Goal: Communication & Community: Answer question/provide support

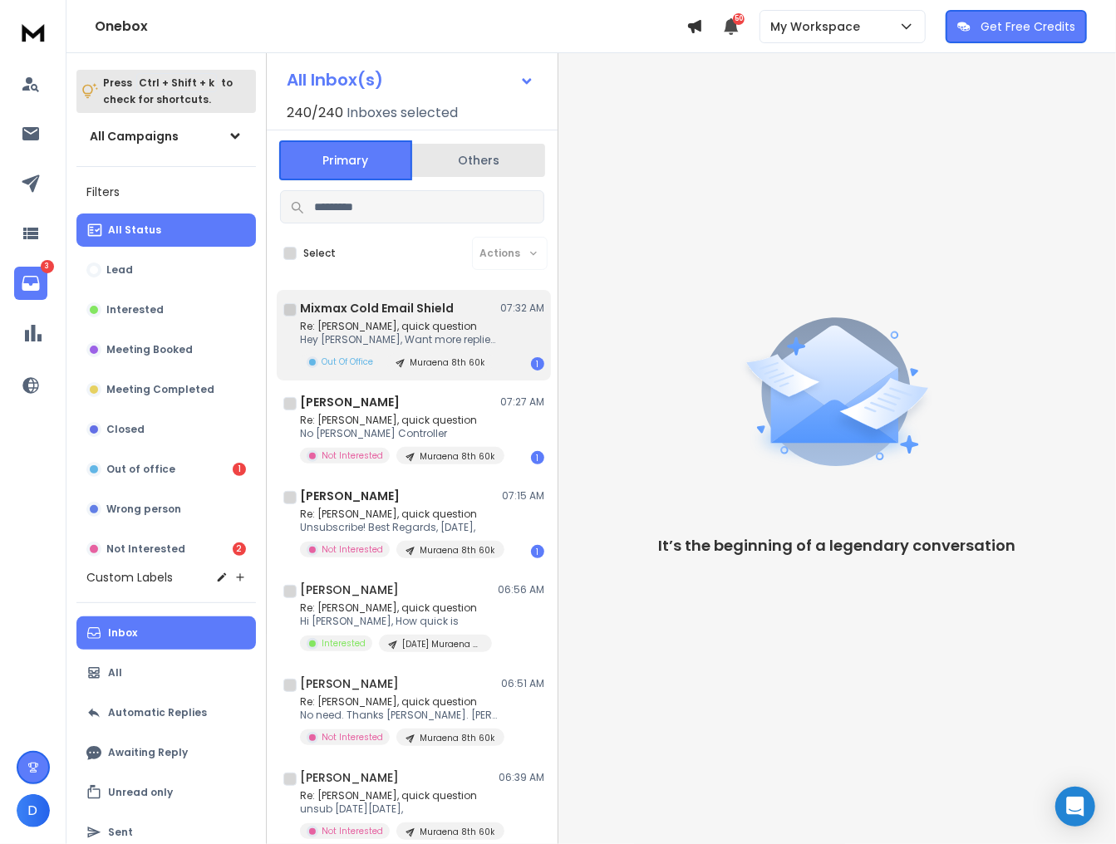
click at [435, 317] on div "Mixmax Cold Email Shield 07:32 AM Re: [PERSON_NAME], quick question Hey [PERSON…" at bounding box center [422, 335] width 244 height 71
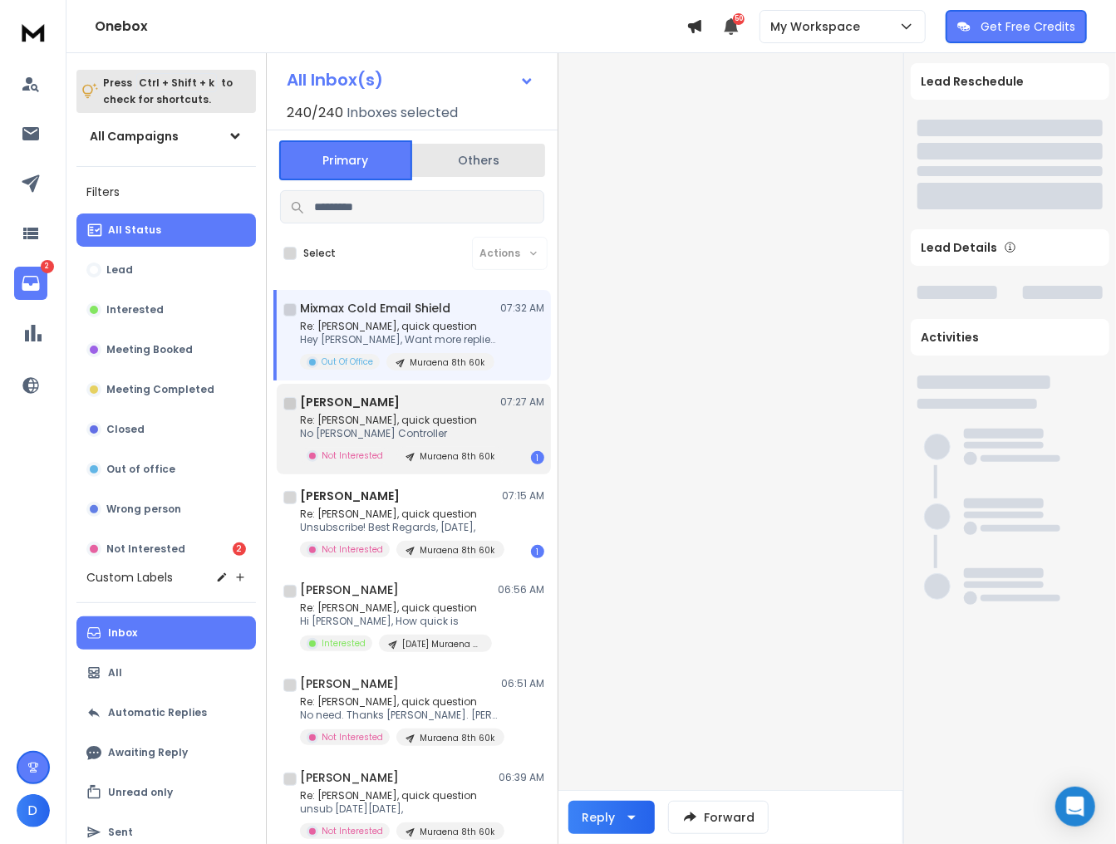
click at [449, 420] on p "Re: [PERSON_NAME], quick question" at bounding box center [399, 420] width 199 height 13
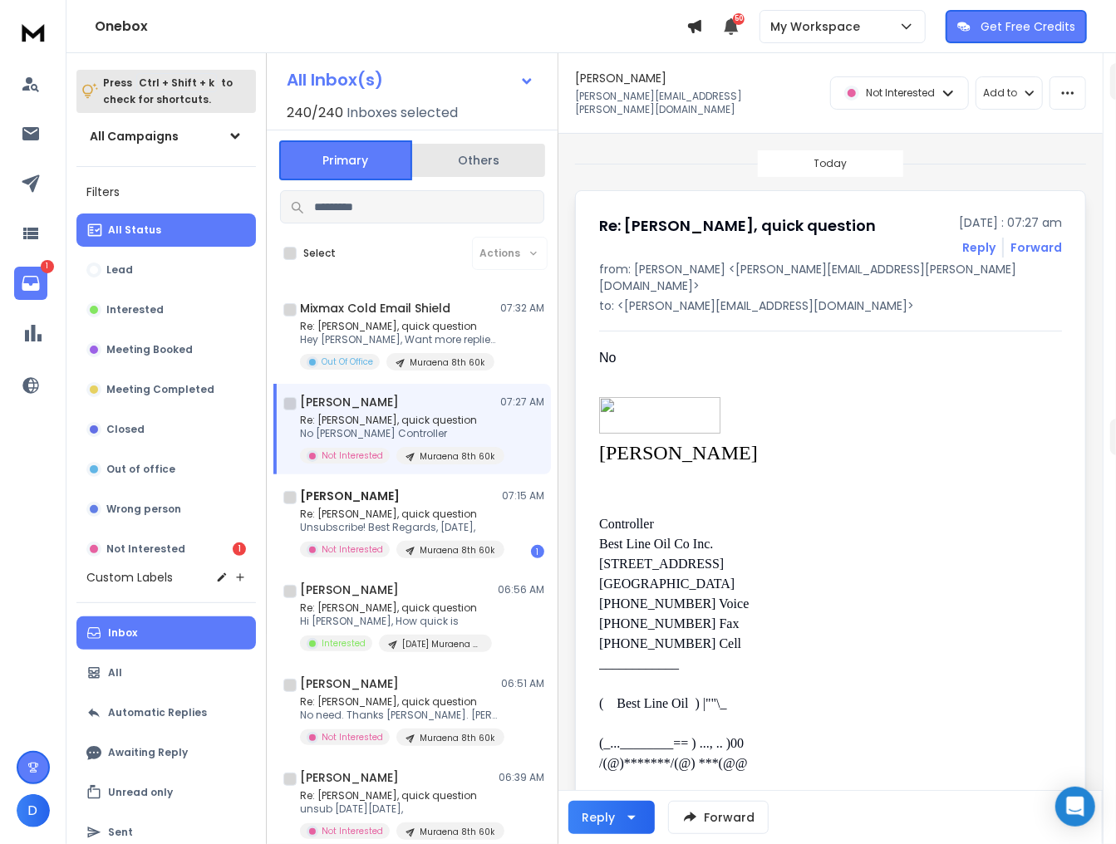
scroll to position [92, 0]
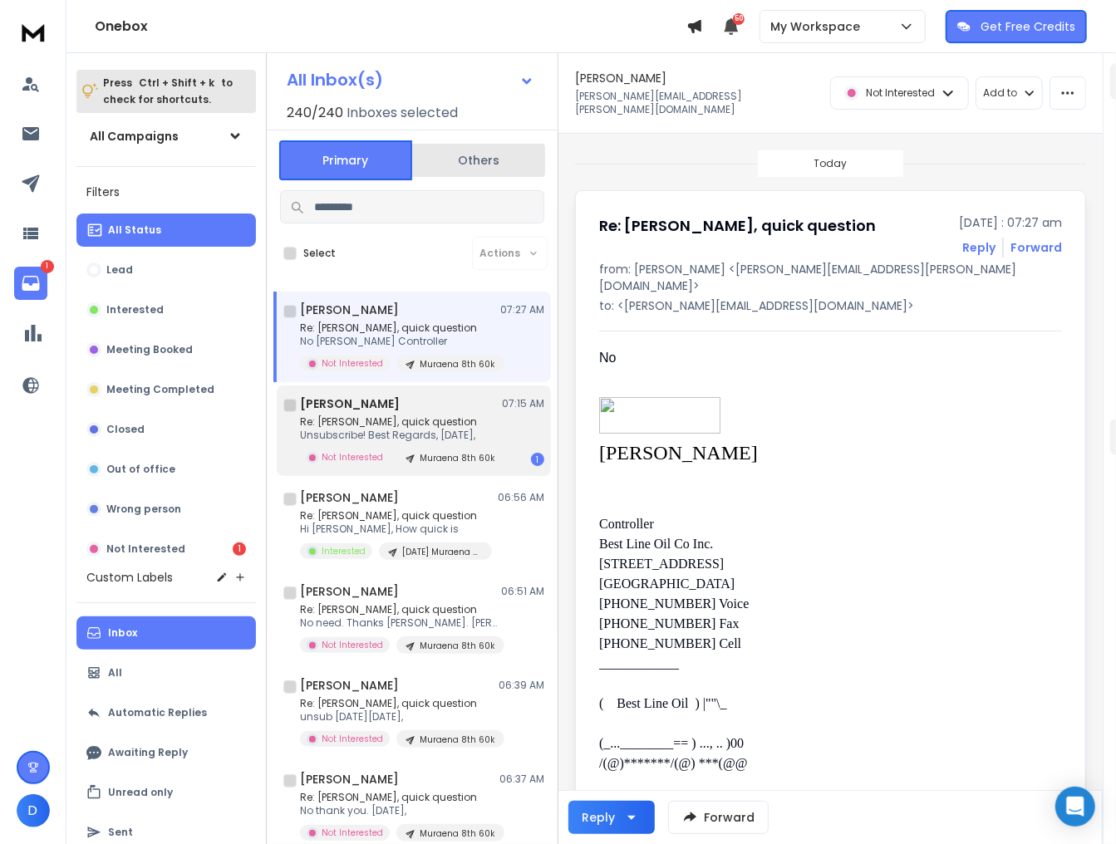
click at [476, 417] on p "Re: [PERSON_NAME], quick question" at bounding box center [399, 421] width 199 height 13
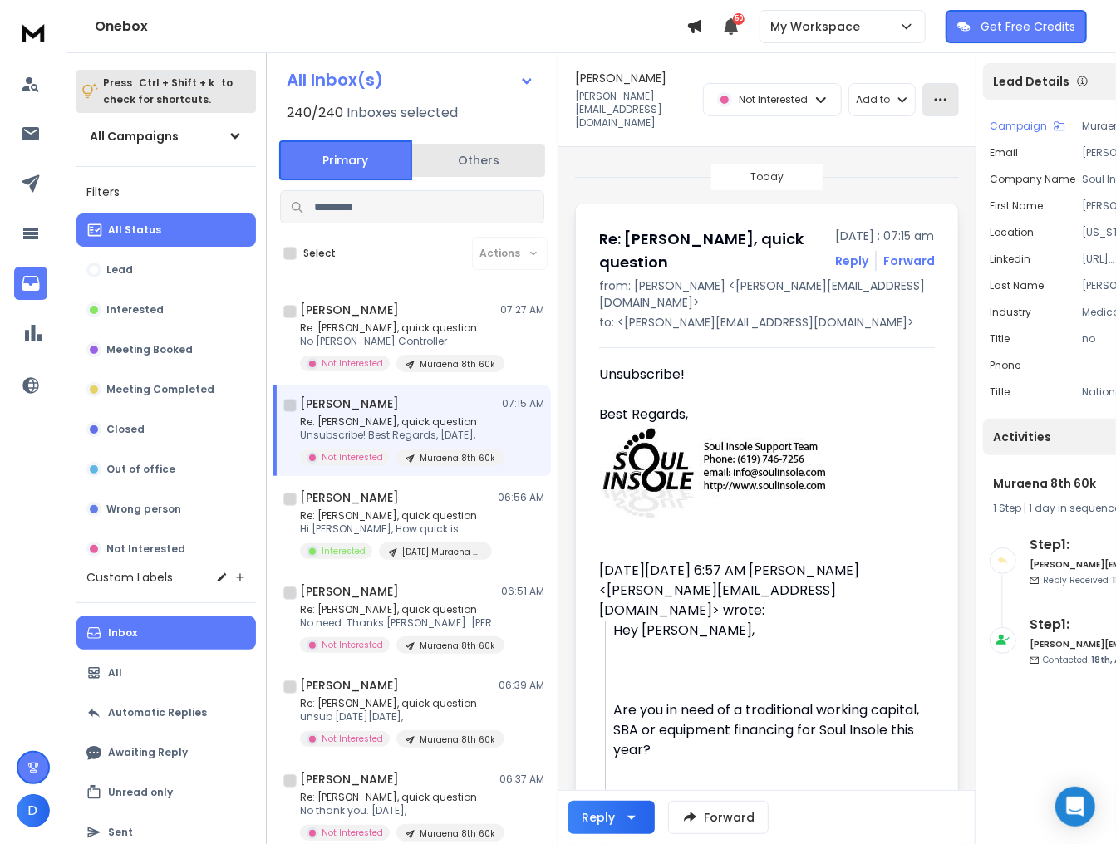
click at [948, 92] on icon "button" at bounding box center [940, 99] width 15 height 15
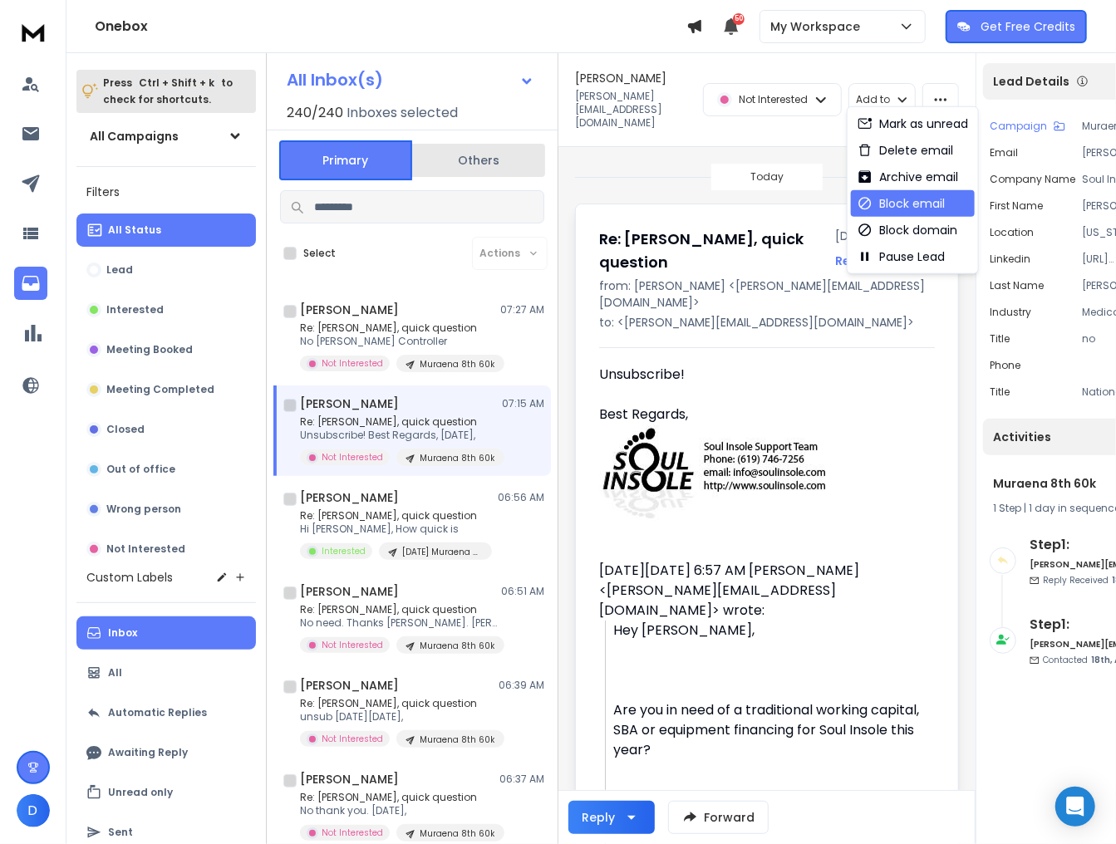
click at [903, 197] on div "Block email" at bounding box center [900, 203] width 87 height 17
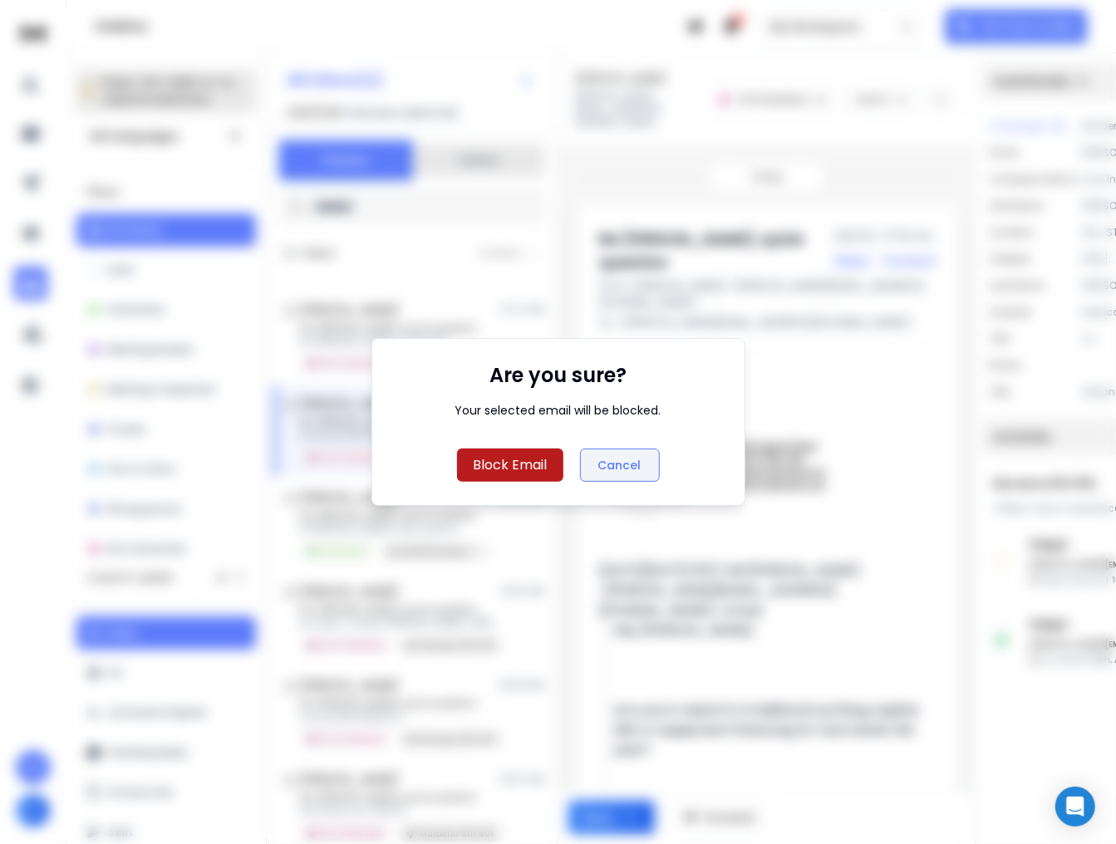
click at [503, 462] on button "Block Email" at bounding box center [510, 465] width 106 height 33
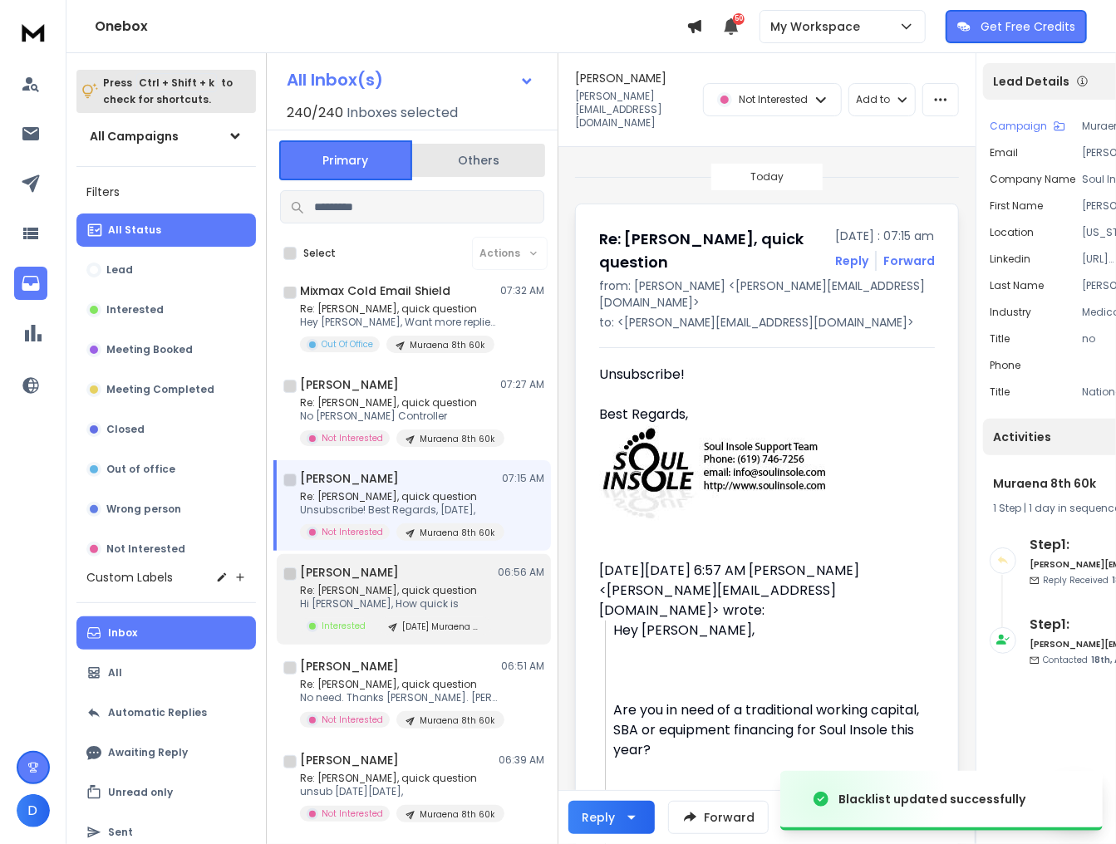
scroll to position [0, 0]
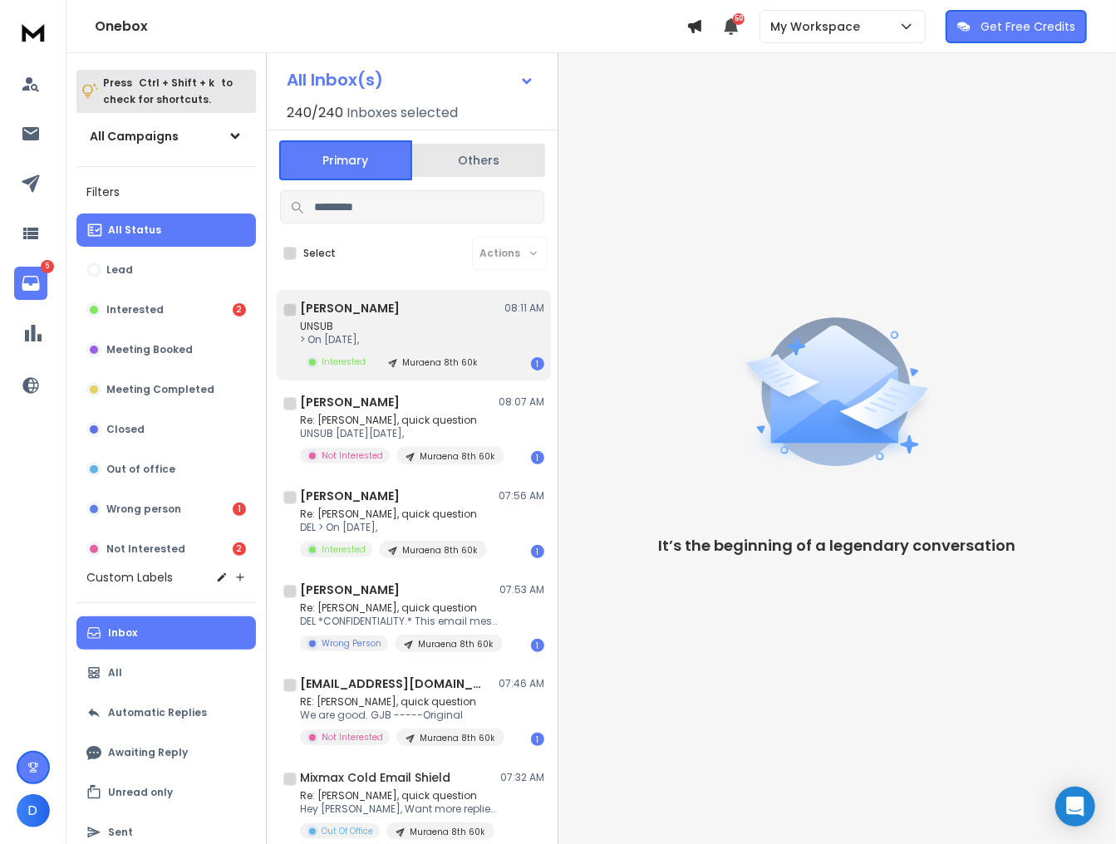
click at [430, 317] on div "Andrew Halonen 08:11 AM UNSUB > On Aug 18, 2025, Interested Muraena 8th 60k 1" at bounding box center [422, 335] width 244 height 71
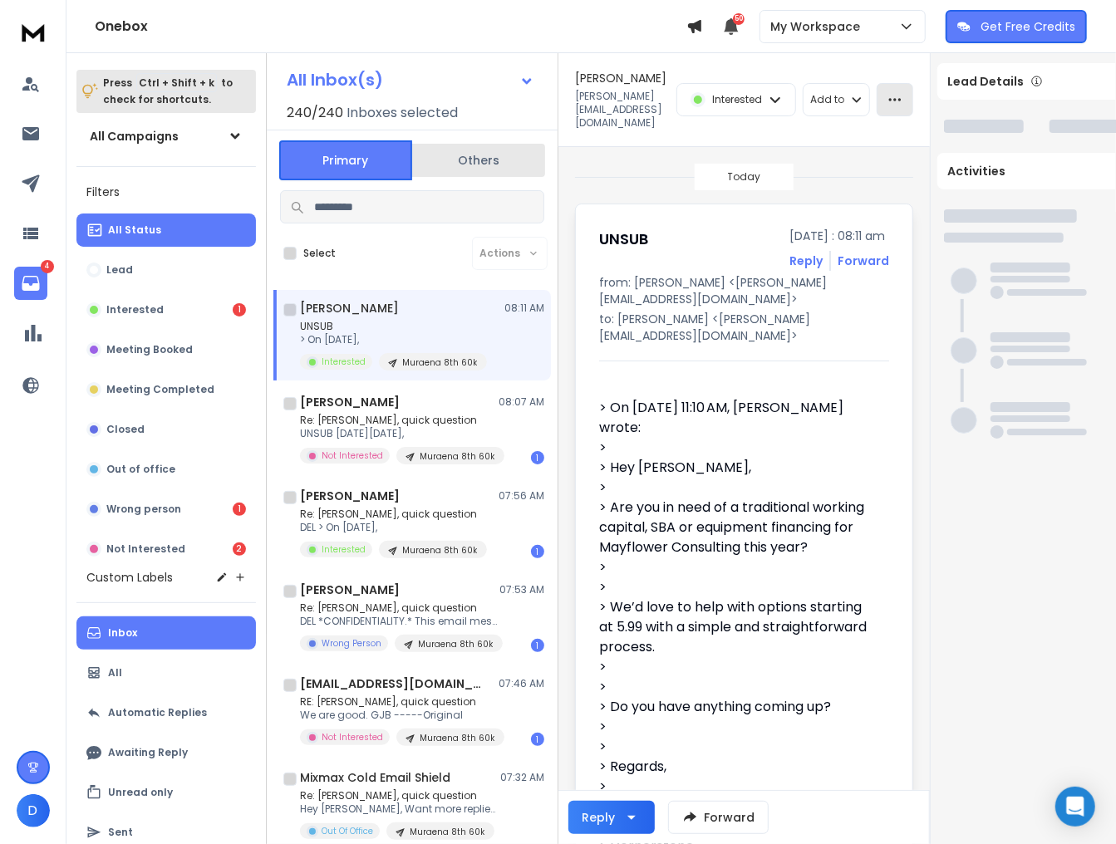
click at [902, 92] on icon "button" at bounding box center [894, 99] width 15 height 15
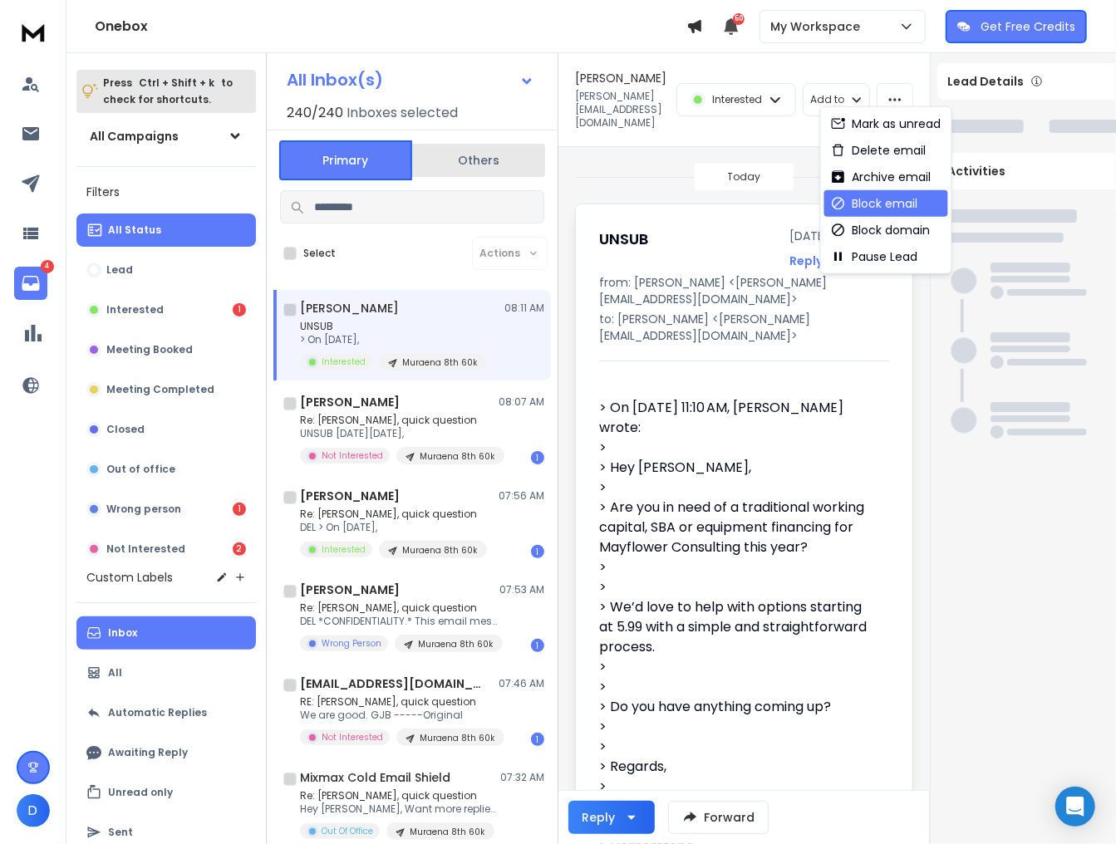
click at [908, 198] on div "Block email" at bounding box center [874, 203] width 87 height 17
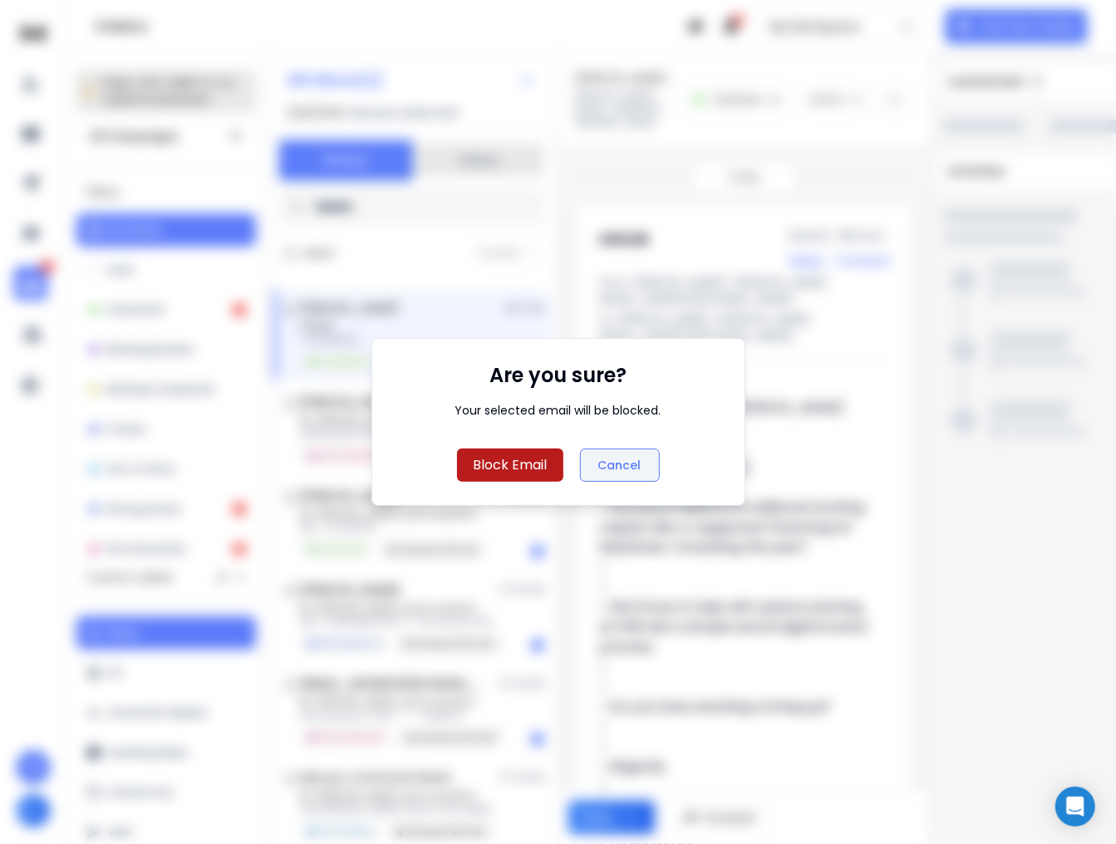
click at [524, 459] on button "Block Email" at bounding box center [510, 465] width 106 height 33
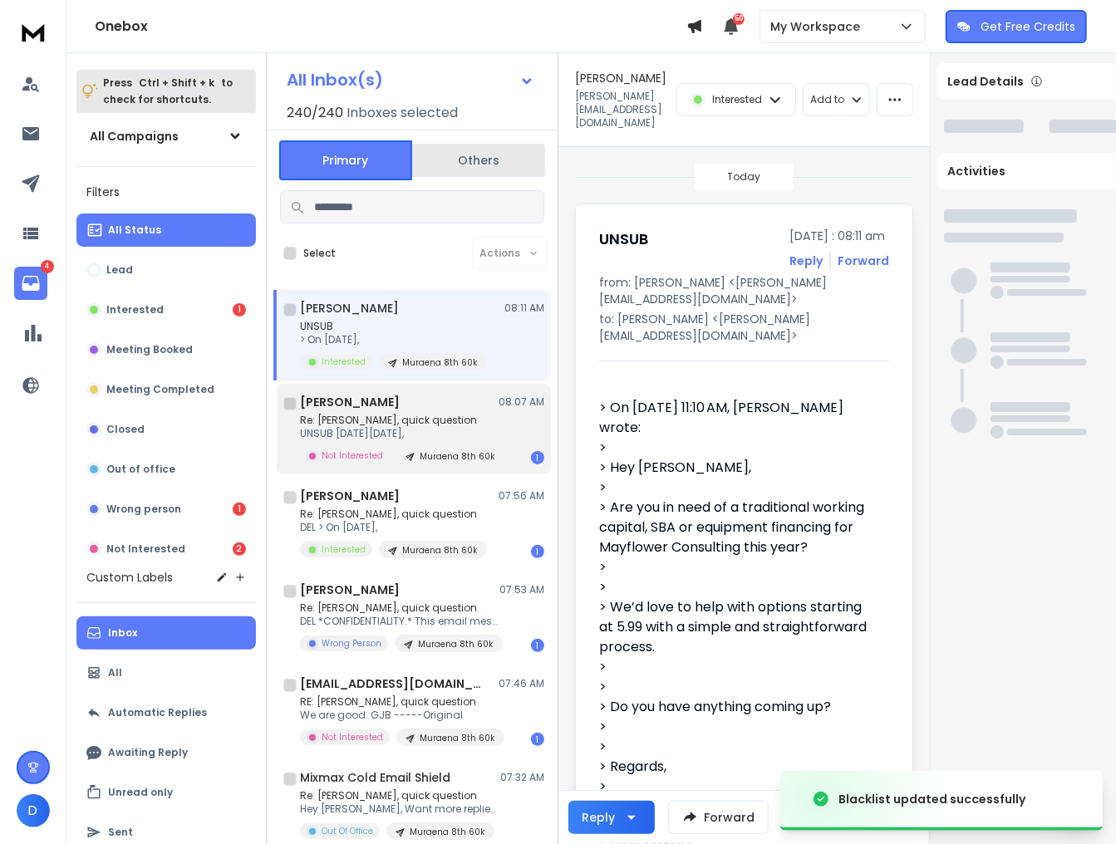
click at [444, 421] on p "Re: Loren, quick question" at bounding box center [399, 420] width 199 height 13
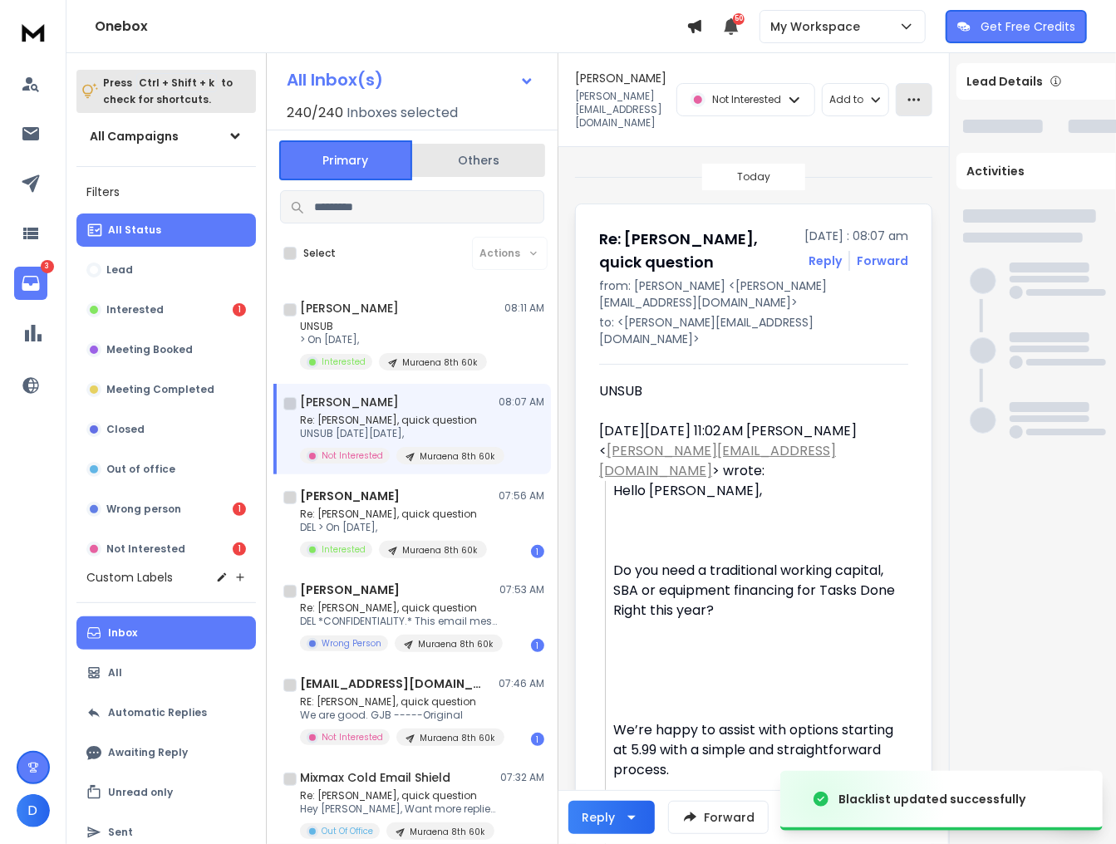
click at [921, 92] on icon "button" at bounding box center [913, 99] width 15 height 15
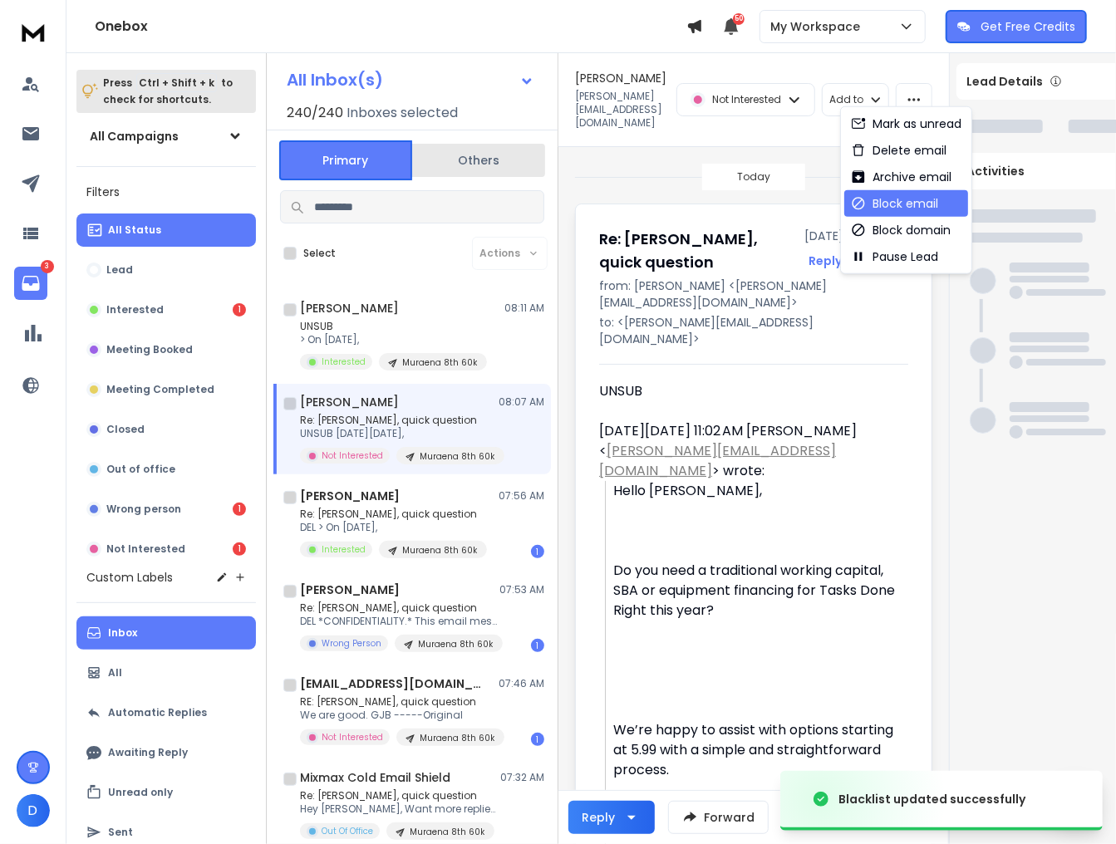
click at [891, 204] on div "Block email" at bounding box center [894, 203] width 87 height 17
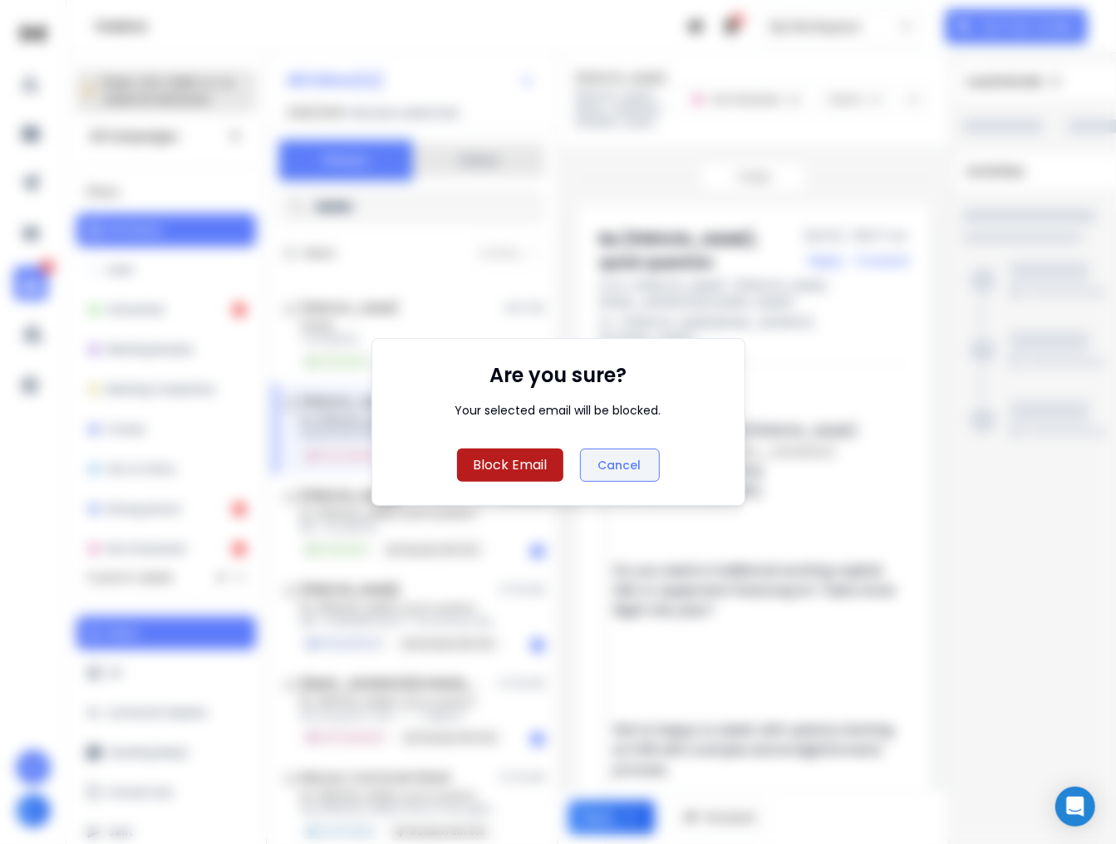
click at [524, 460] on button "Block Email" at bounding box center [510, 465] width 106 height 33
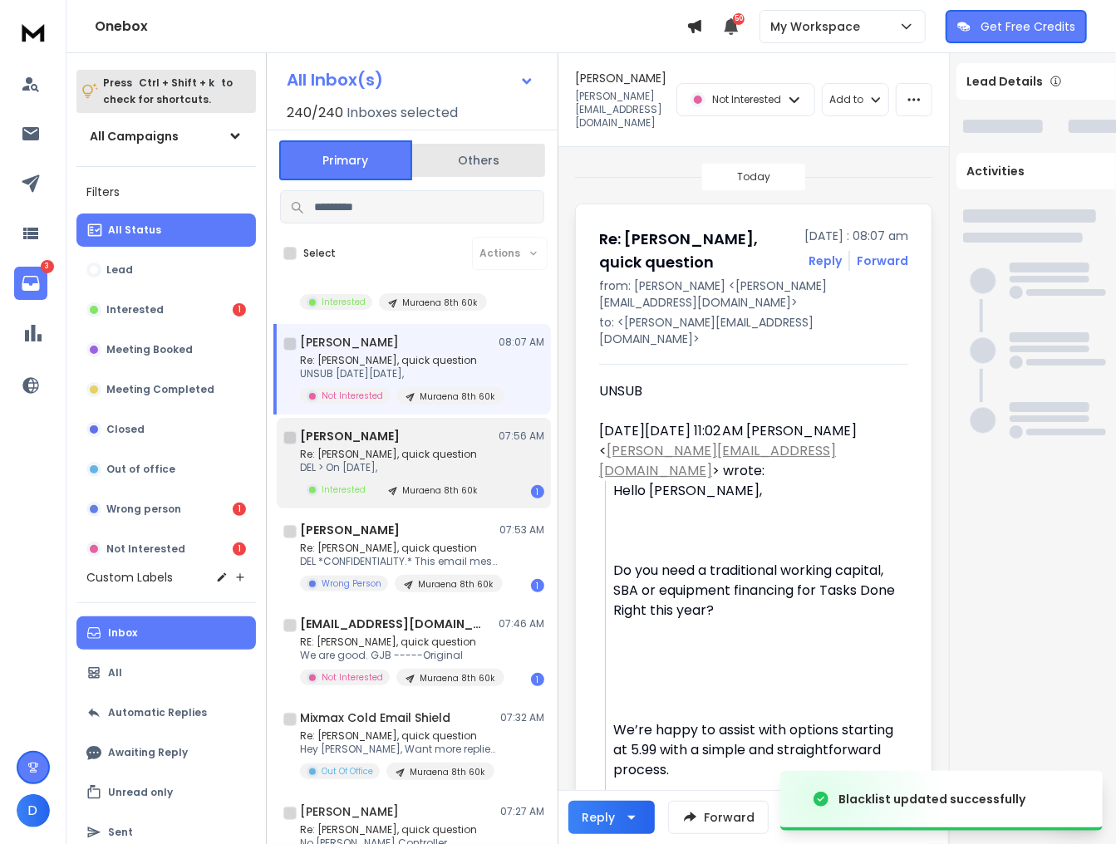
scroll to position [92, 0]
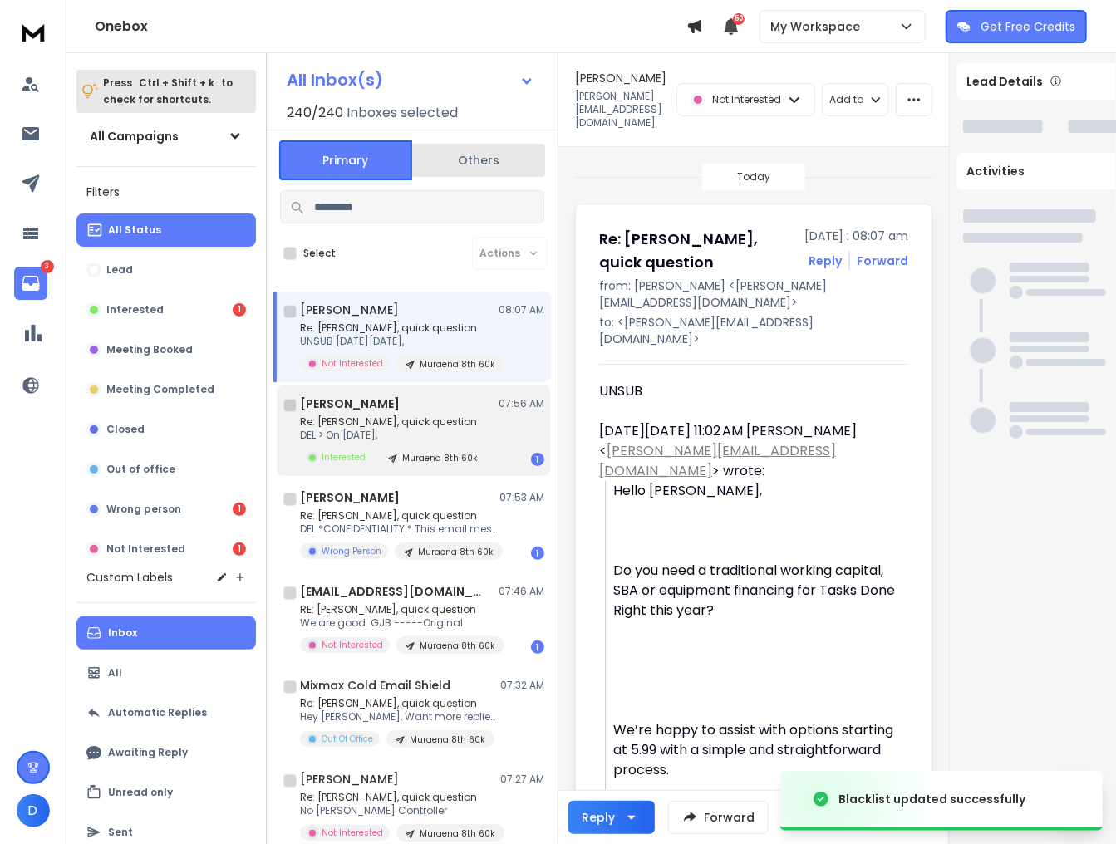
click at [461, 421] on p "Re: Anna, quick question" at bounding box center [393, 421] width 187 height 13
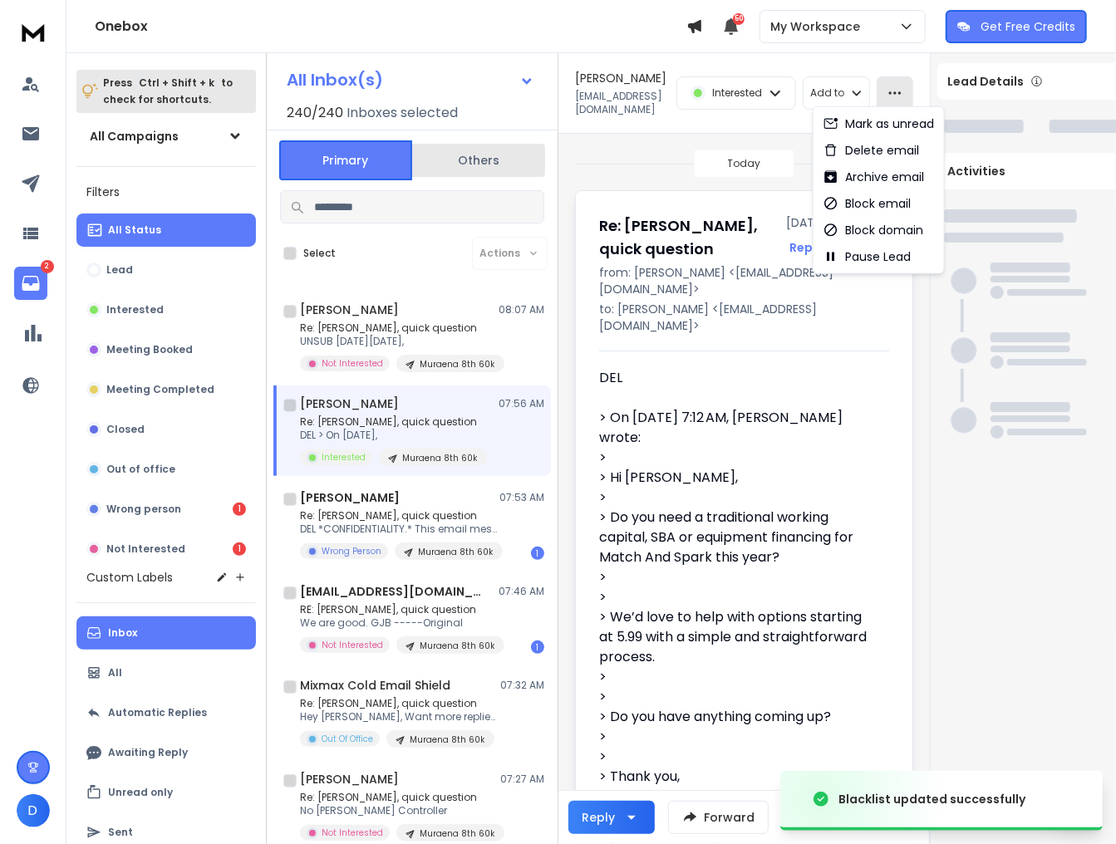
click at [913, 84] on button "button" at bounding box center [894, 92] width 37 height 33
click at [868, 197] on div "Block email" at bounding box center [866, 203] width 87 height 17
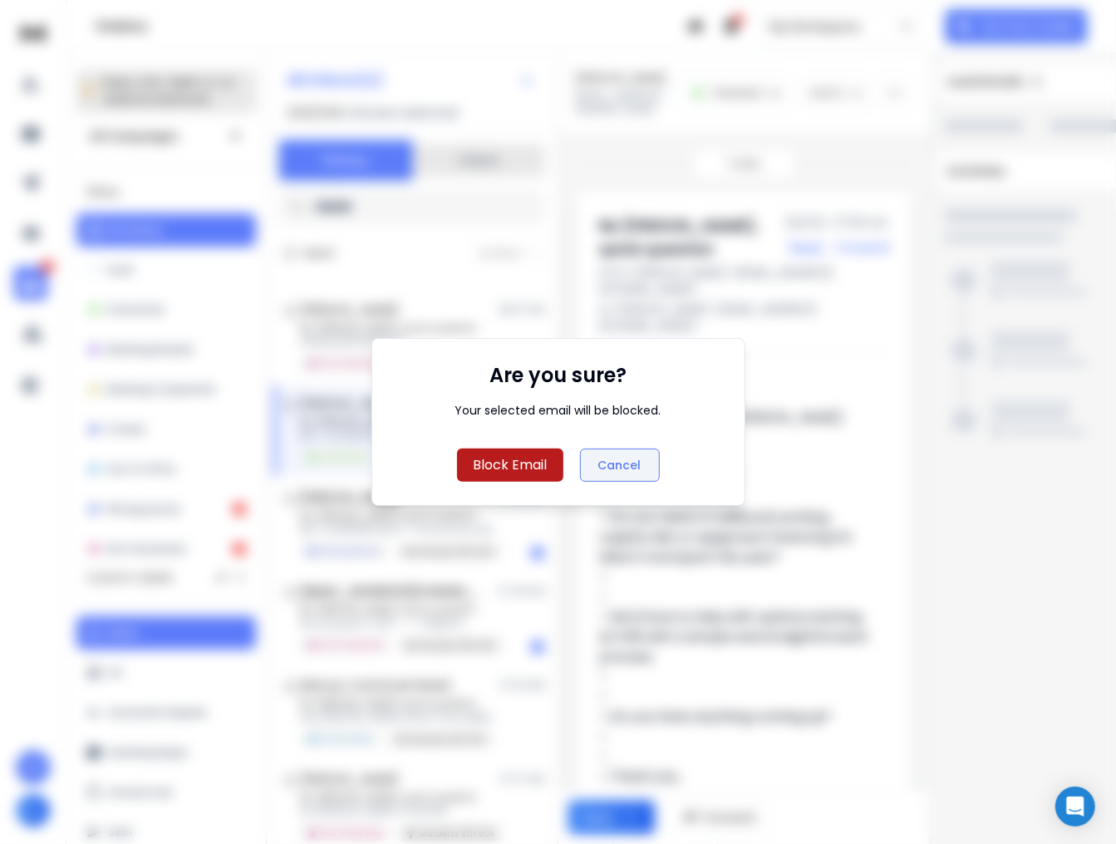
click at [511, 453] on button "Block Email" at bounding box center [510, 465] width 106 height 33
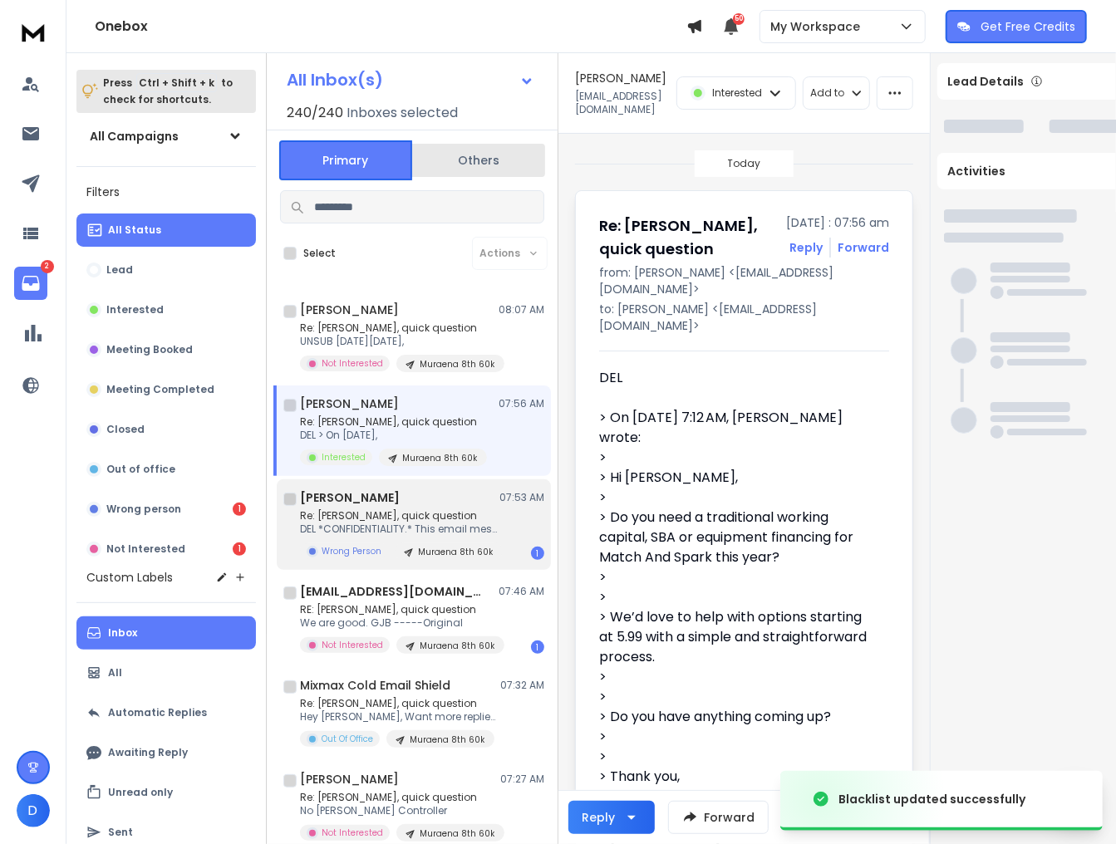
click at [471, 504] on div "Ryan Hoffman 07:53 AM Re: Ryan, quick question DEL *CONFIDENTIALITY.* This emai…" at bounding box center [422, 524] width 244 height 71
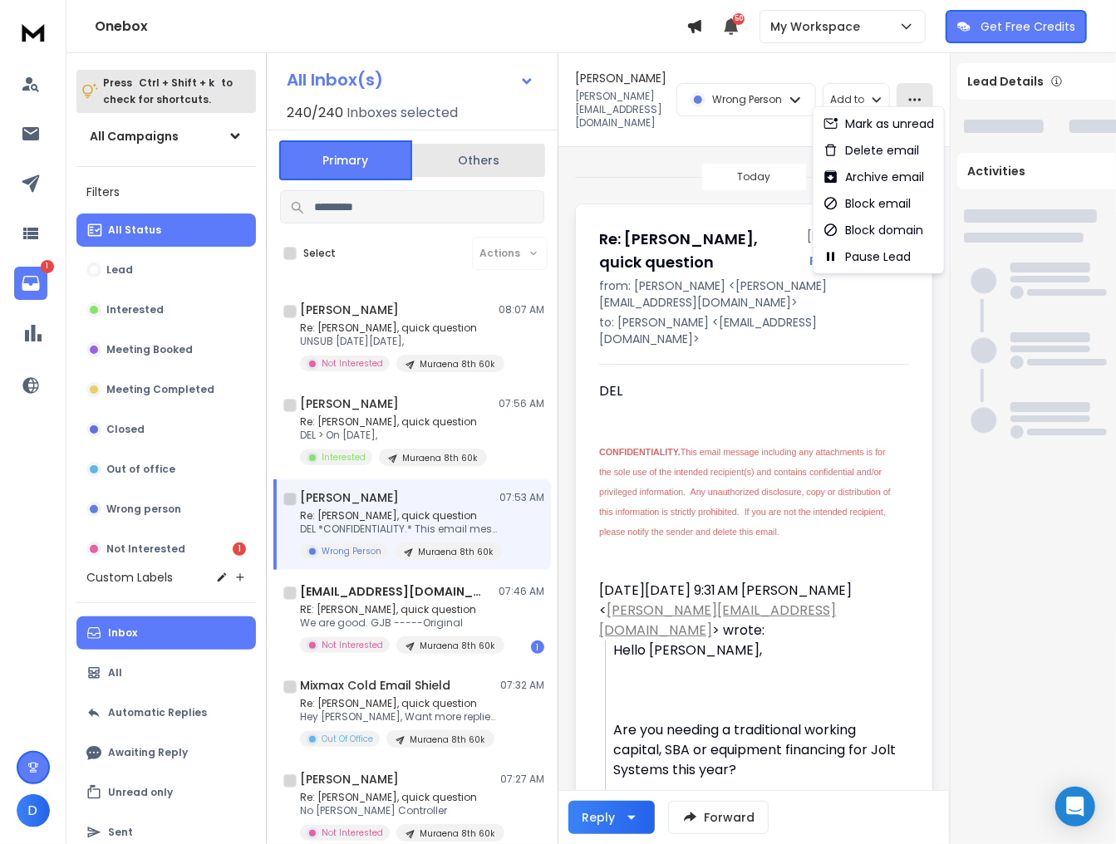
click at [922, 92] on icon "button" at bounding box center [914, 99] width 15 height 15
click at [882, 200] on div "Block email" at bounding box center [866, 203] width 87 height 17
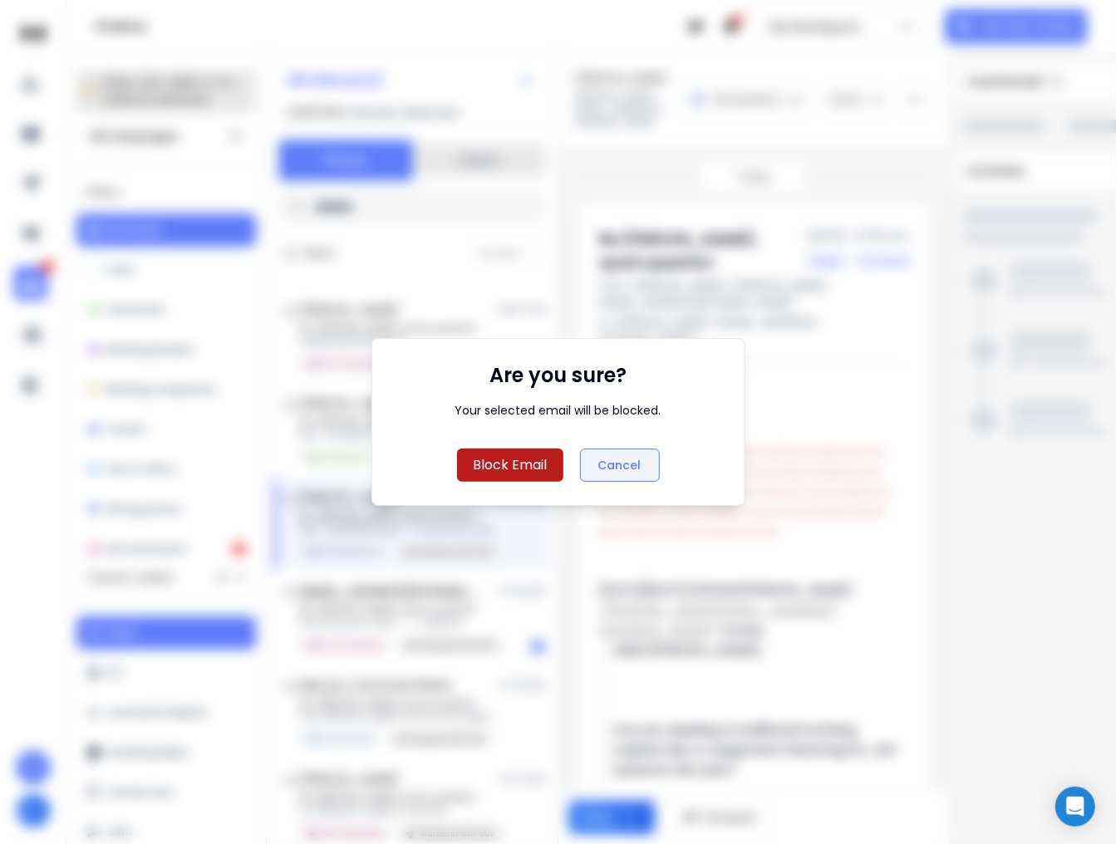
click at [493, 461] on button "Block Email" at bounding box center [510, 465] width 106 height 33
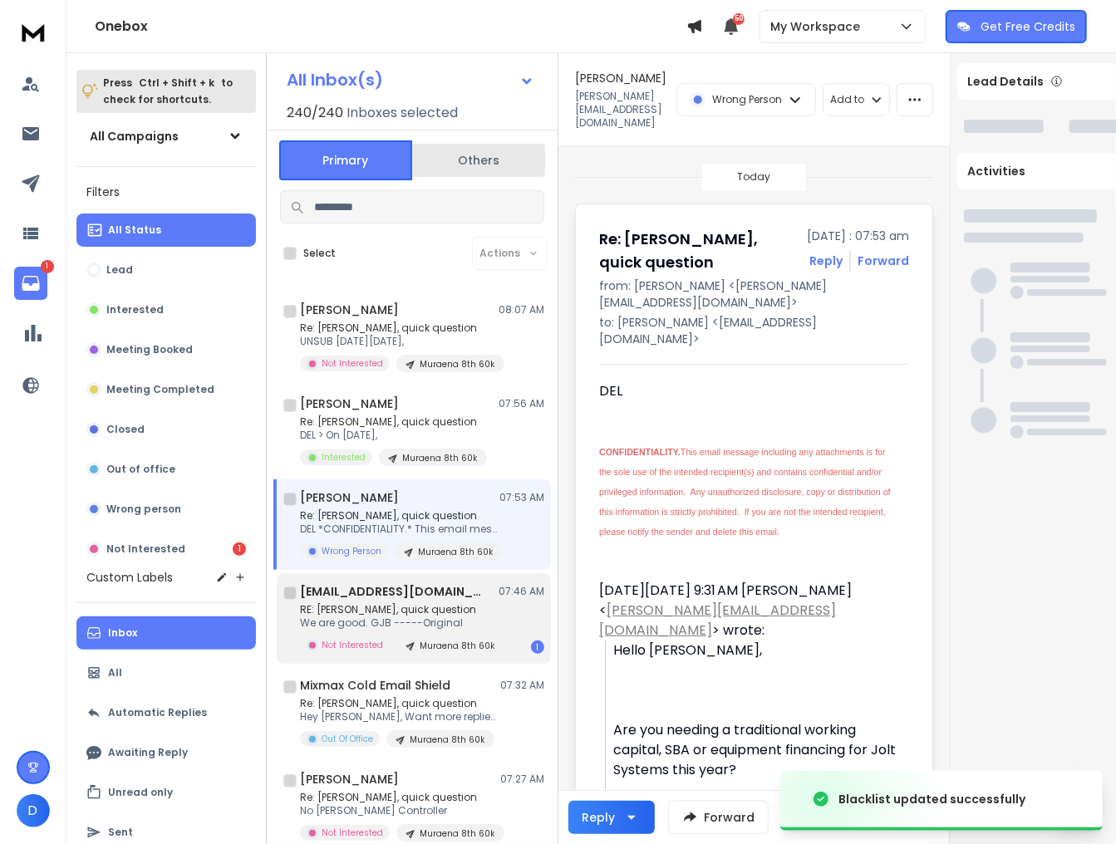
click at [416, 601] on div "gjburny@bpsgusa.com 07:46 AM RE: George, quick question We are good. GJB -----O…" at bounding box center [422, 618] width 244 height 71
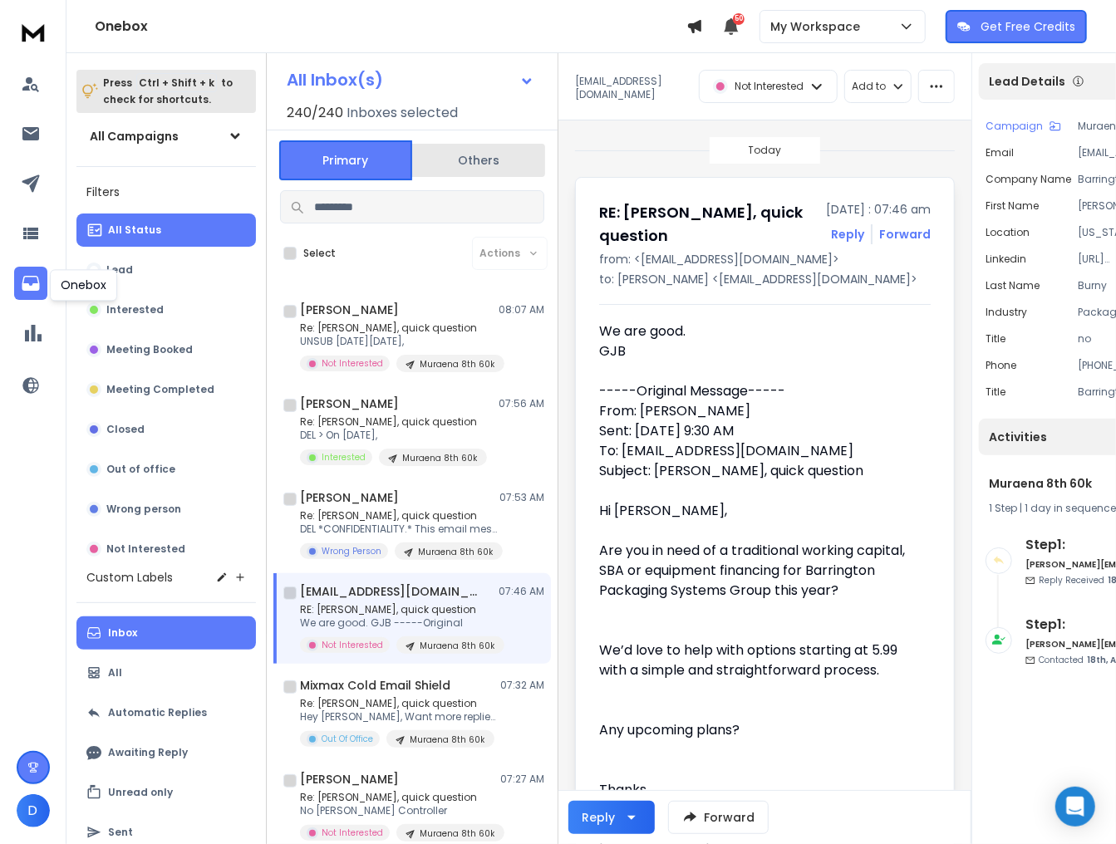
click at [23, 287] on icon at bounding box center [30, 283] width 17 height 15
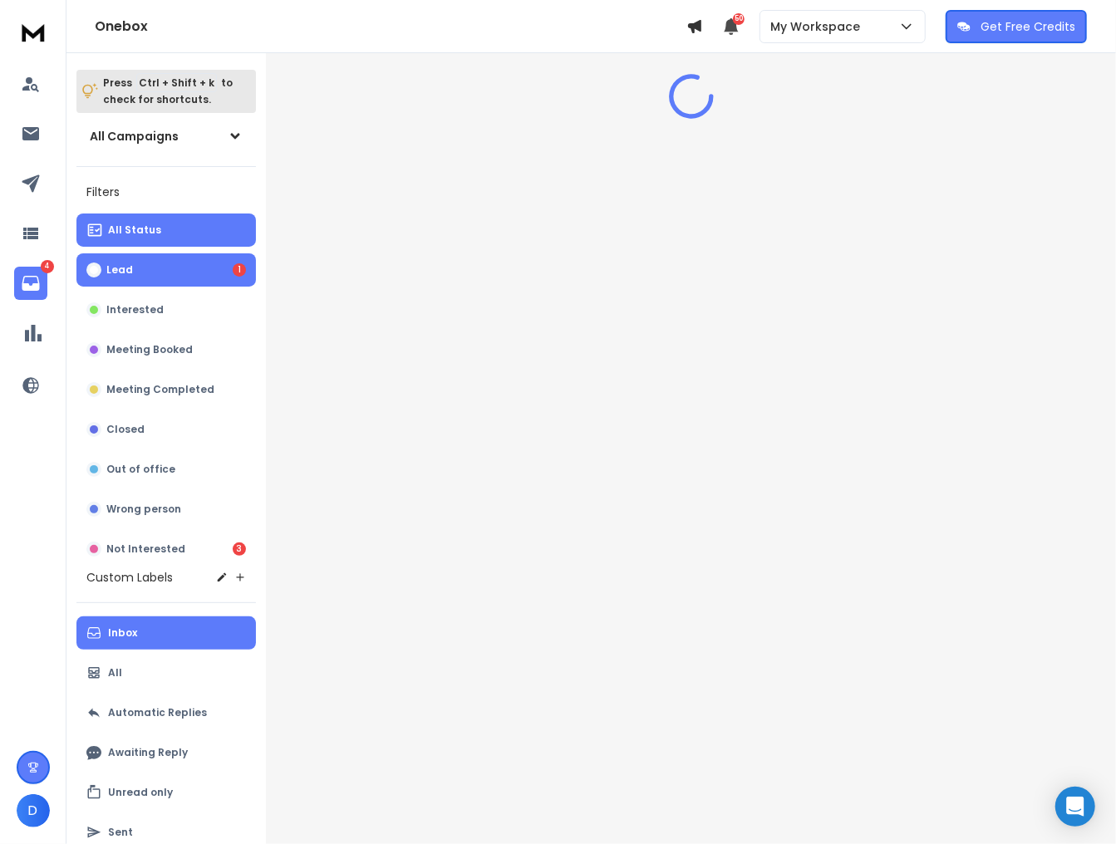
click at [159, 267] on button "Lead 1" at bounding box center [165, 269] width 179 height 33
click at [134, 229] on p "All Status" at bounding box center [134, 229] width 53 height 13
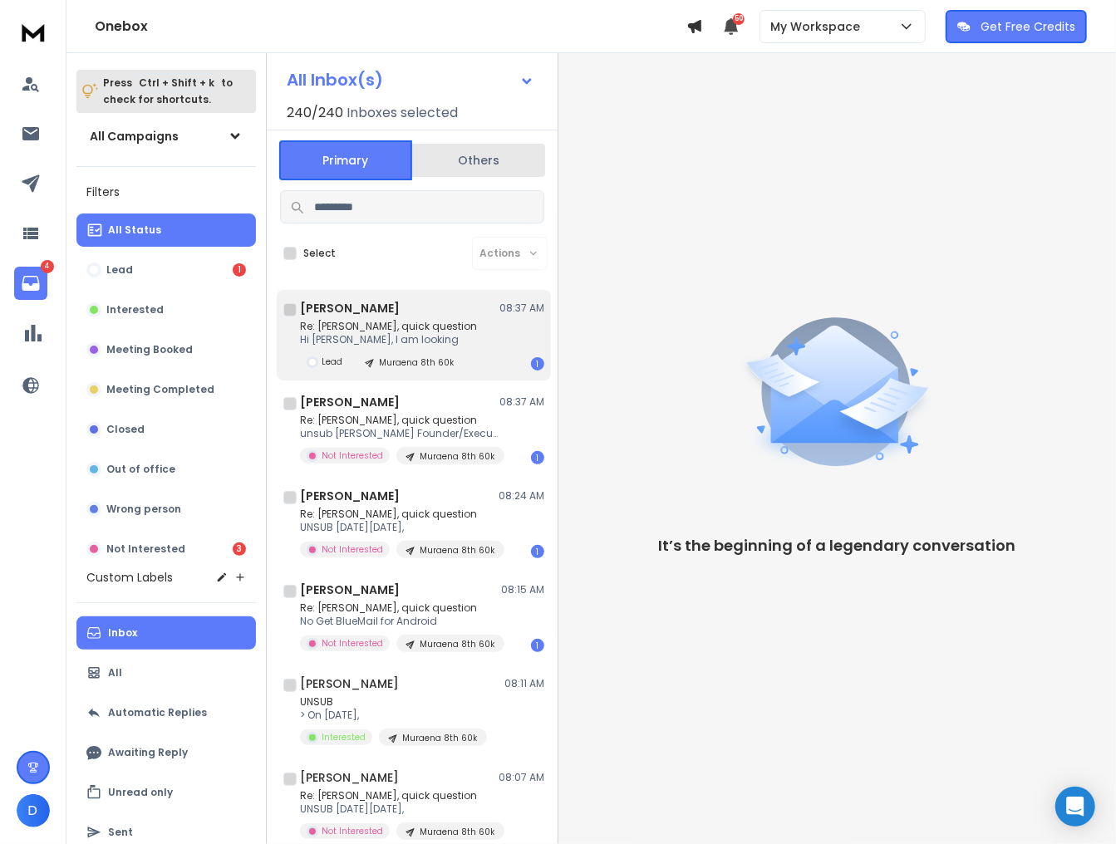
click at [411, 326] on p "Re: Cameron, quick question" at bounding box center [388, 326] width 177 height 13
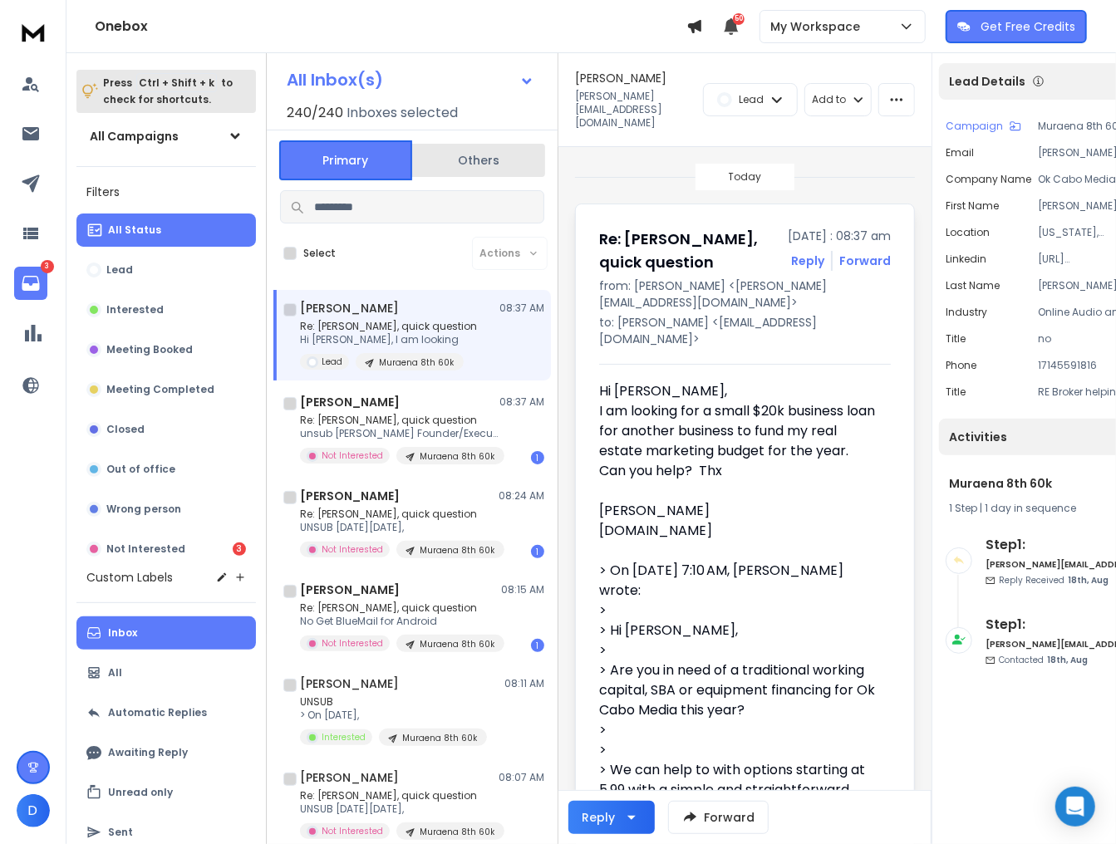
click at [371, 313] on h1 "Cameron Howard" at bounding box center [349, 308] width 99 height 17
drag, startPoint x: 744, startPoint y: 294, endPoint x: 665, endPoint y: 316, distance: 81.0
click at [657, 311] on p "from: Cameron Howard <cameron@ok-cabo.com>" at bounding box center [745, 293] width 292 height 33
copy p "cameron@ok-cabo.com"
drag, startPoint x: 599, startPoint y: 400, endPoint x: 798, endPoint y: 534, distance: 239.9
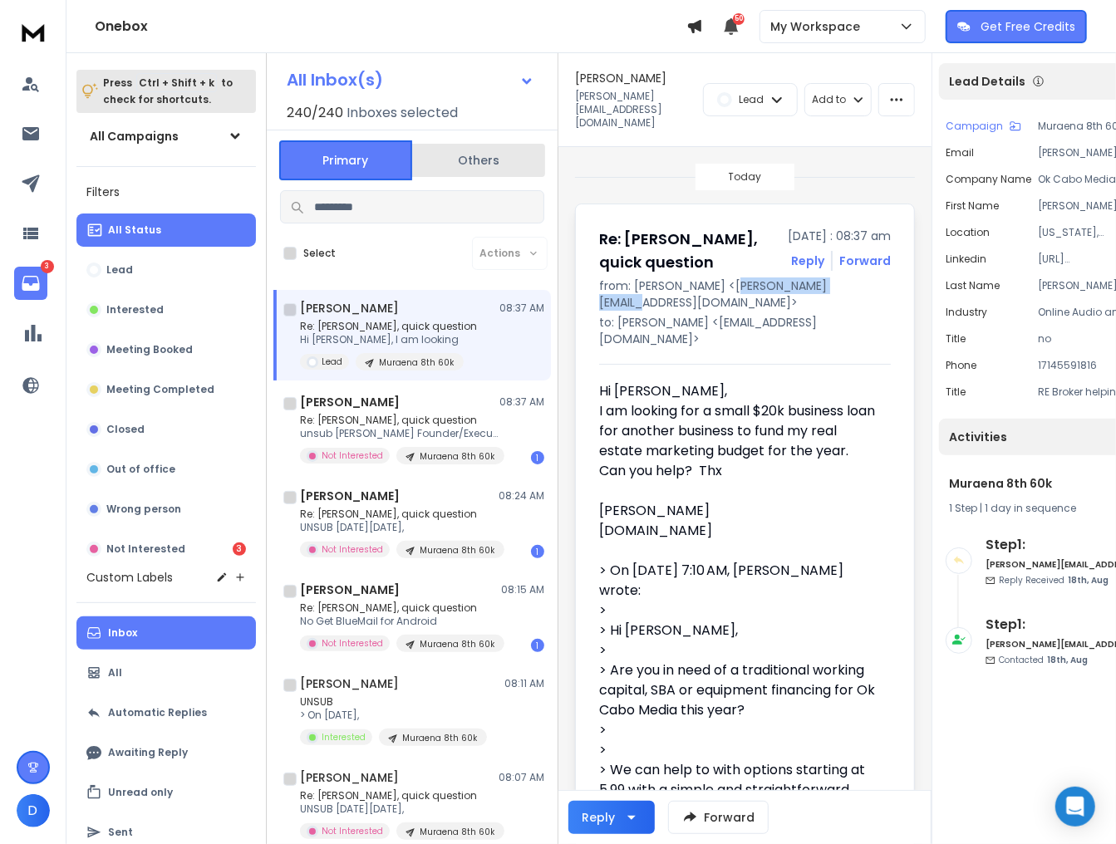
click at [798, 534] on div "Hi David, I am looking for a small $20k business loan for another business to f…" at bounding box center [745, 846] width 292 height 930
copy div "Hi David, I am looking for a small $20k business loan for another business to f…"
click at [596, 825] on div "Reply" at bounding box center [598, 817] width 33 height 17
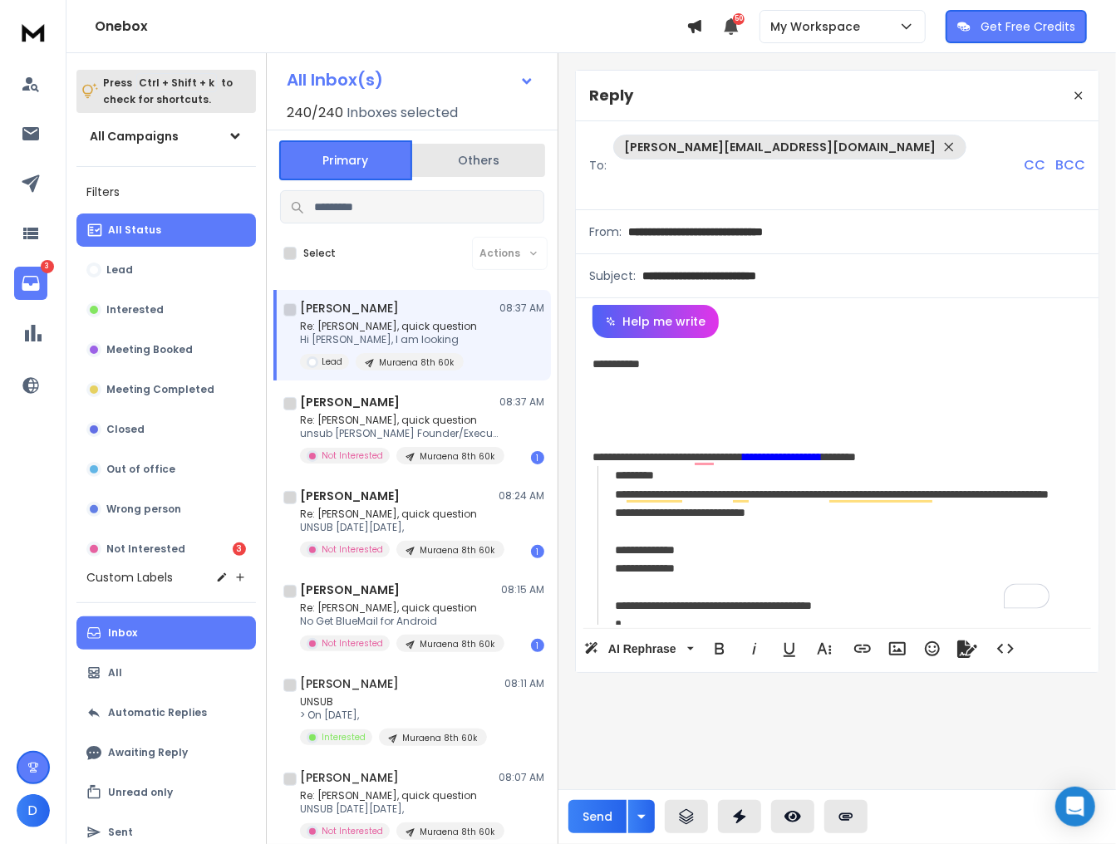
click at [626, 355] on div "**********" at bounding box center [820, 383] width 457 height 56
click at [623, 362] on div "**********" at bounding box center [820, 383] width 457 height 56
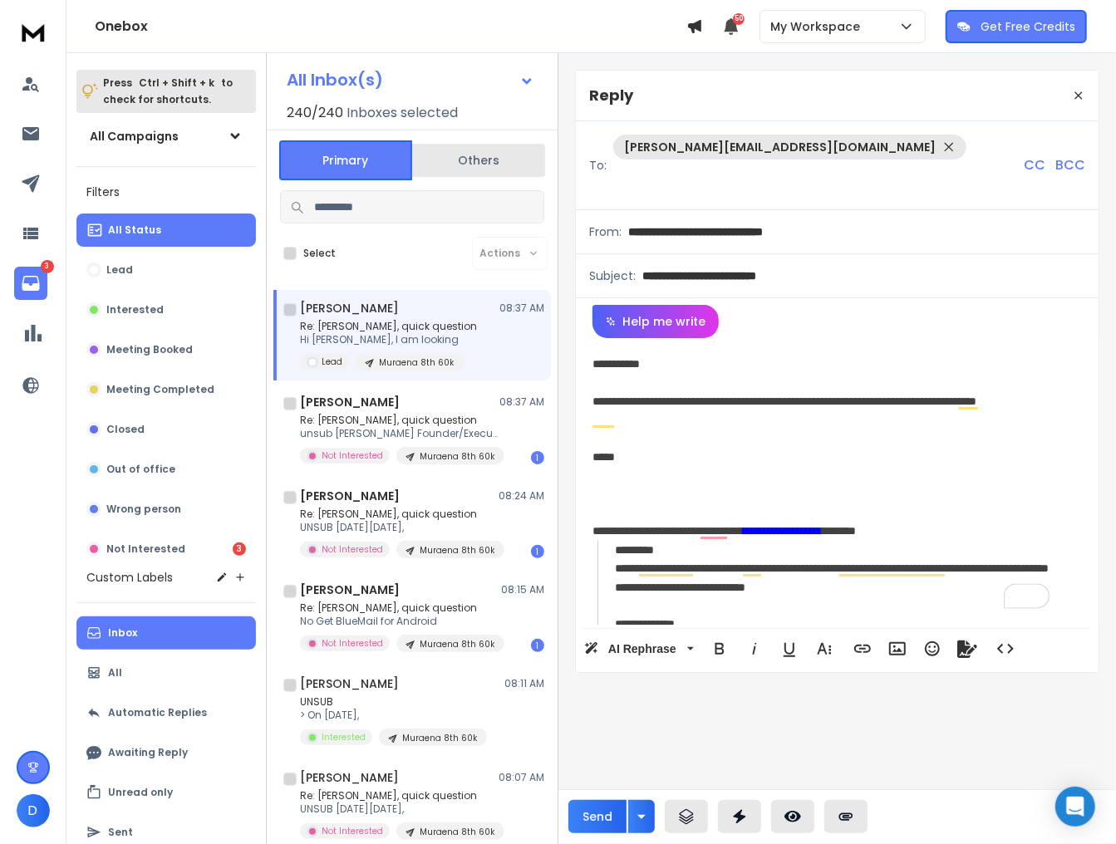
click at [585, 817] on button "Send" at bounding box center [597, 816] width 58 height 33
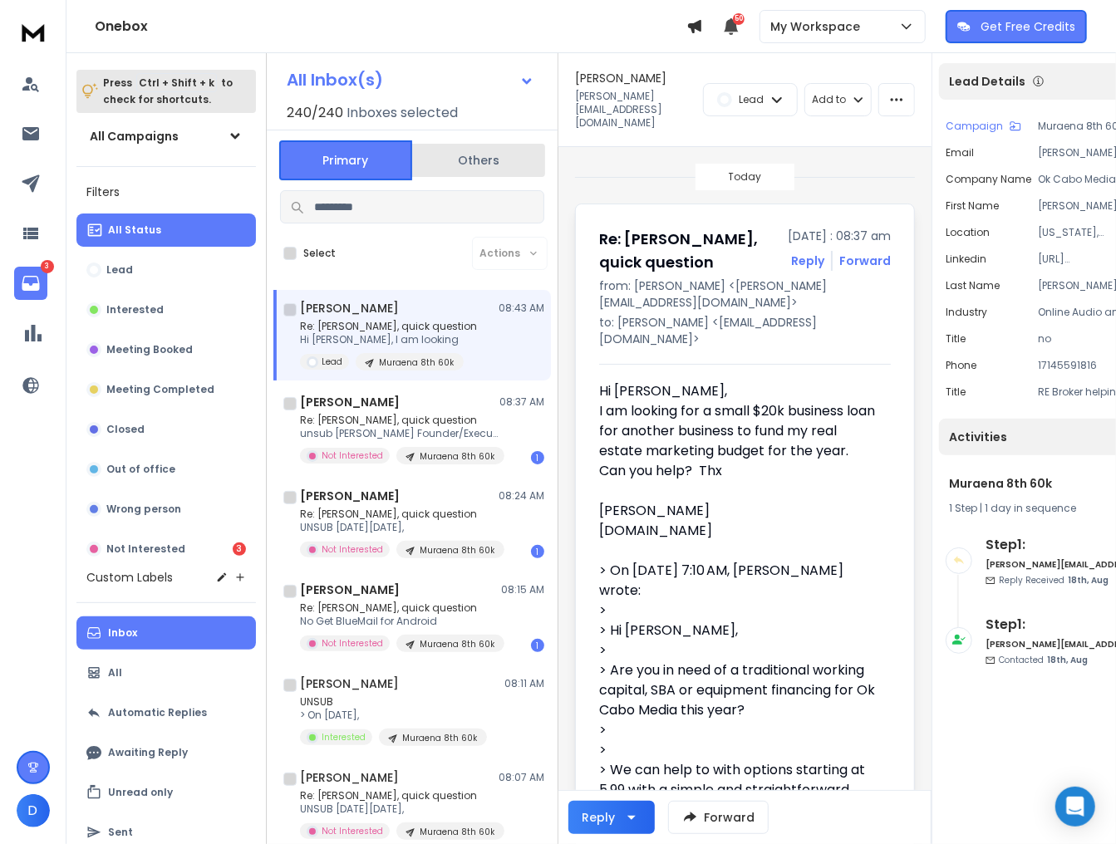
click at [616, 407] on div "Hi David, I am looking for a small $20k business loan for another business to f…" at bounding box center [745, 846] width 292 height 930
click at [397, 331] on p "Re: Cameron, quick question" at bounding box center [388, 326] width 177 height 13
click at [353, 317] on div "Cameron Howard 08:43 AM Re: Cameron, quick question Hi David, I am looking Lead…" at bounding box center [422, 335] width 244 height 71
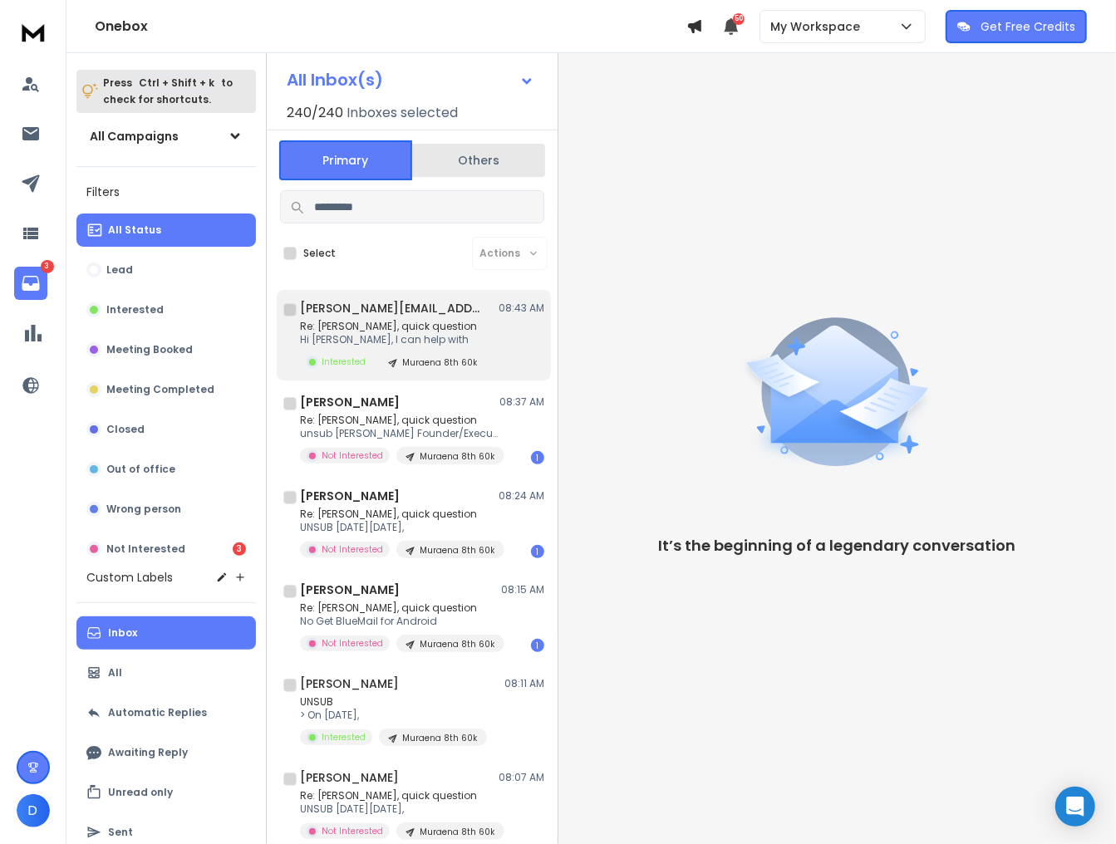
click at [436, 308] on h1 "cameron@ok-cabo.com" at bounding box center [391, 308] width 183 height 17
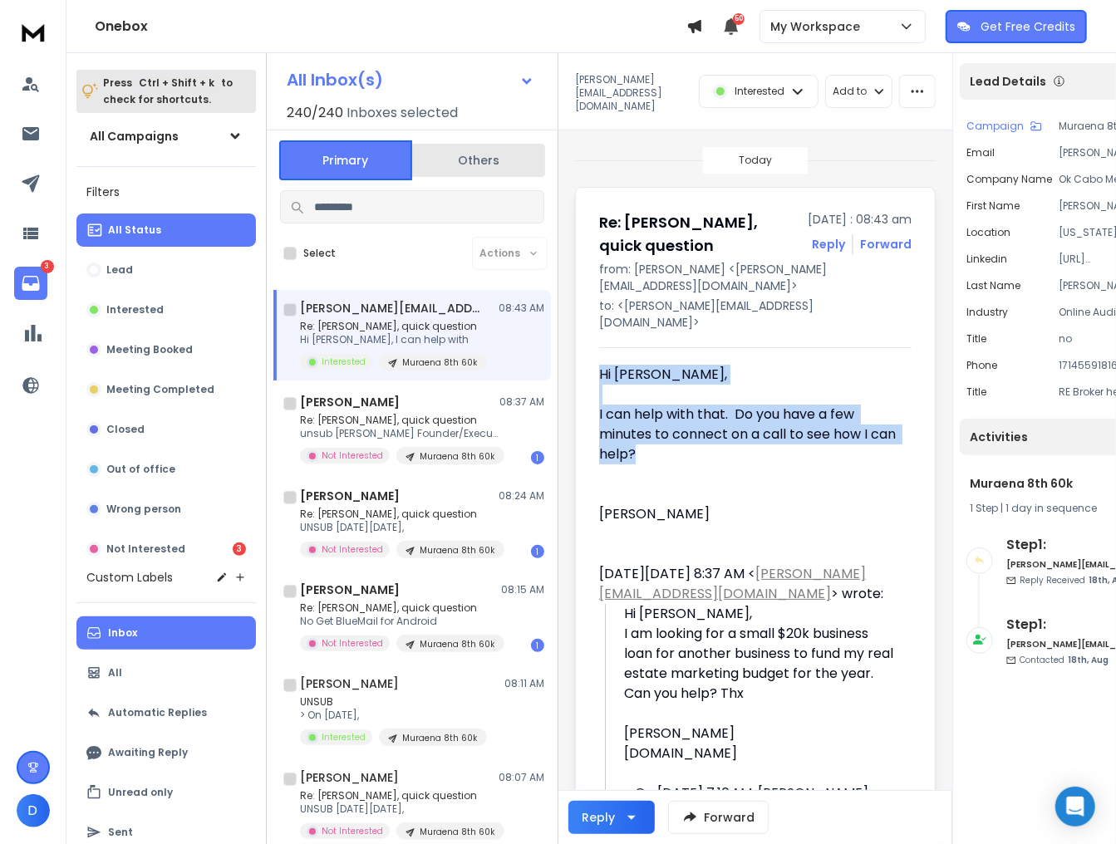
drag, startPoint x: 598, startPoint y: 330, endPoint x: 698, endPoint y: 407, distance: 126.1
click at [698, 407] on div "Hi Cameron, I can help with that. Do you have a few minutes to connect on a cal…" at bounding box center [748, 445] width 299 height 160
copy div "Hi Cameron, I can help with that. Do you have a few minutes to connect on a cal…"
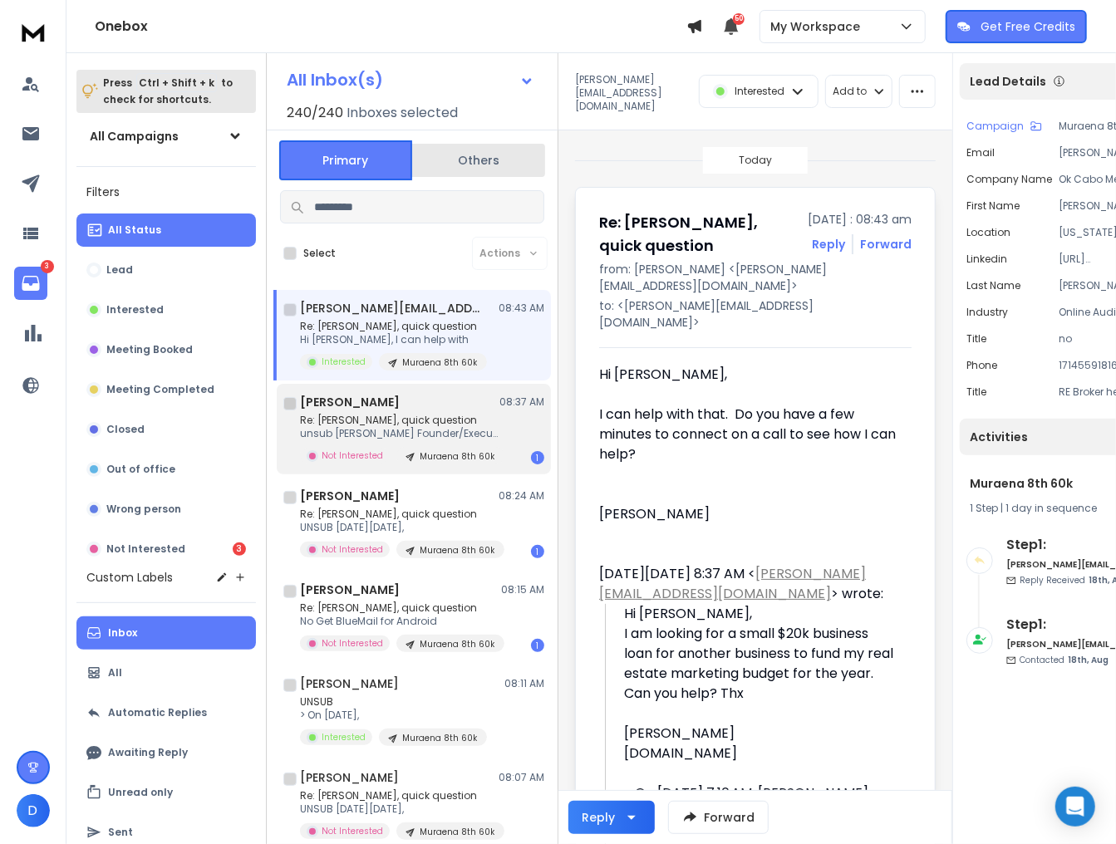
click at [379, 417] on p "Re: Nakia, quick question" at bounding box center [399, 420] width 199 height 13
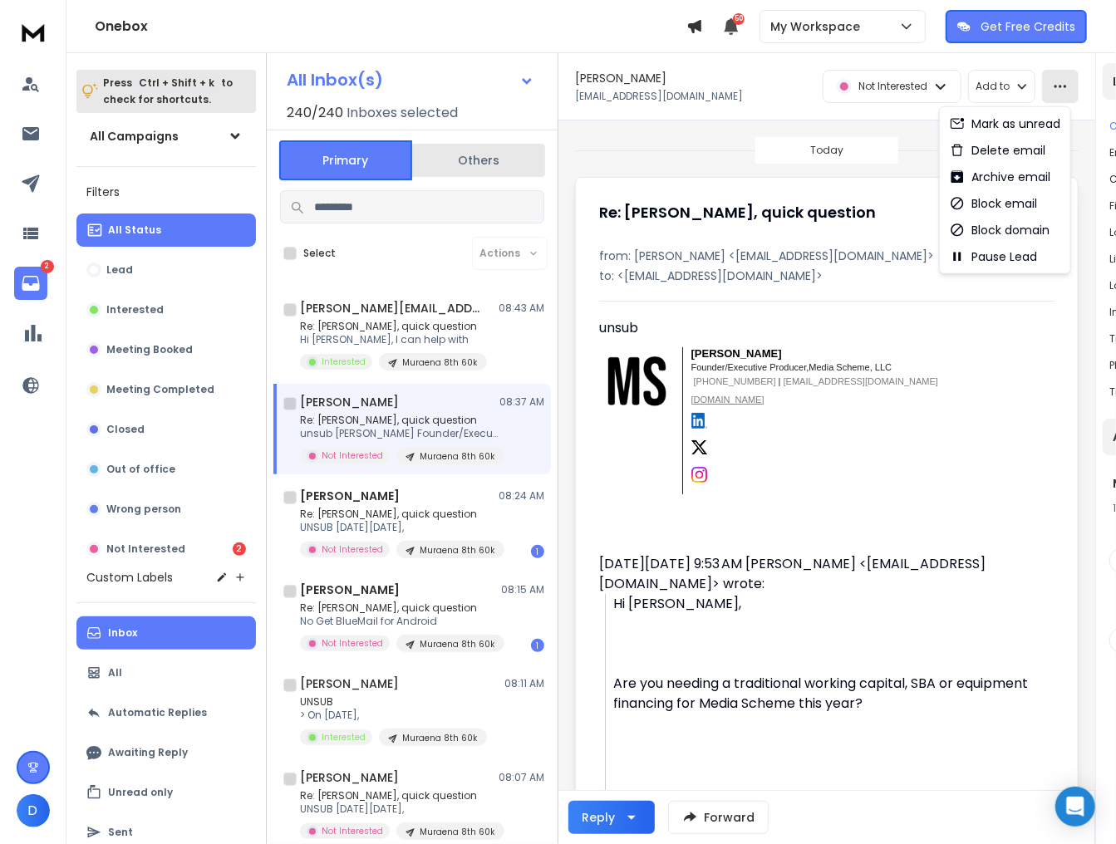
click at [1056, 86] on icon "button" at bounding box center [1060, 86] width 15 height 15
click at [1015, 198] on div "Block email" at bounding box center [993, 203] width 87 height 17
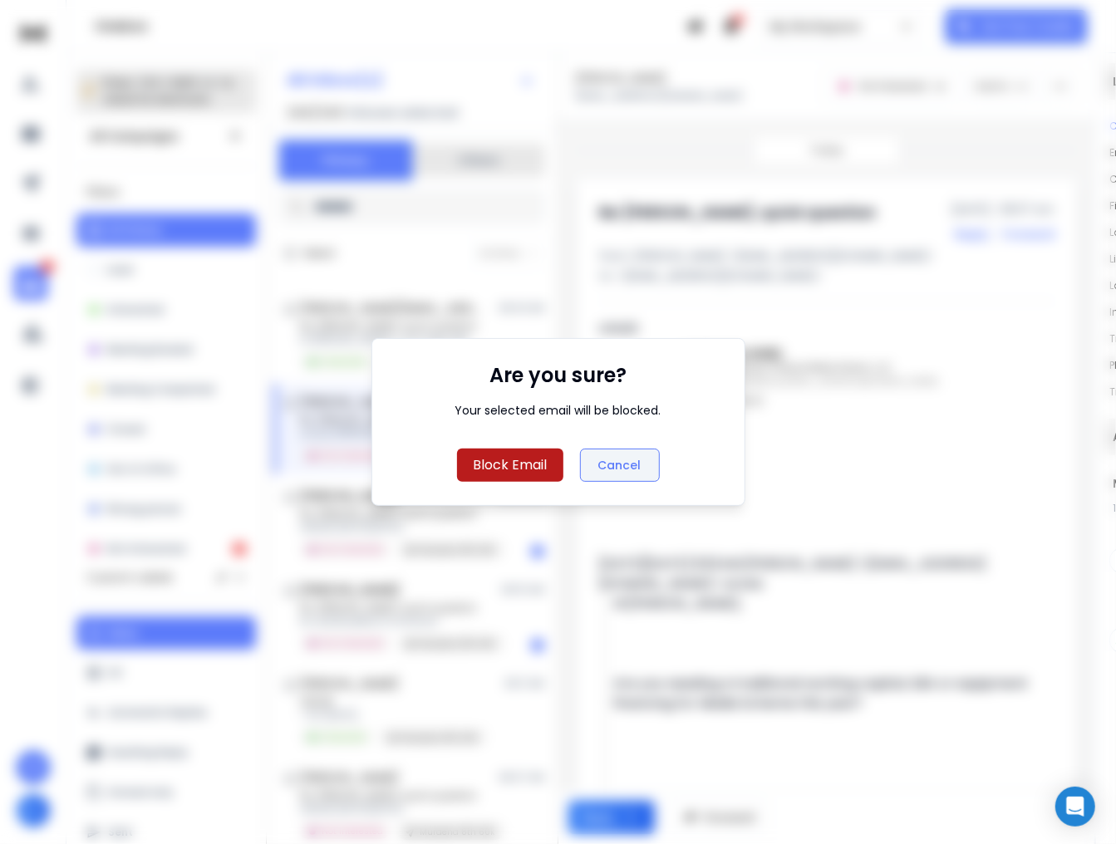
click at [494, 461] on button "Block Email" at bounding box center [510, 465] width 106 height 33
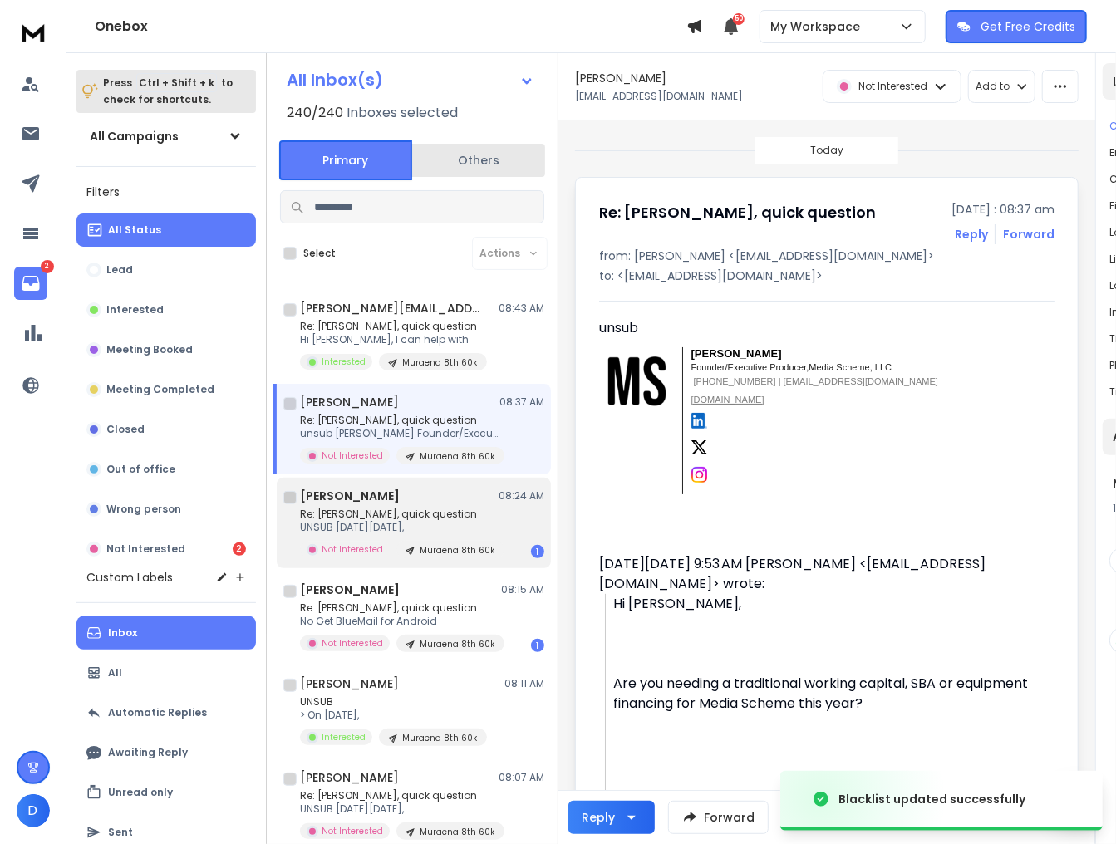
click at [412, 517] on p "Re: Lena, quick question" at bounding box center [399, 514] width 199 height 13
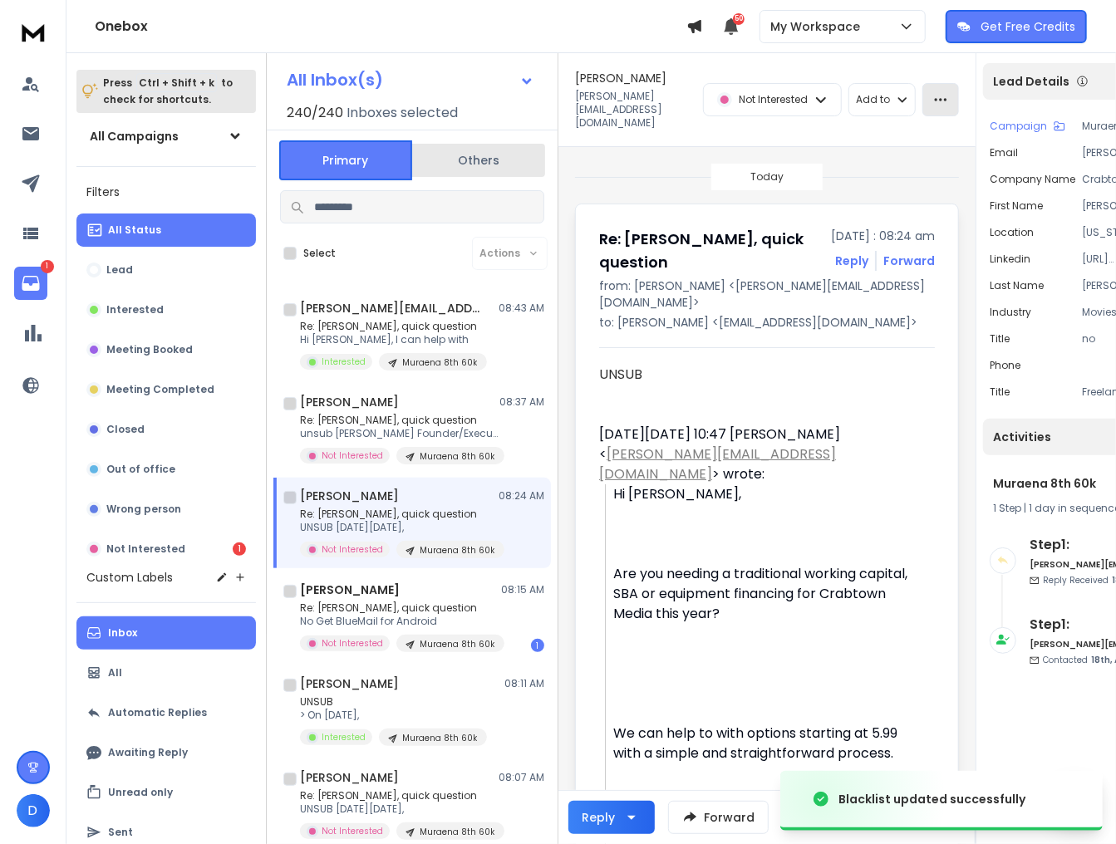
click at [959, 91] on button "button" at bounding box center [940, 99] width 37 height 33
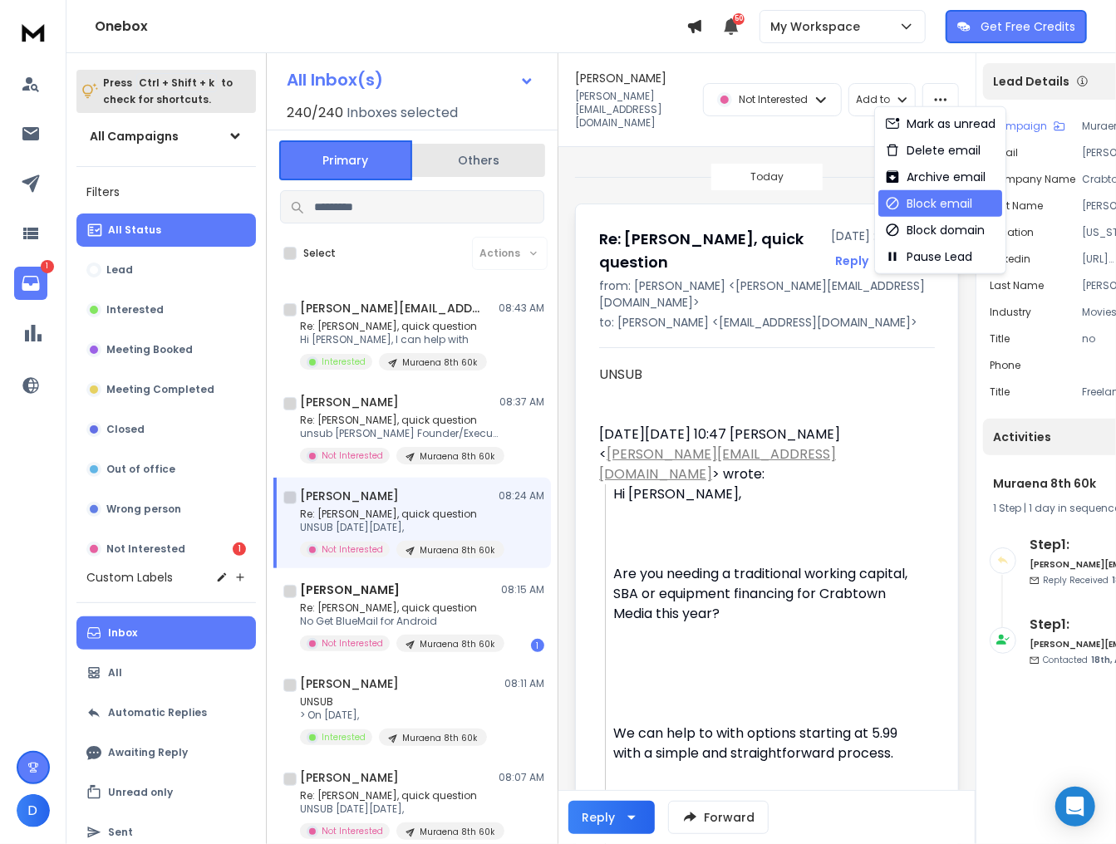
click at [942, 198] on div "Block email" at bounding box center [928, 203] width 87 height 17
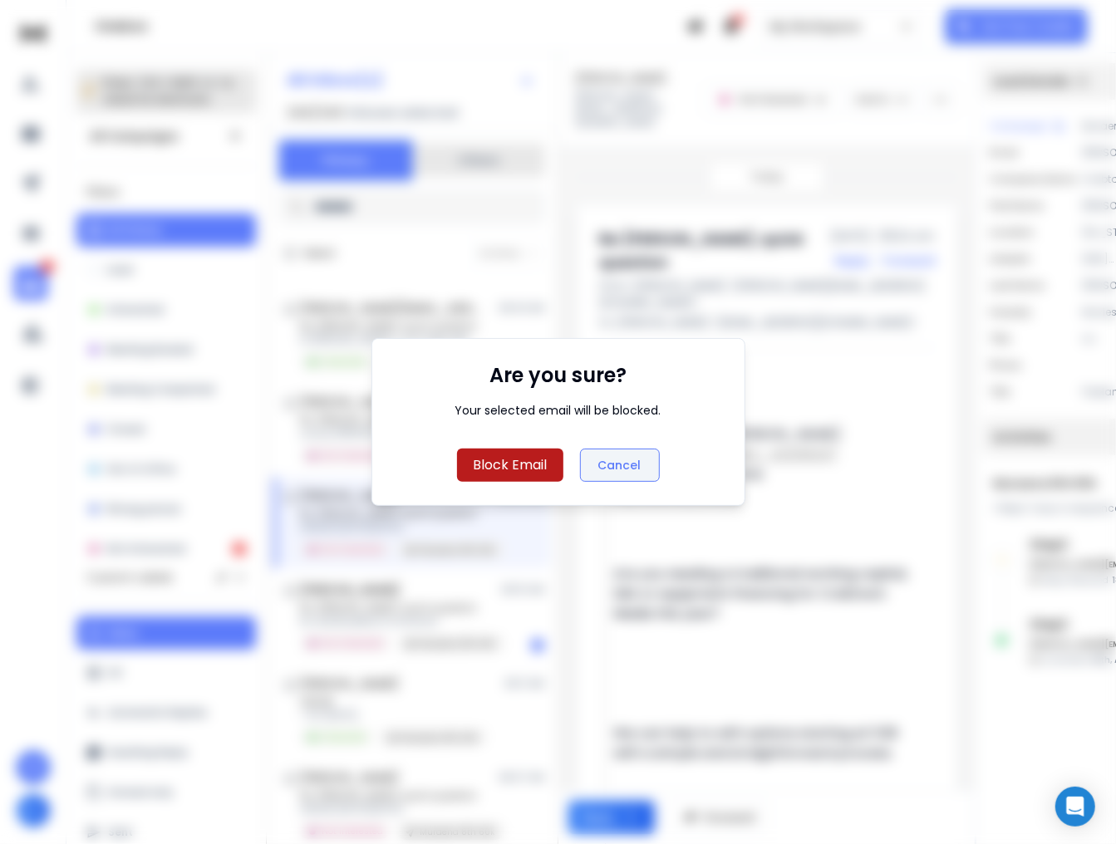
click at [516, 458] on button "Block Email" at bounding box center [510, 465] width 106 height 33
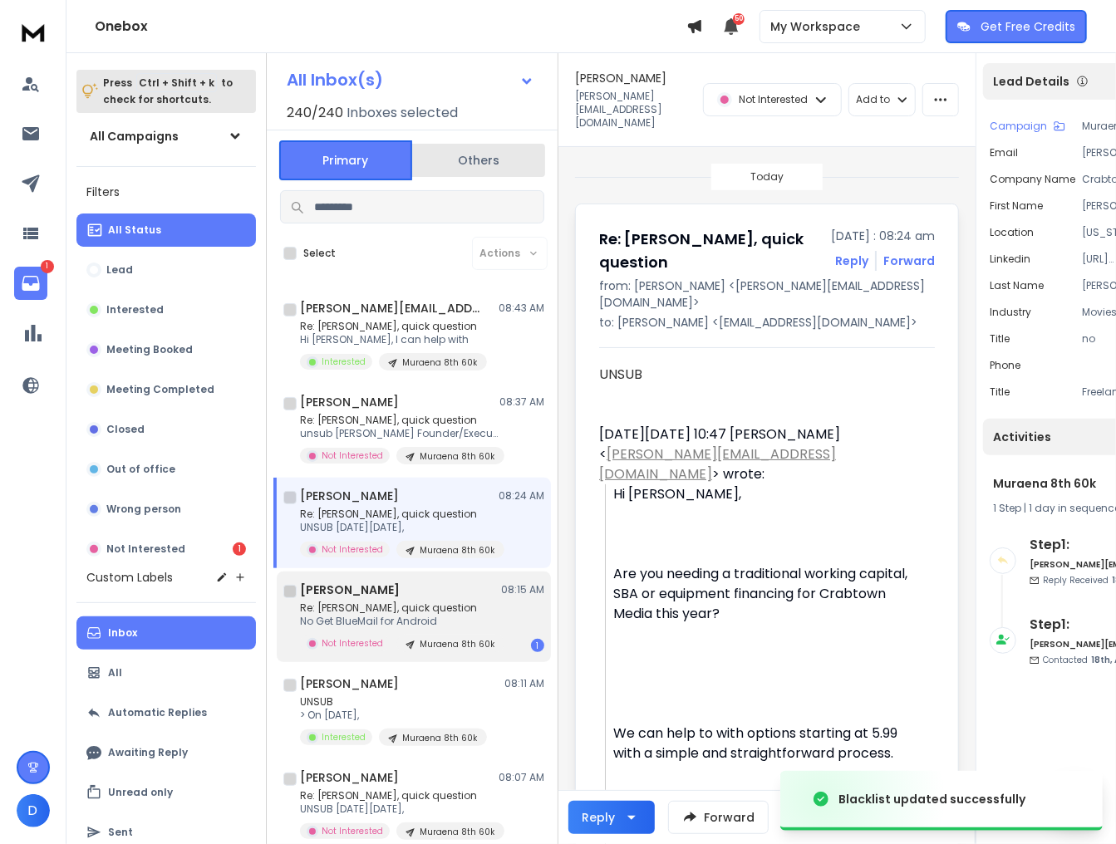
click at [399, 599] on div "Jeff Jacobsen 08:15 AM Re: Jeff, quick question No ⁣Get BlueMail for Android No…" at bounding box center [422, 617] width 244 height 71
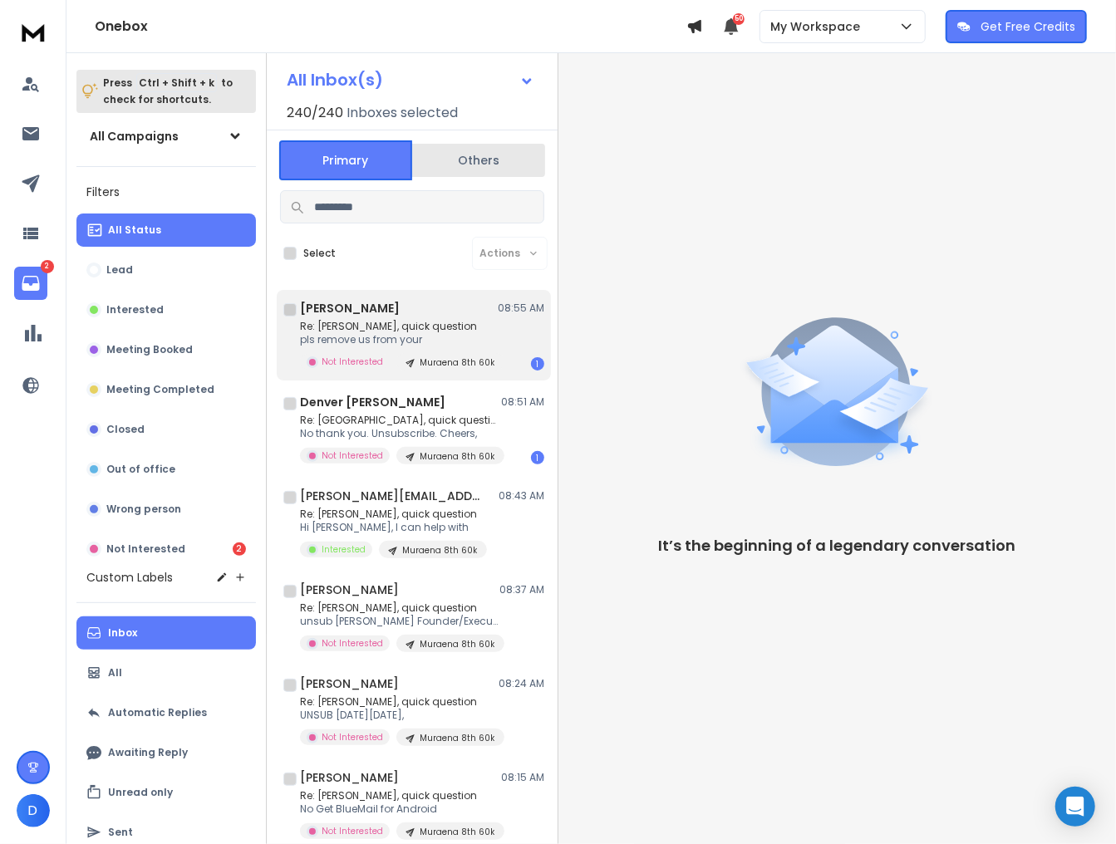
click at [395, 326] on p "Re: [PERSON_NAME], quick question" at bounding box center [399, 326] width 199 height 13
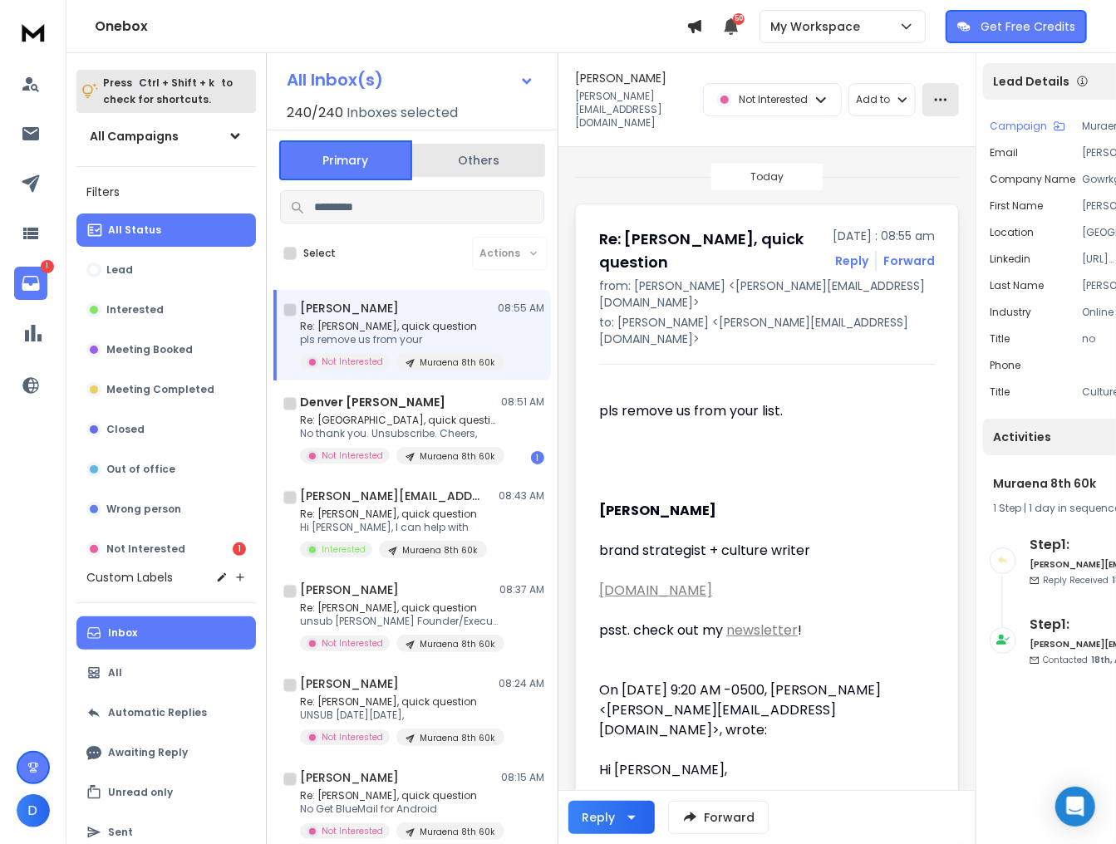
click at [959, 89] on button "button" at bounding box center [940, 99] width 37 height 33
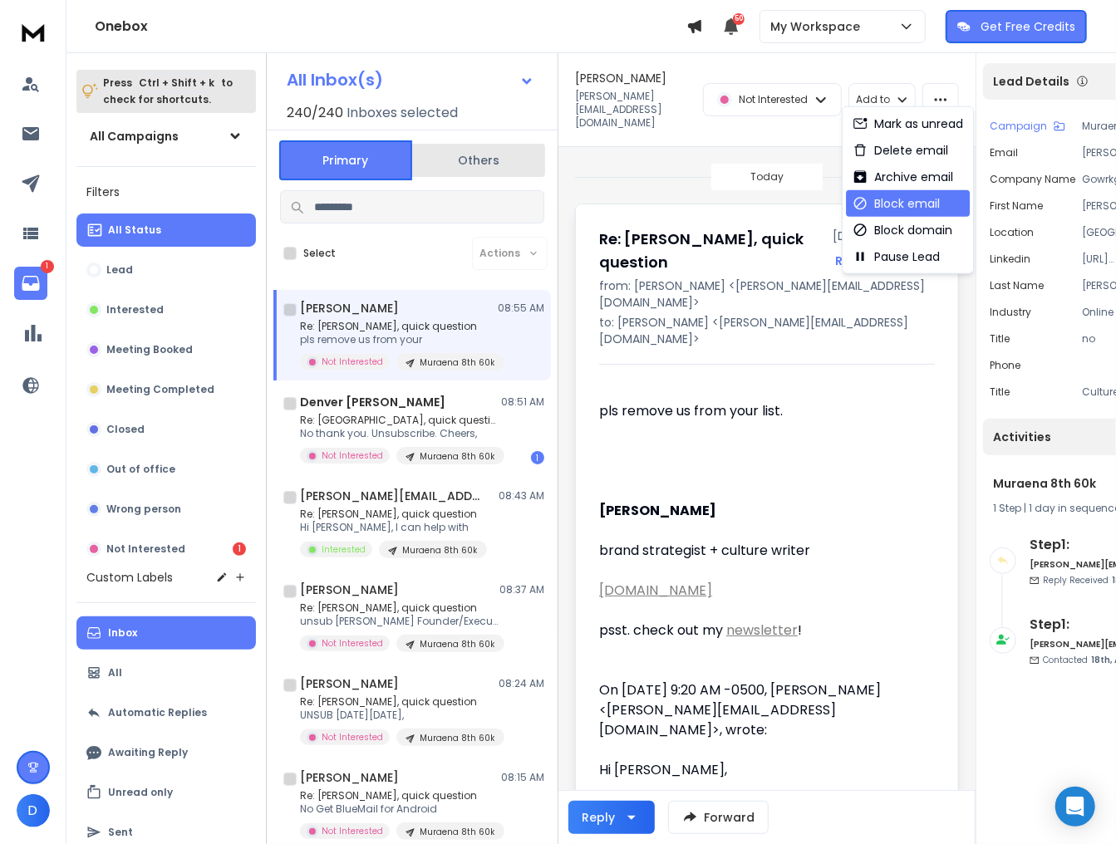
click at [911, 203] on div "Block email" at bounding box center [895, 203] width 87 height 17
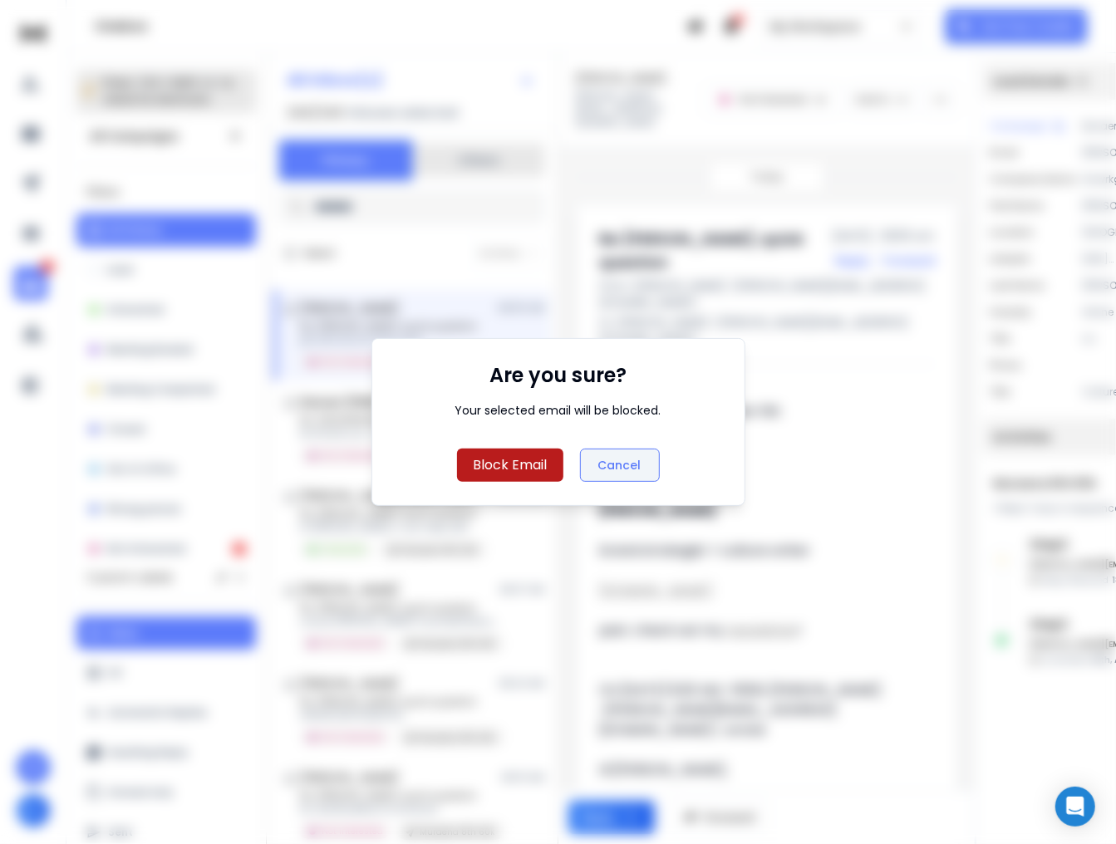
click at [526, 454] on button "Block Email" at bounding box center [510, 465] width 106 height 33
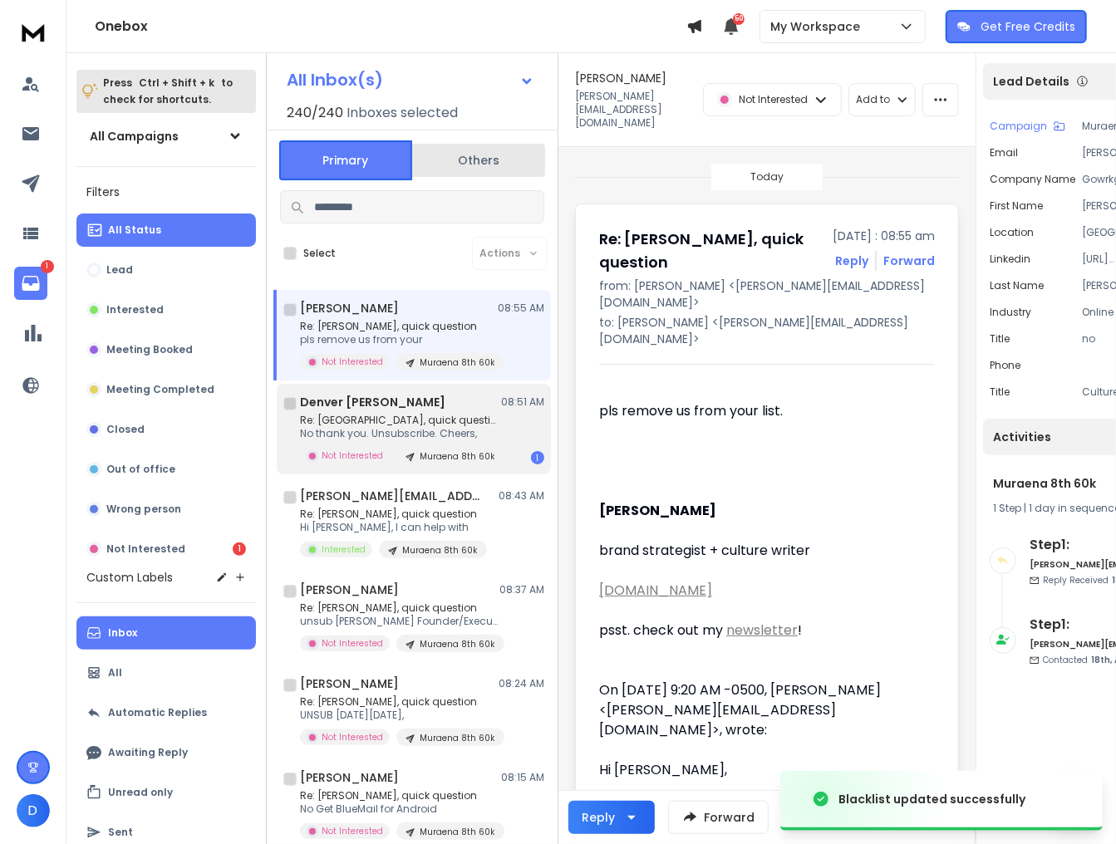
click at [443, 427] on p "No thank you. Unsubscribe. Cheers," at bounding box center [399, 433] width 199 height 13
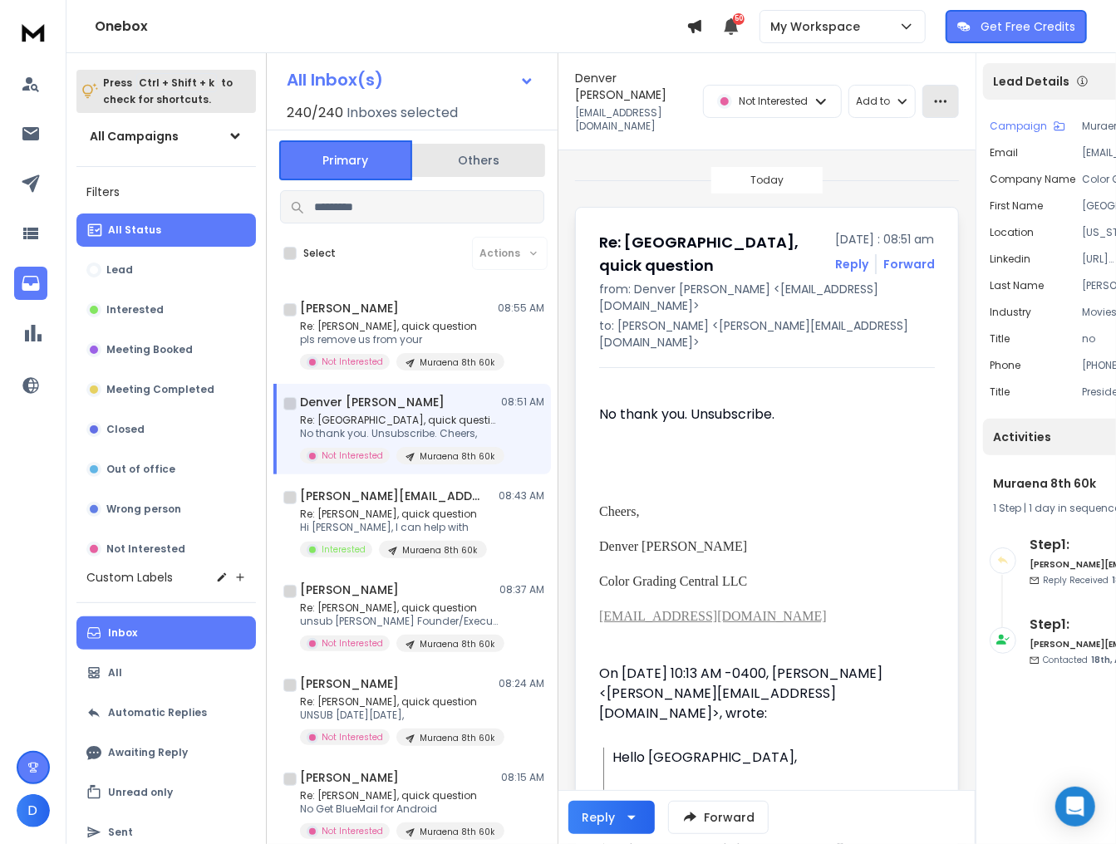
click at [948, 94] on icon "button" at bounding box center [940, 101] width 15 height 15
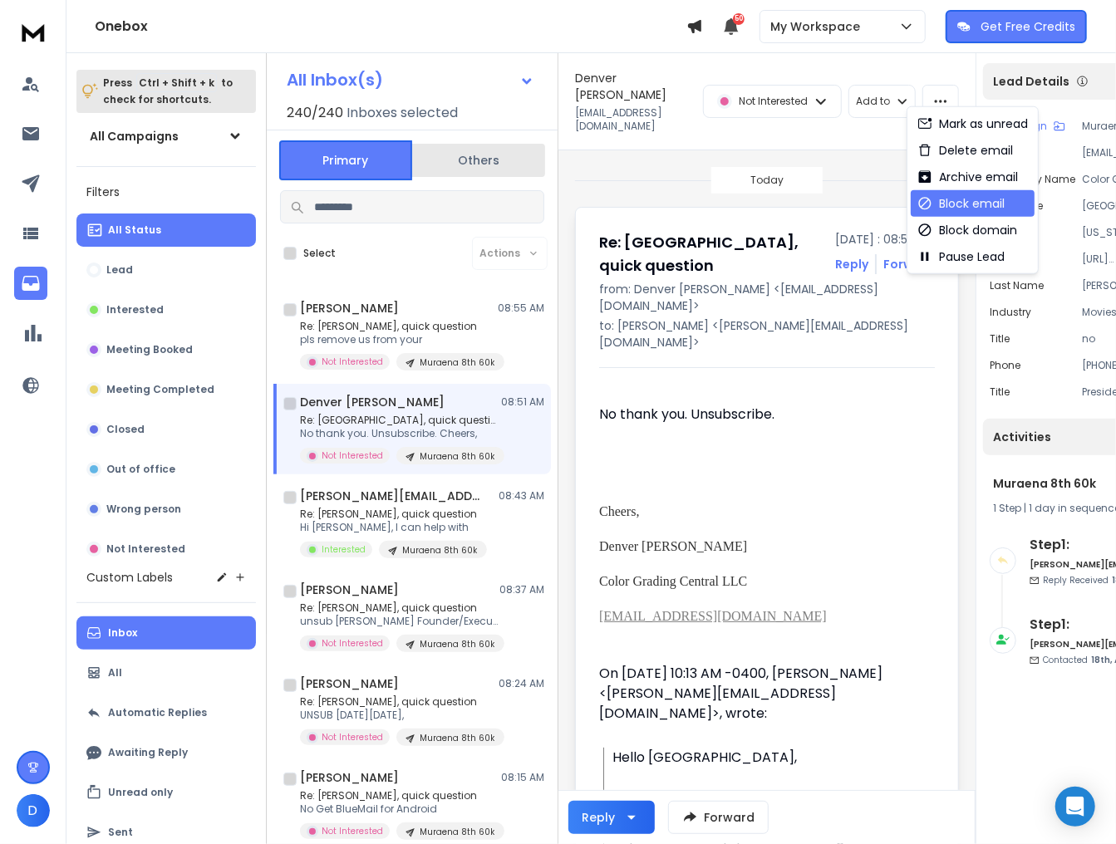
click at [976, 204] on div "Block email" at bounding box center [960, 203] width 87 height 17
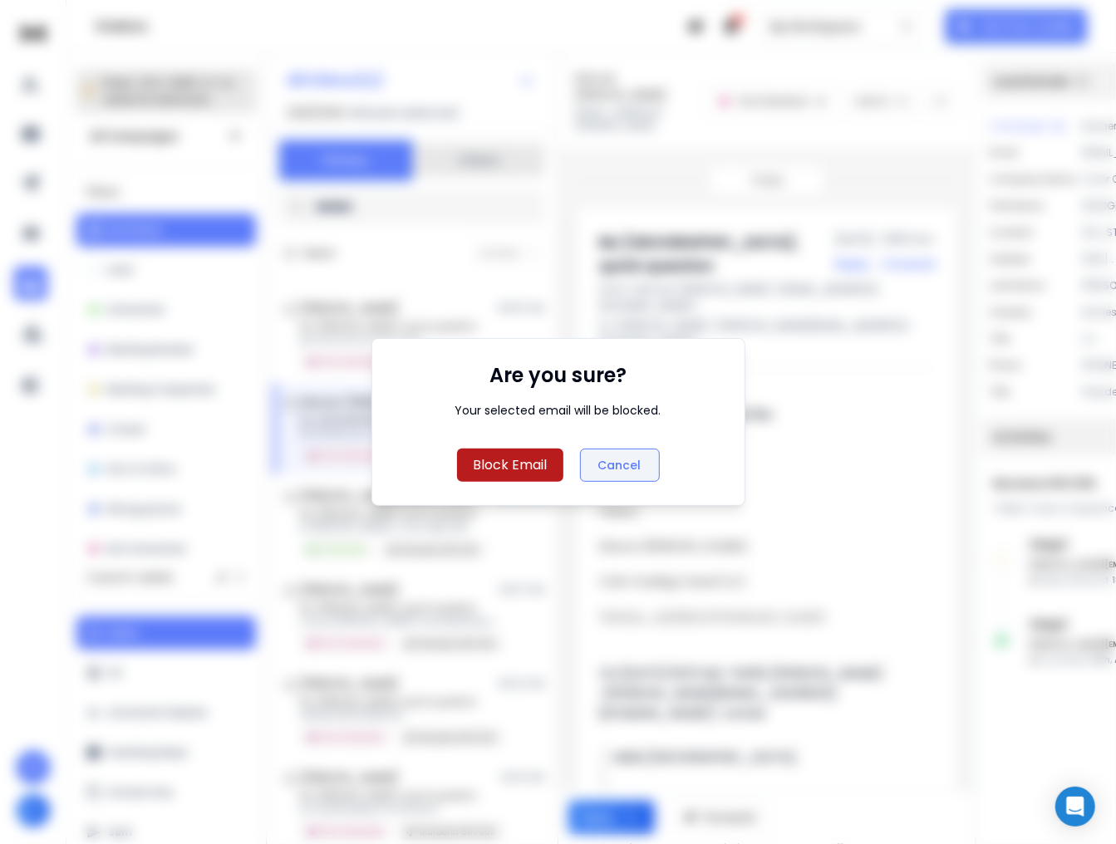
click at [518, 470] on button "Block Email" at bounding box center [510, 465] width 106 height 33
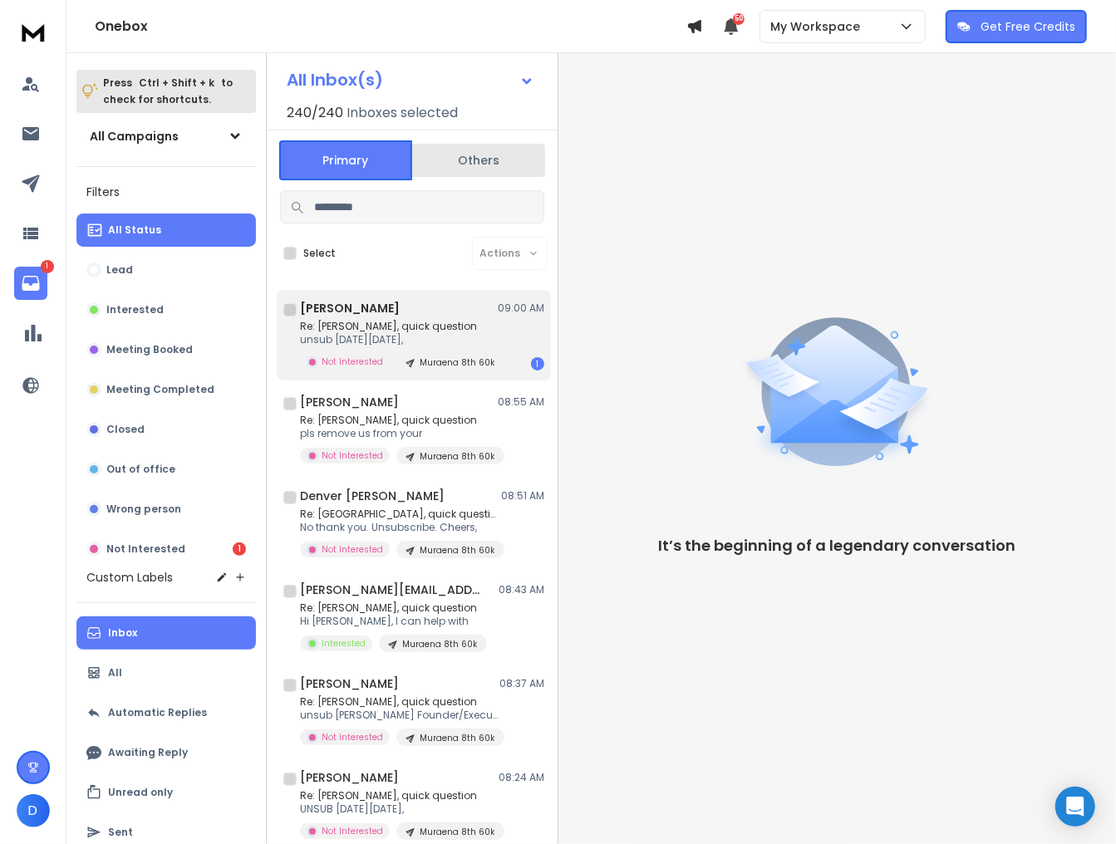
click at [416, 322] on p "Re: [PERSON_NAME], quick question" at bounding box center [399, 326] width 199 height 13
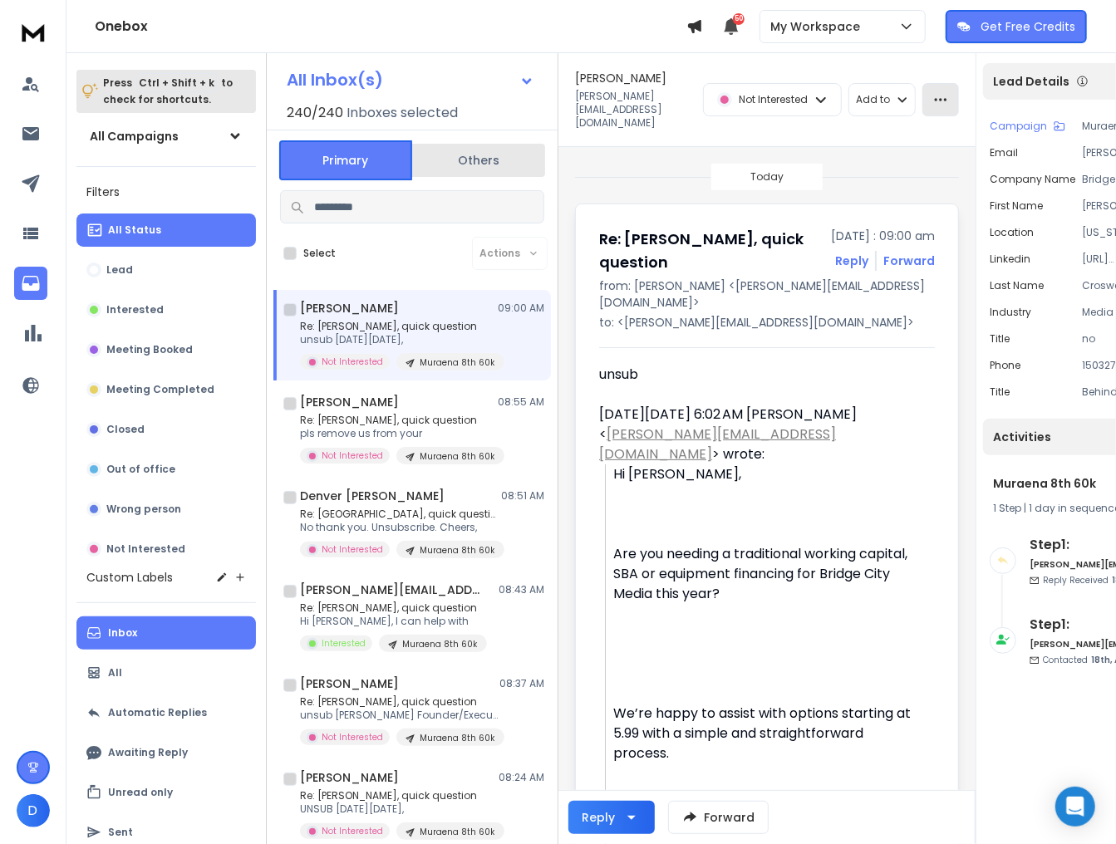
click at [948, 92] on icon "button" at bounding box center [940, 99] width 15 height 15
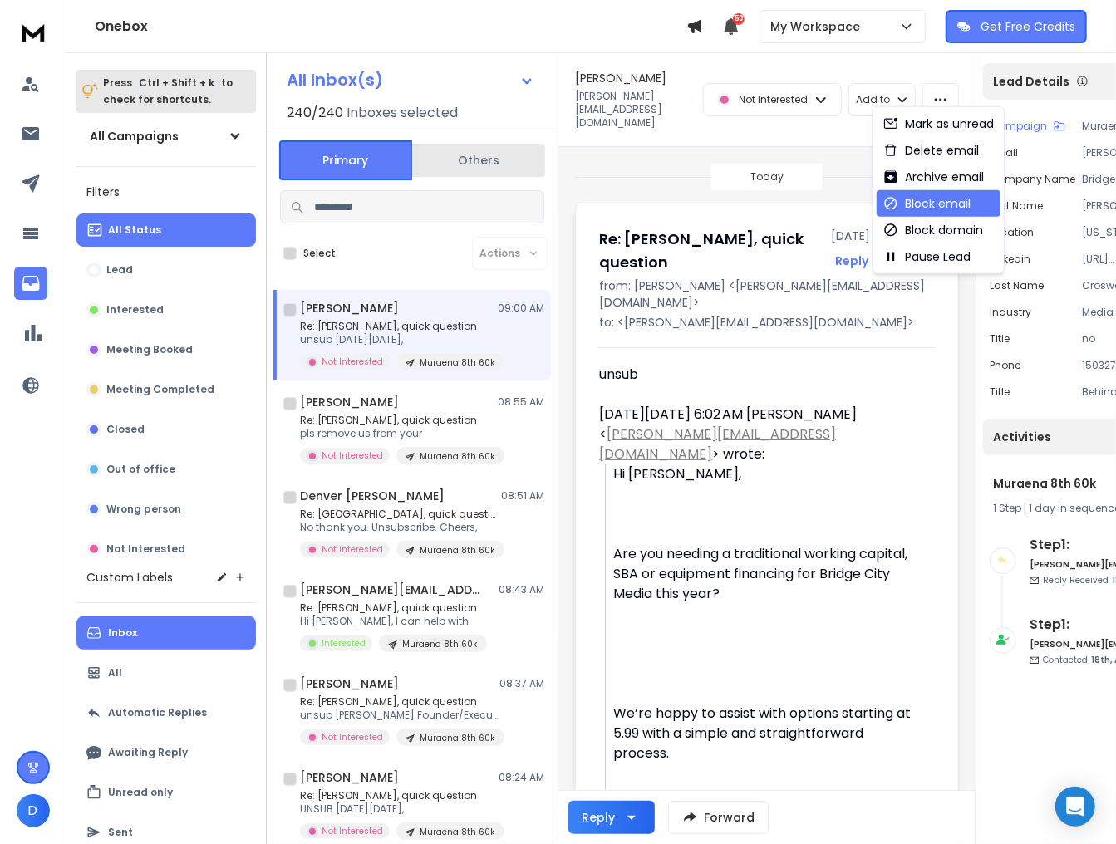
click at [944, 201] on div "Block email" at bounding box center [926, 203] width 87 height 17
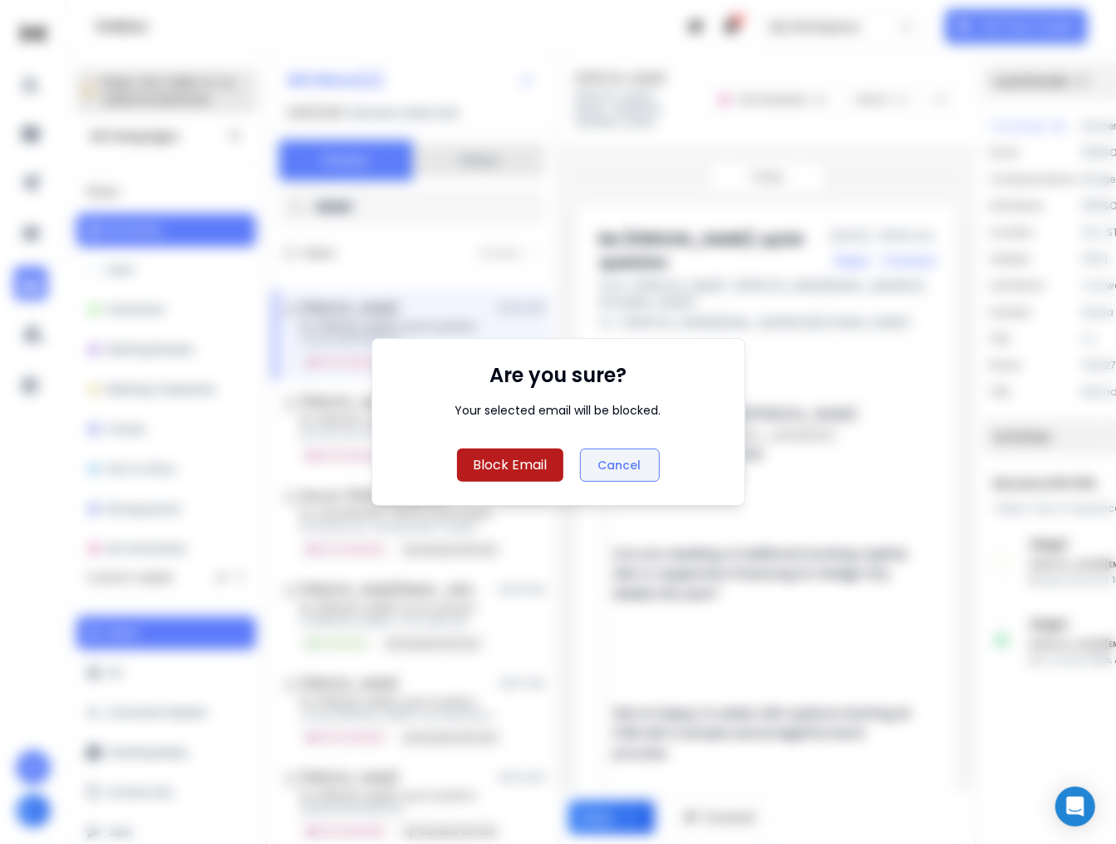
click at [533, 461] on button "Block Email" at bounding box center [510, 465] width 106 height 33
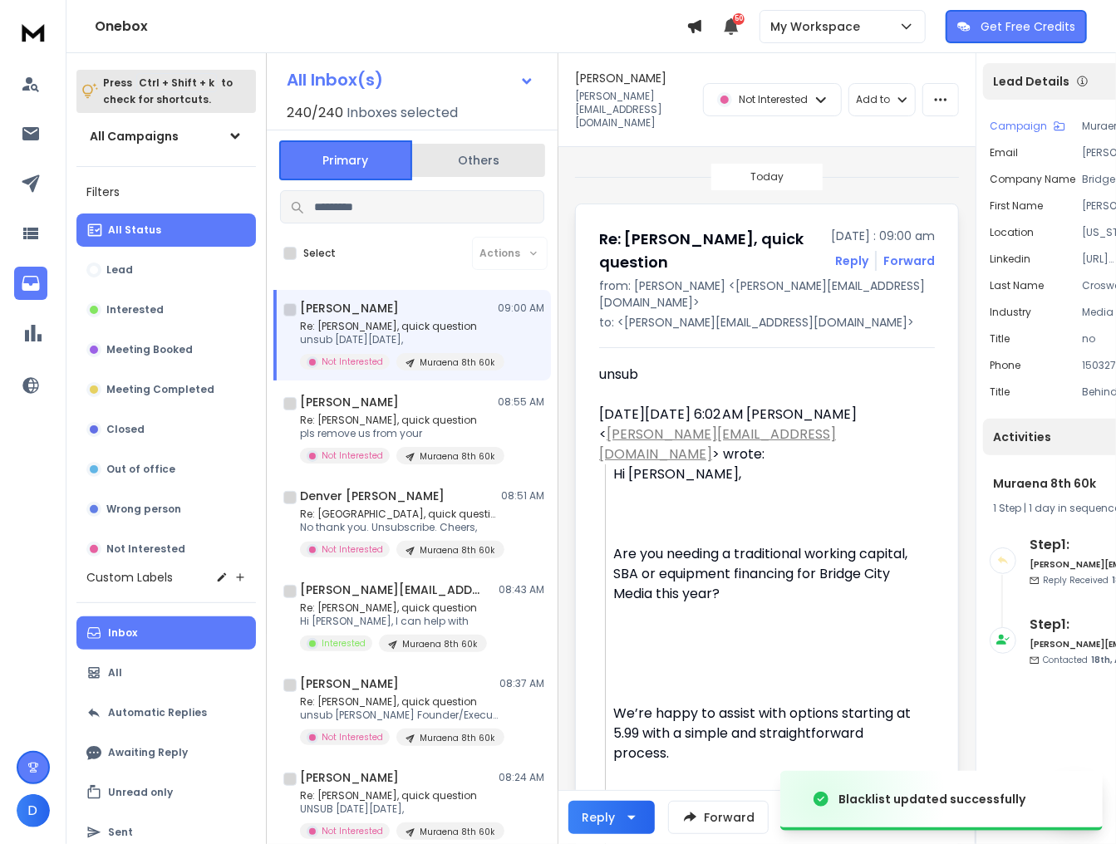
drag, startPoint x: 444, startPoint y: 331, endPoint x: 428, endPoint y: 247, distance: 85.4
click at [444, 330] on div "Re: Erik, quick question unsub On Mon, Aug 18, Not Interested Muraena 8th 60k" at bounding box center [402, 345] width 204 height 51
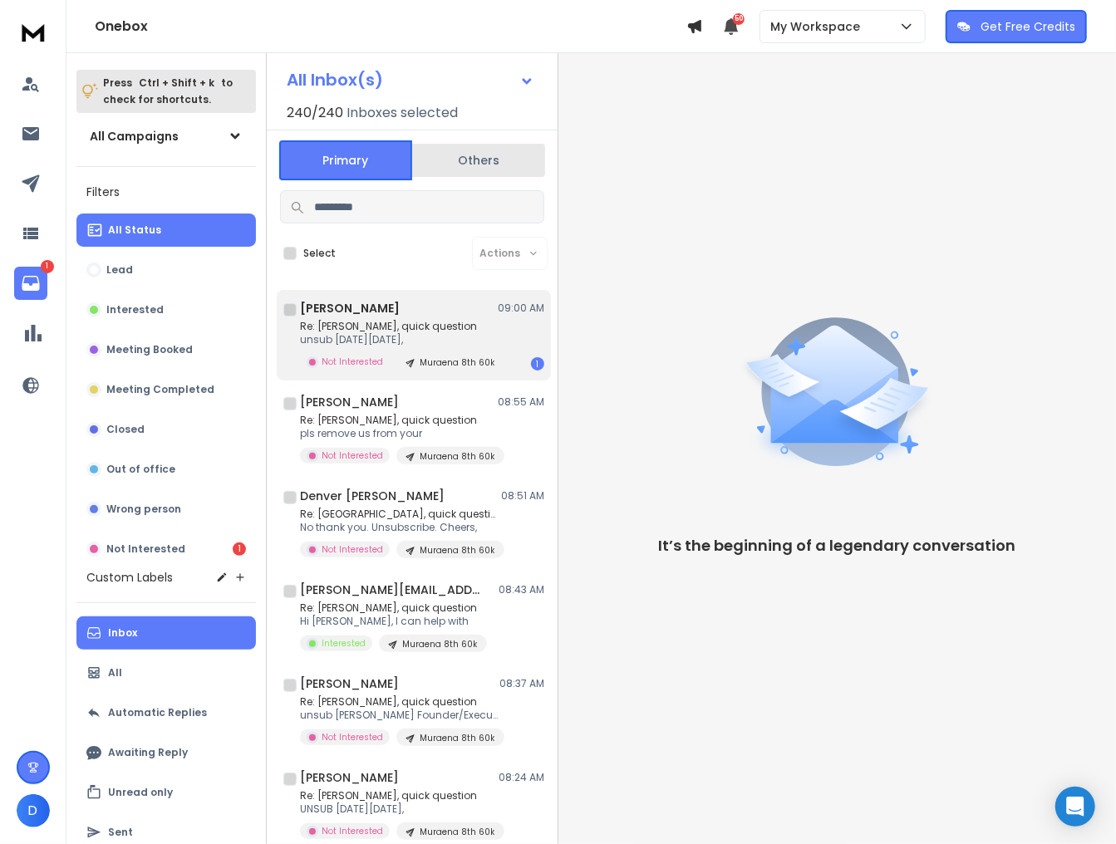
click at [353, 330] on p "Re: [PERSON_NAME], quick question" at bounding box center [399, 326] width 199 height 13
click at [428, 311] on div "Erik Croswell 09:00 AM" at bounding box center [422, 308] width 244 height 17
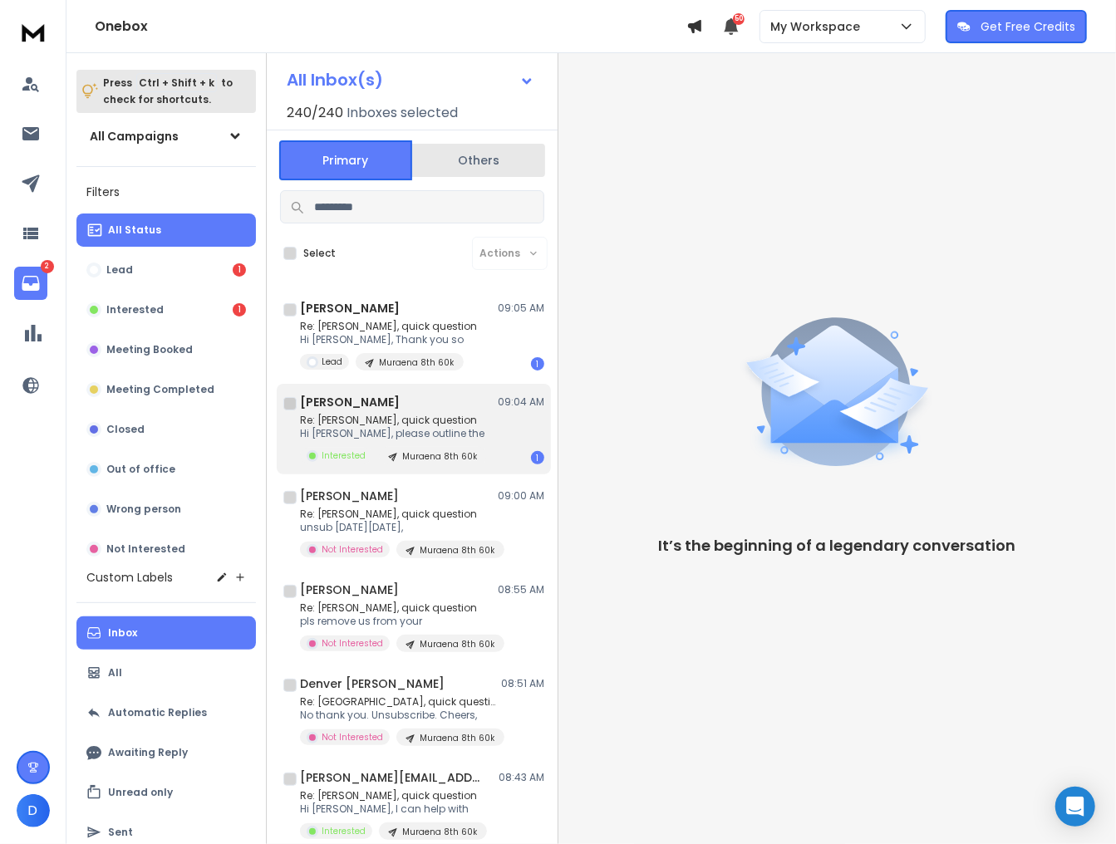
click at [459, 415] on p "Re: [PERSON_NAME], quick question" at bounding box center [393, 420] width 187 height 13
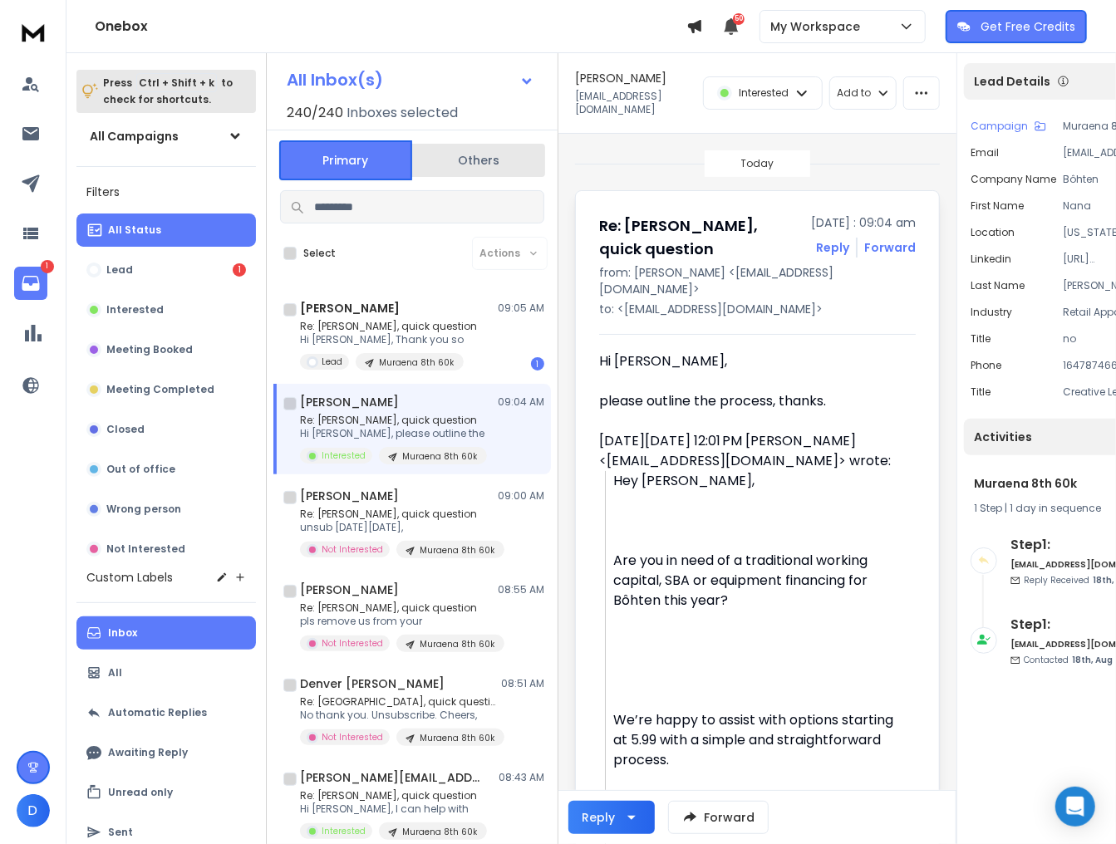
click at [600, 816] on div "Reply" at bounding box center [598, 817] width 33 height 17
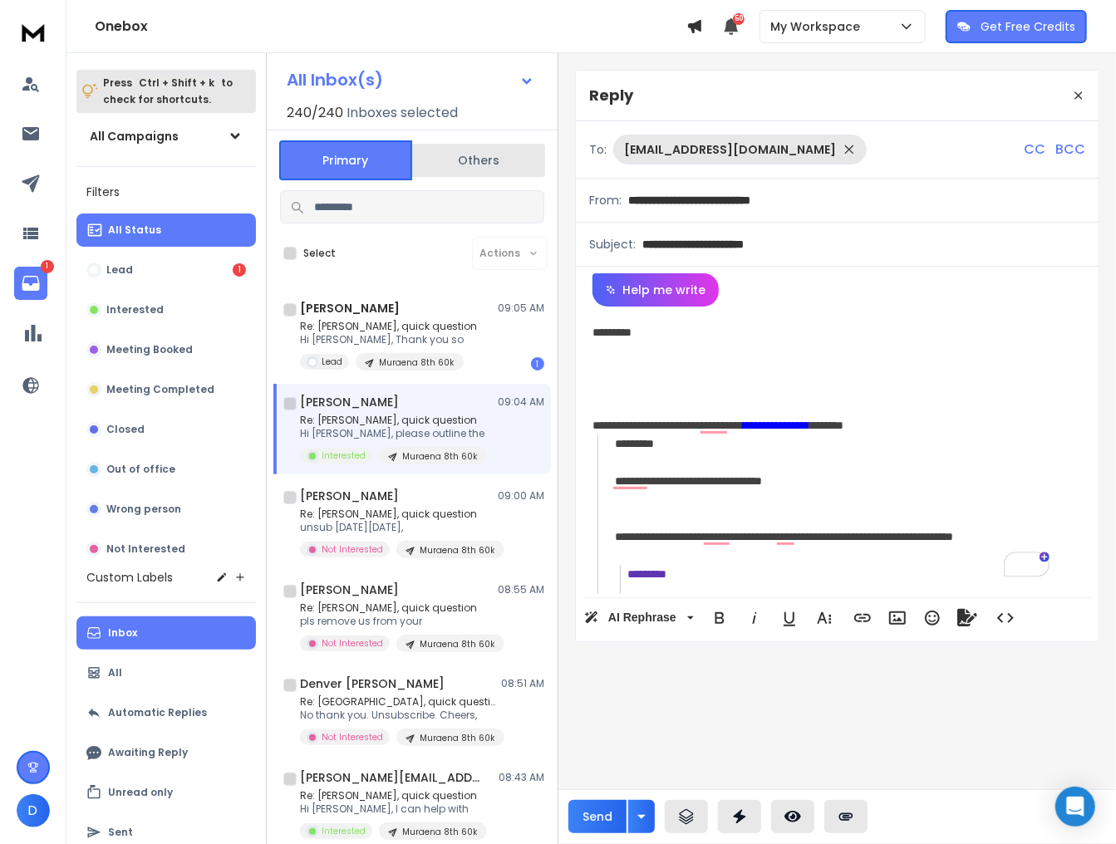
click at [366, 409] on h1 "Nana Boateng Osei" at bounding box center [349, 402] width 99 height 17
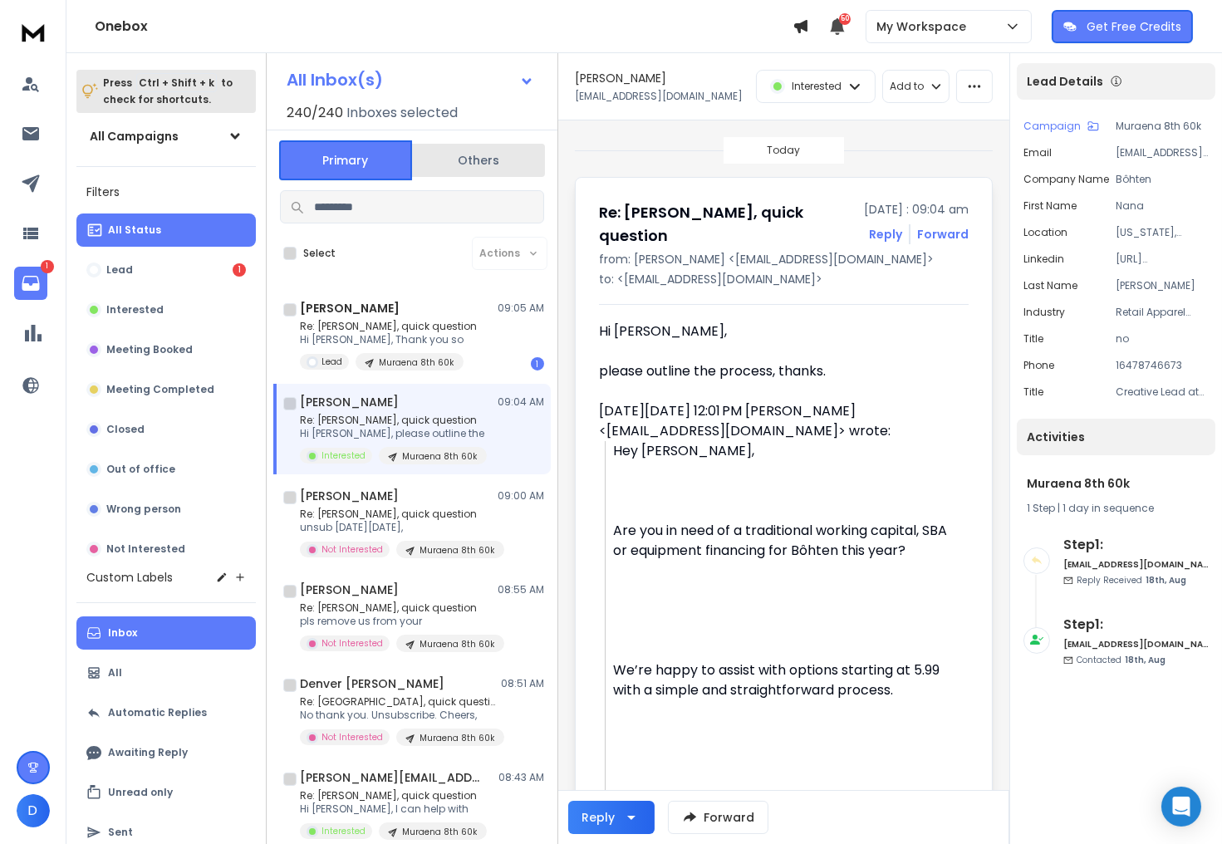
drag, startPoint x: 902, startPoint y: 136, endPoint x: 924, endPoint y: 142, distance: 22.4
click at [902, 137] on div "Today" at bounding box center [784, 150] width 418 height 27
drag, startPoint x: 1175, startPoint y: 361, endPoint x: 1210, endPoint y: 366, distance: 35.4
click at [1115, 366] on p "16478746673" at bounding box center [1162, 365] width 93 height 13
copy p "478746673"
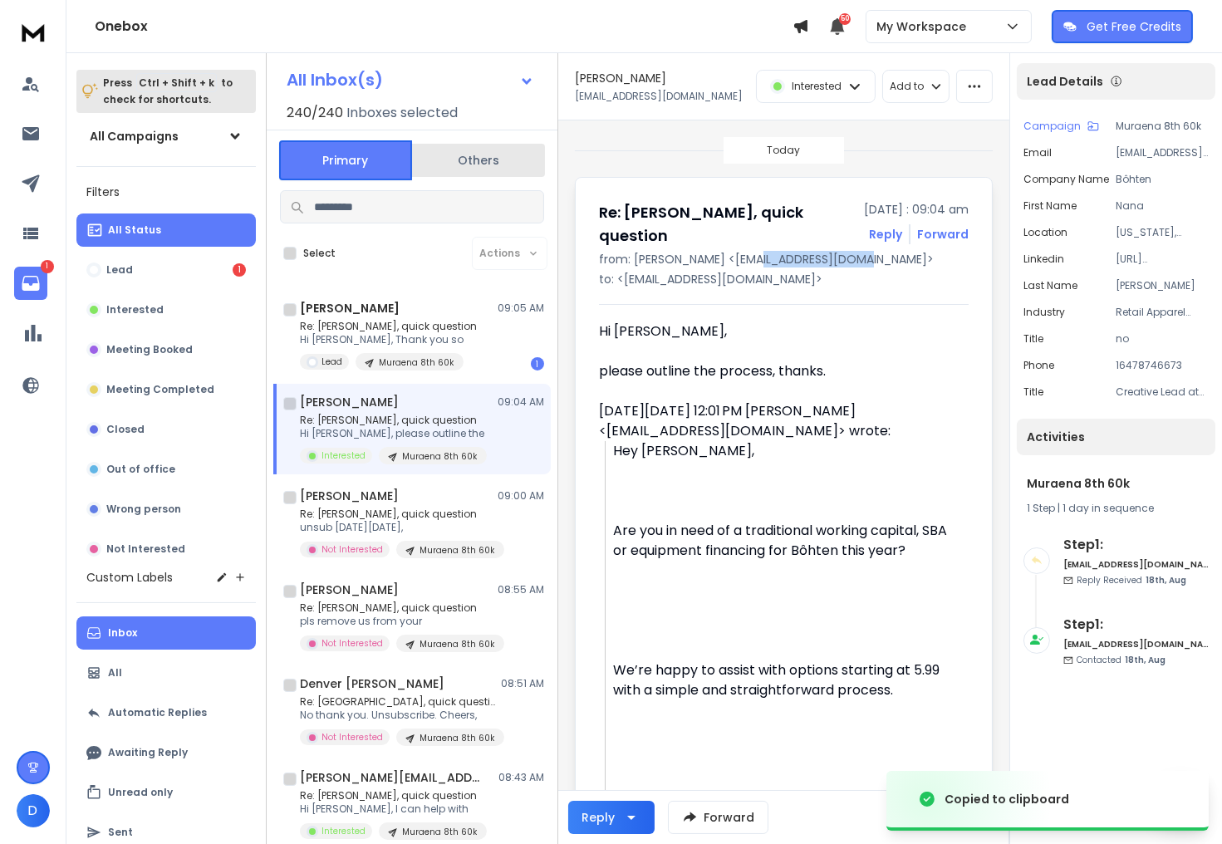
drag, startPoint x: 754, startPoint y: 260, endPoint x: 1064, endPoint y: 314, distance: 314.6
click at [872, 259] on p "from: Nana Boateng Osei <NanaB@bohten.com>" at bounding box center [784, 259] width 370 height 17
copy p "[EMAIL_ADDRESS][DOMAIN_NAME]"
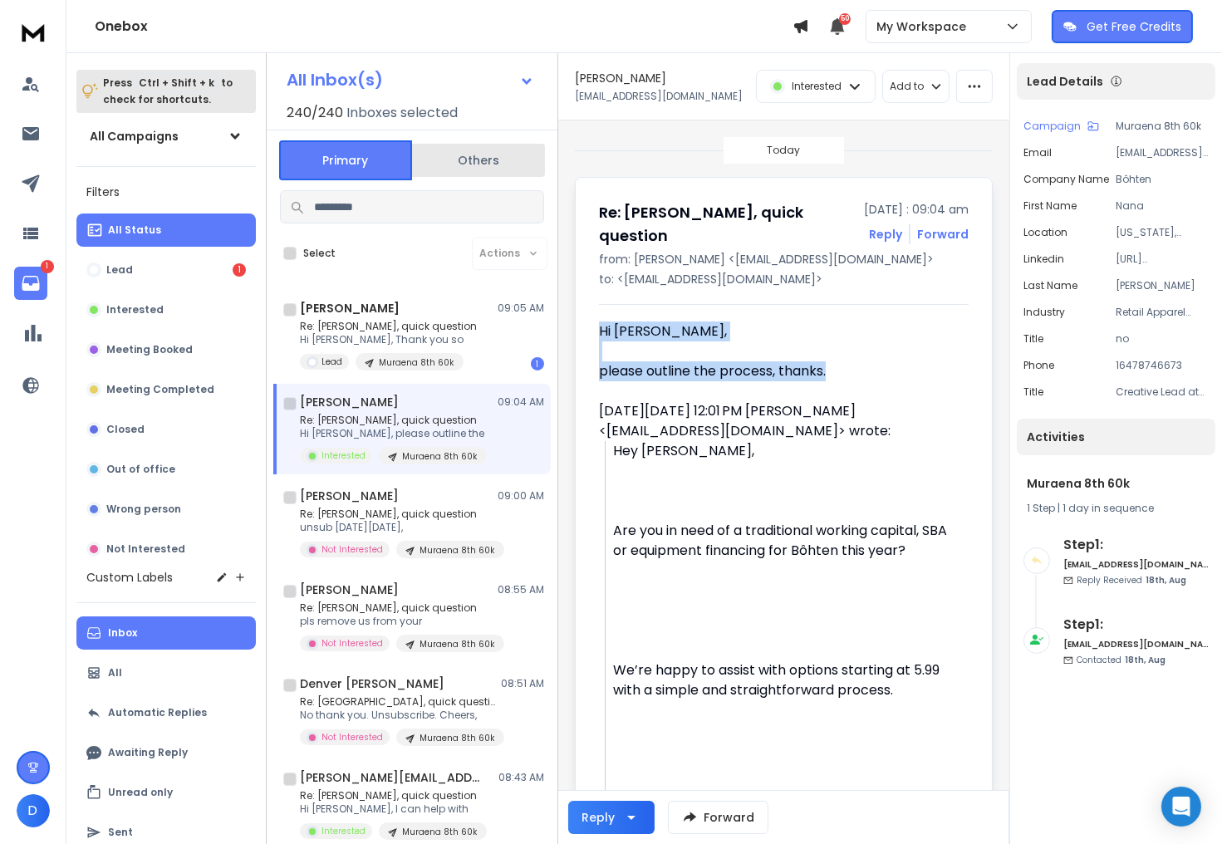
drag, startPoint x: 766, startPoint y: 368, endPoint x: 578, endPoint y: 325, distance: 192.7
copy div "Hi David, please outline the process, thanks."
click at [592, 818] on div "Reply" at bounding box center [598, 817] width 33 height 17
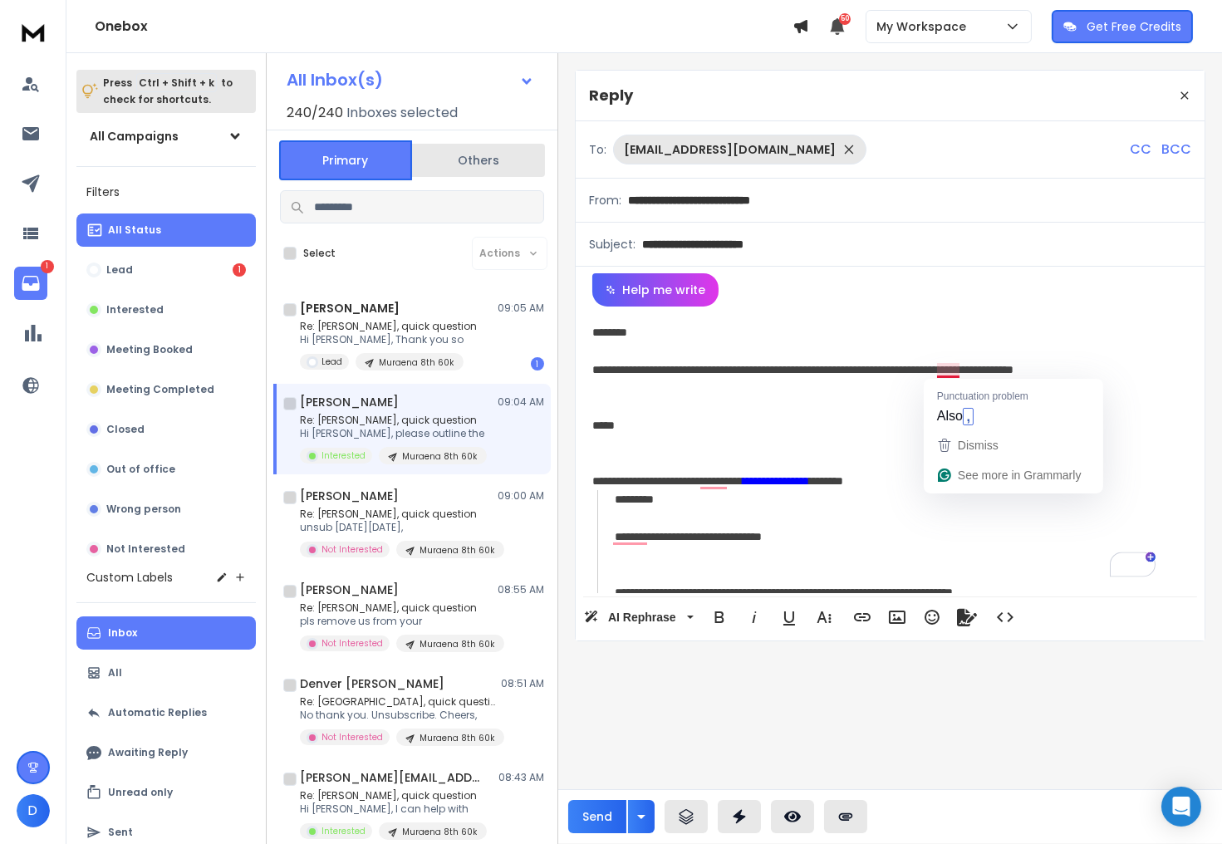
click at [950, 371] on div "**********" at bounding box center [873, 351] width 563 height 56
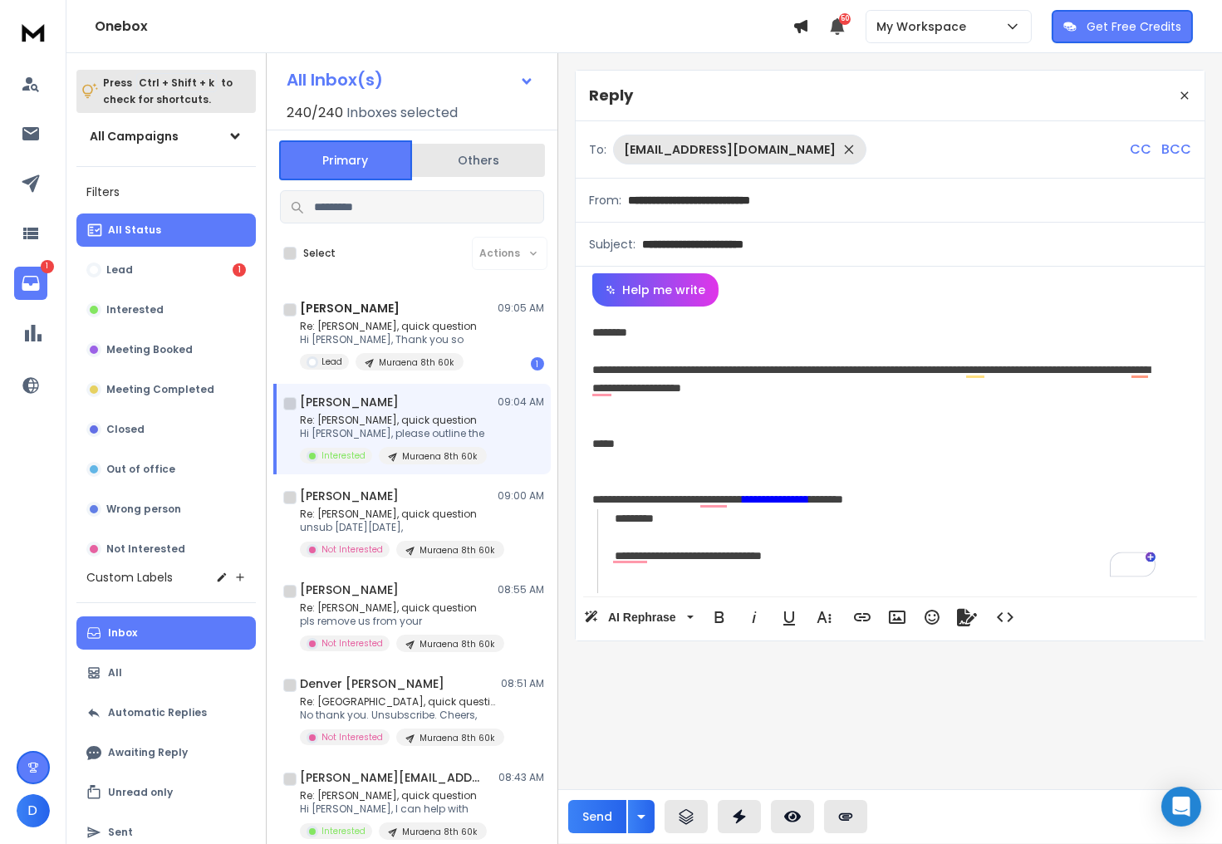
click at [1115, 371] on div "**********" at bounding box center [873, 360] width 563 height 75
click at [852, 434] on div "*****" at bounding box center [873, 426] width 563 height 56
click at [593, 822] on button "Send" at bounding box center [597, 816] width 58 height 33
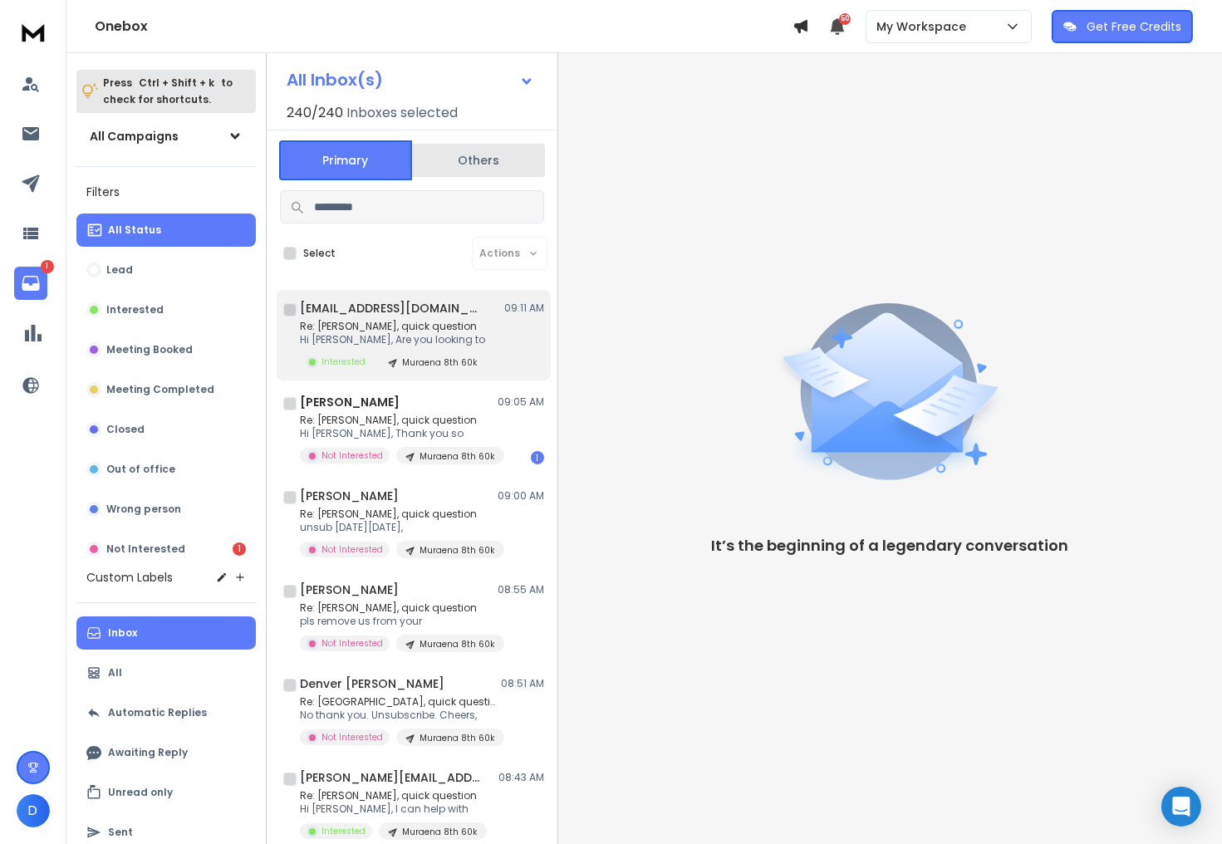
drag, startPoint x: 397, startPoint y: 331, endPoint x: 413, endPoint y: 330, distance: 15.8
click at [399, 330] on p "Re: [PERSON_NAME], quick question" at bounding box center [393, 326] width 187 height 13
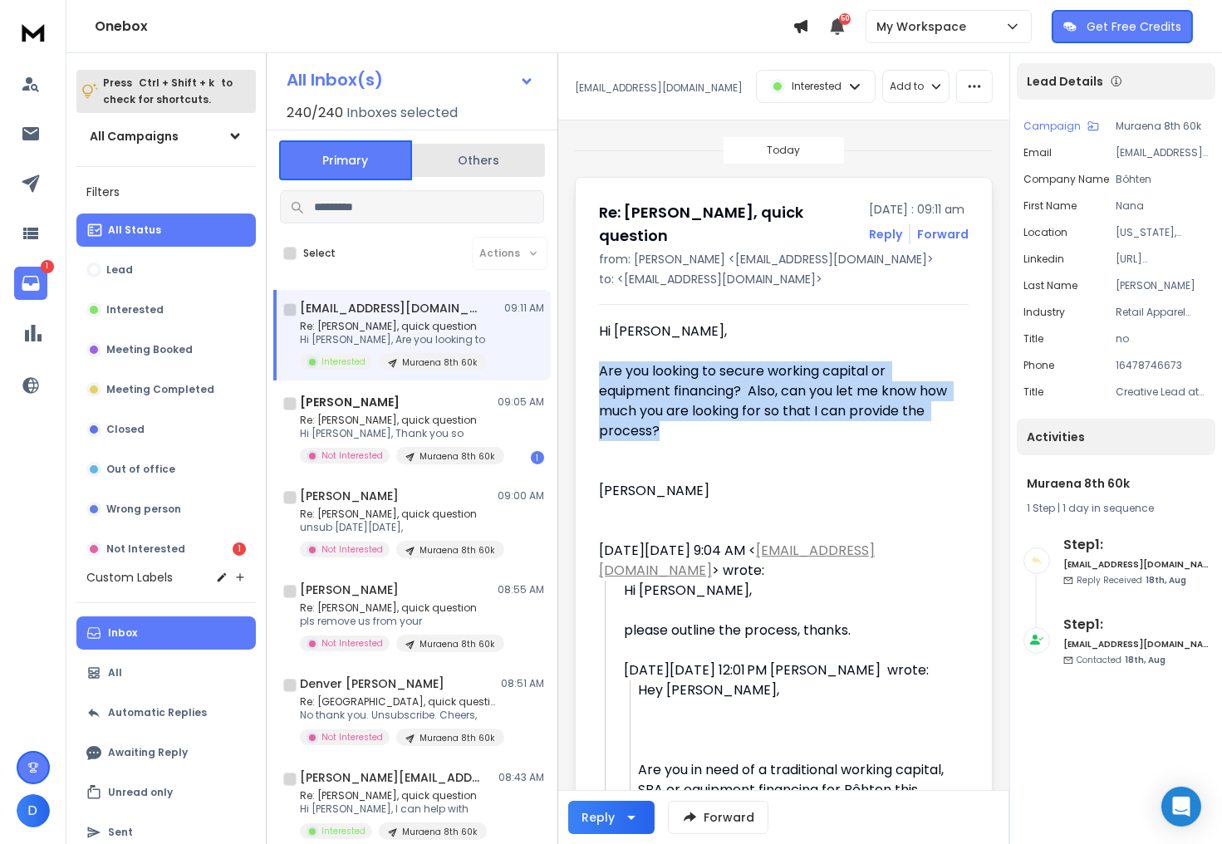
drag, startPoint x: 599, startPoint y: 364, endPoint x: 786, endPoint y: 435, distance: 200.1
click at [786, 435] on div "Hi Nana, Are you looking to secure working capital or equipment financing? Also…" at bounding box center [777, 382] width 356 height 120
copy div "Are you looking to secure working capital or equipment financing? Also, can you…"
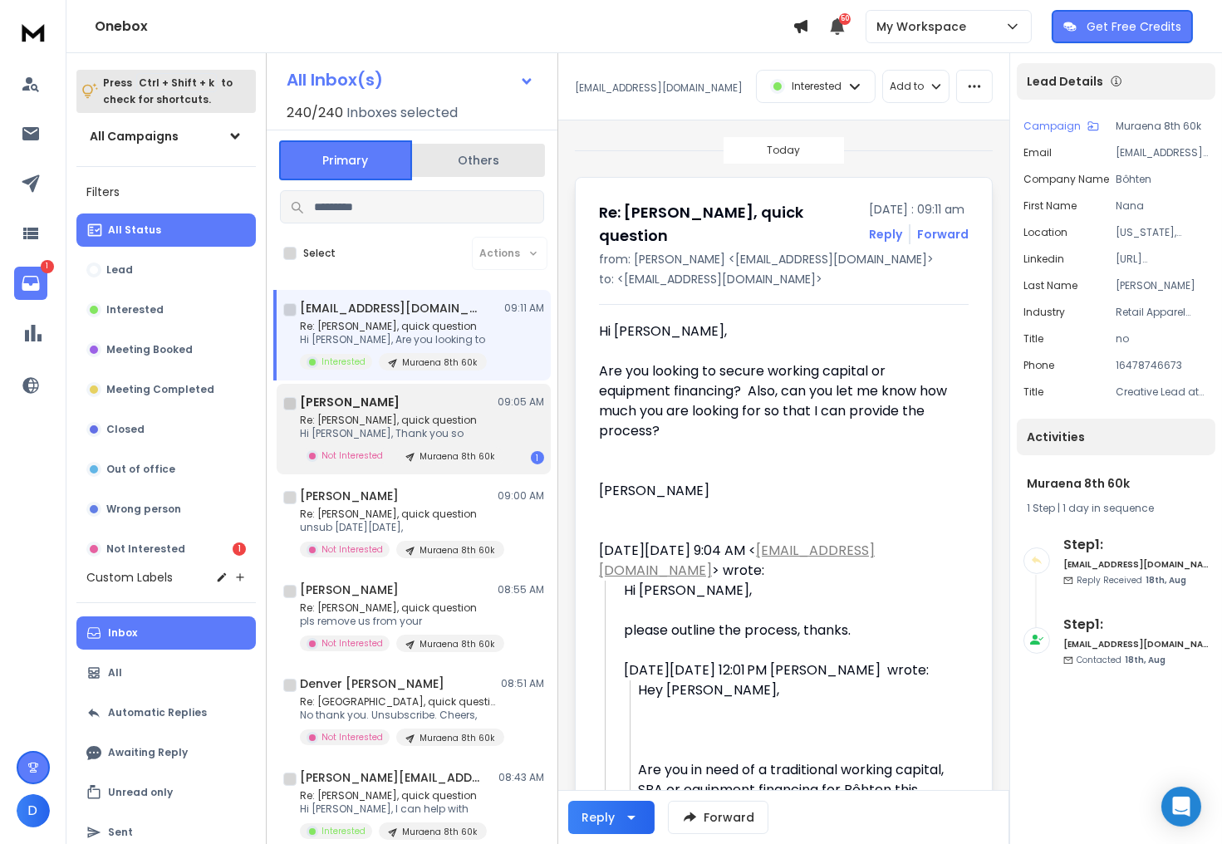
click at [449, 420] on p "Re: [PERSON_NAME], quick question" at bounding box center [399, 420] width 199 height 13
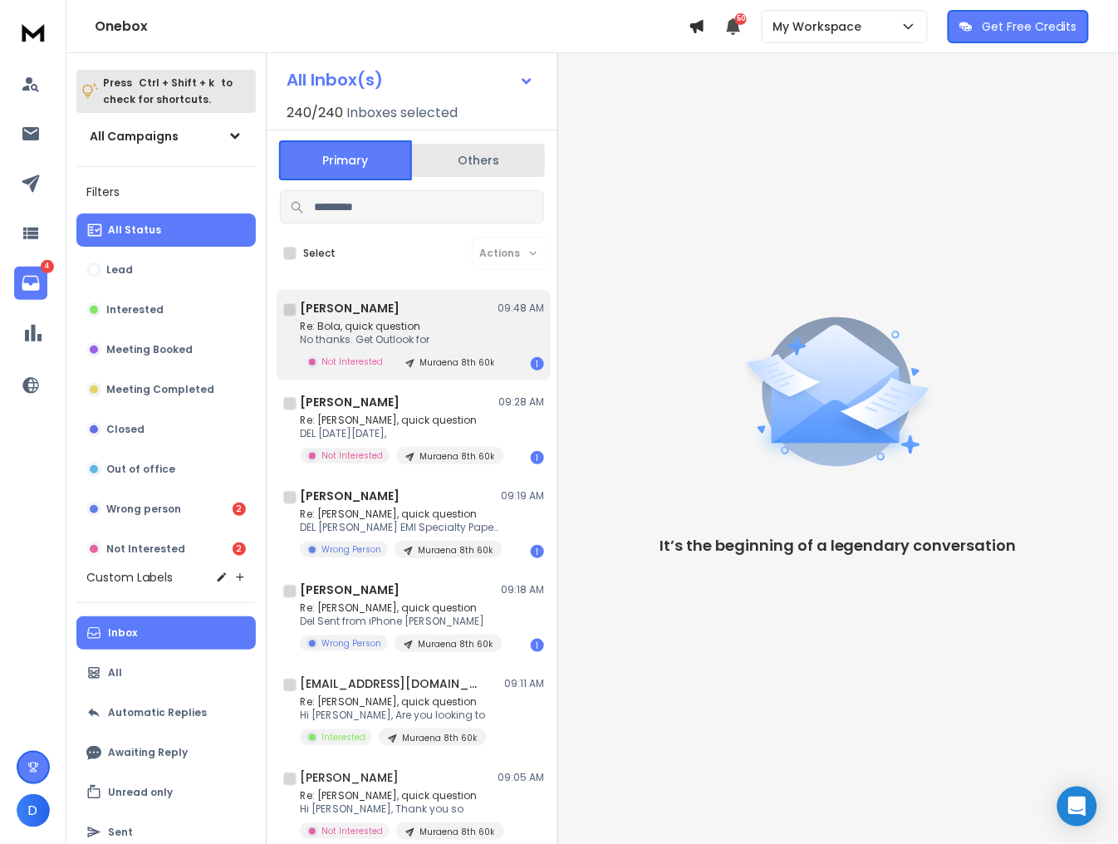
click at [322, 327] on p "Re: Bola, quick question" at bounding box center [399, 326] width 199 height 13
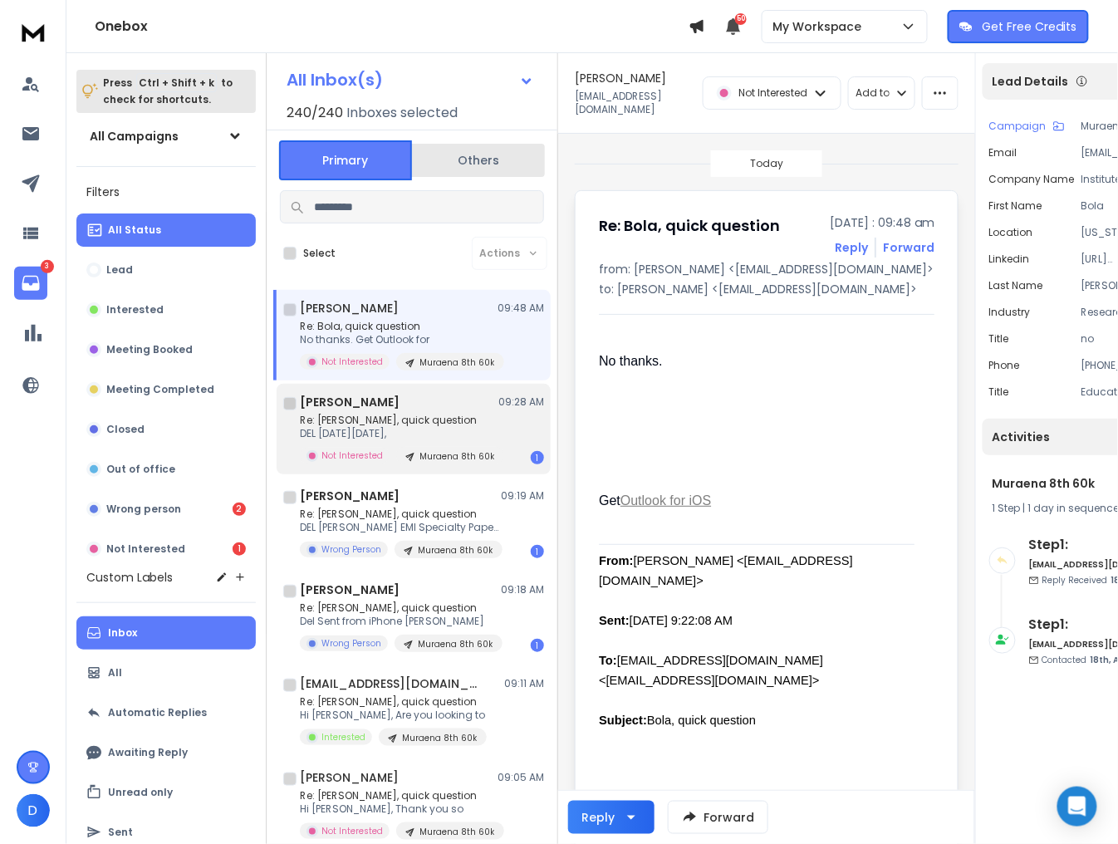
click at [354, 411] on div "[PERSON_NAME] 09:28 AM Re: [PERSON_NAME], quick question DEL [DATE][DATE], Not …" at bounding box center [422, 429] width 244 height 71
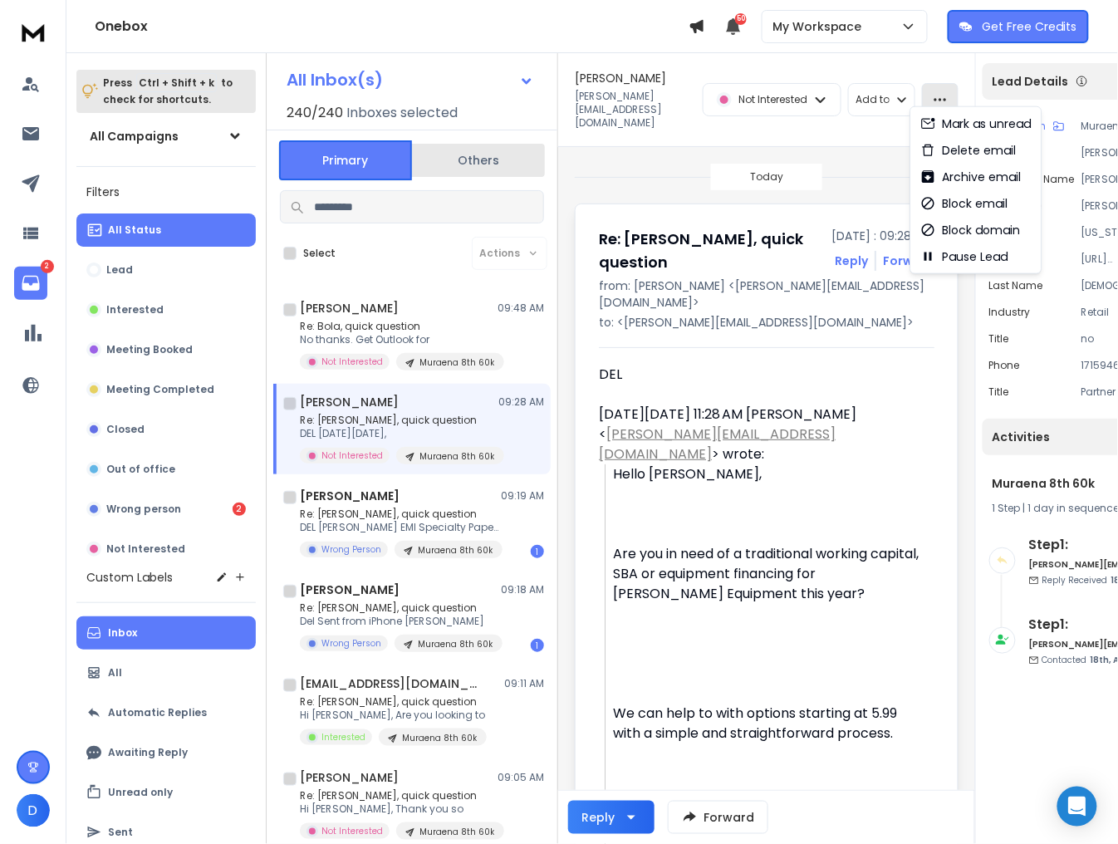
click at [948, 92] on icon "button" at bounding box center [940, 99] width 15 height 15
click at [969, 196] on div "Block email" at bounding box center [964, 203] width 87 height 17
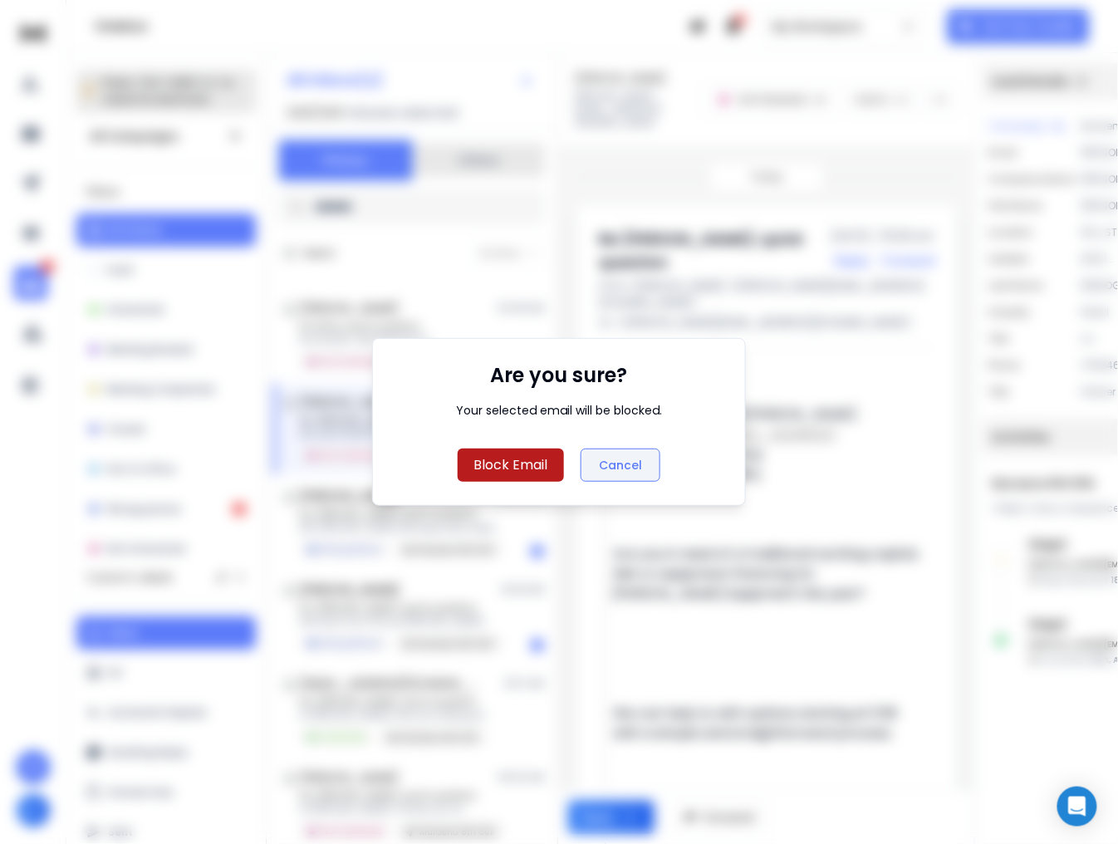
click at [508, 467] on button "Block Email" at bounding box center [511, 465] width 106 height 33
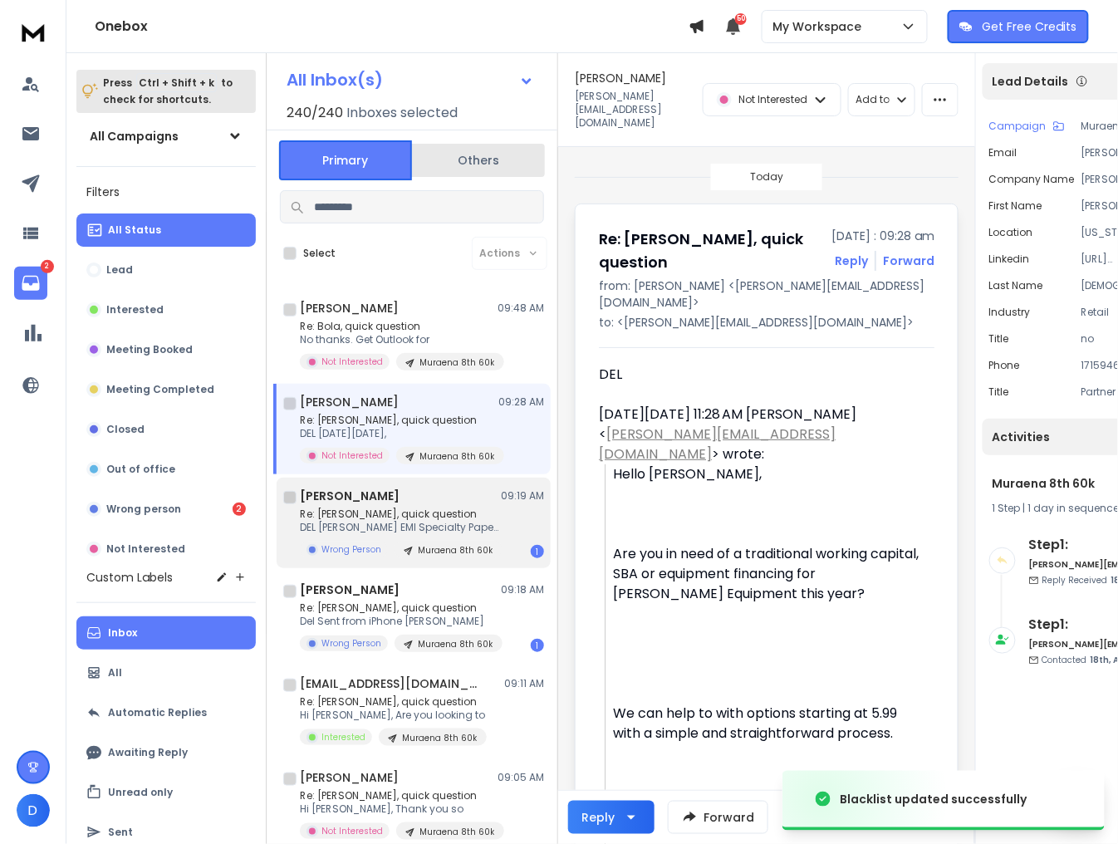
click at [457, 517] on p "Re: [PERSON_NAME], quick question" at bounding box center [399, 514] width 199 height 13
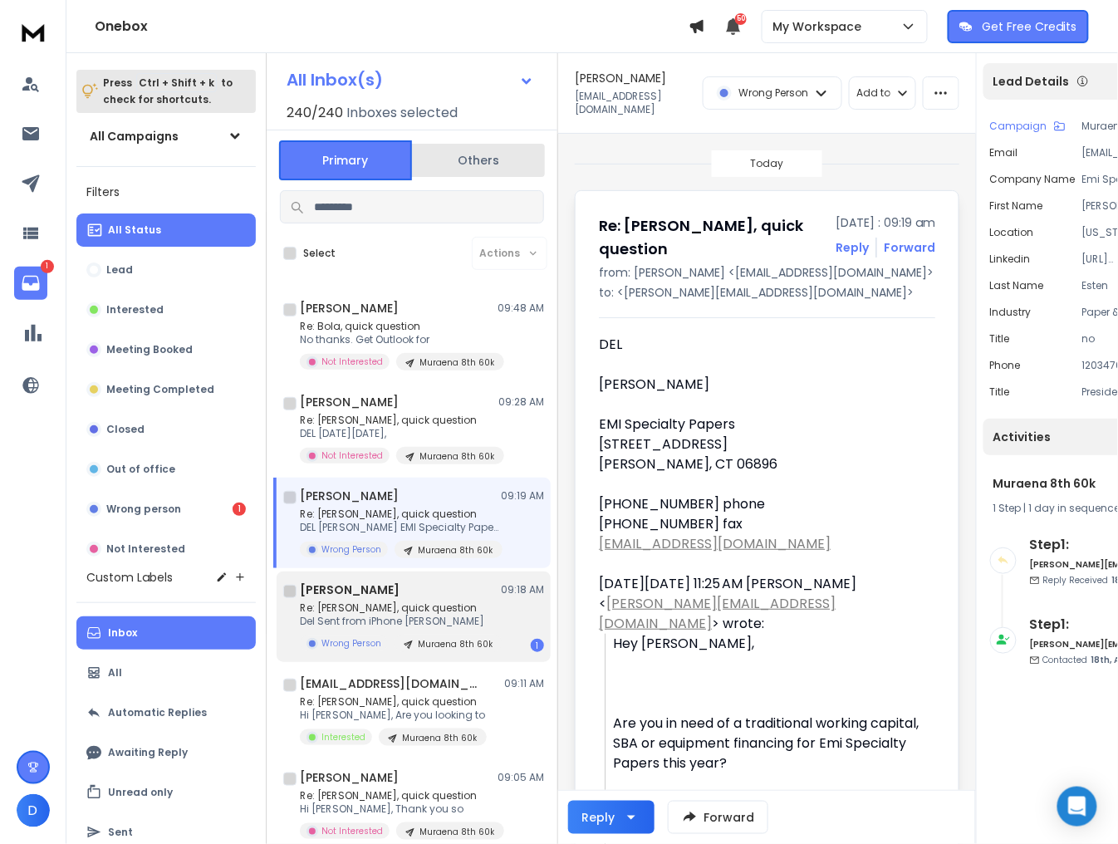
click at [419, 595] on div "Jeff Porter 09:18 AM" at bounding box center [422, 590] width 244 height 17
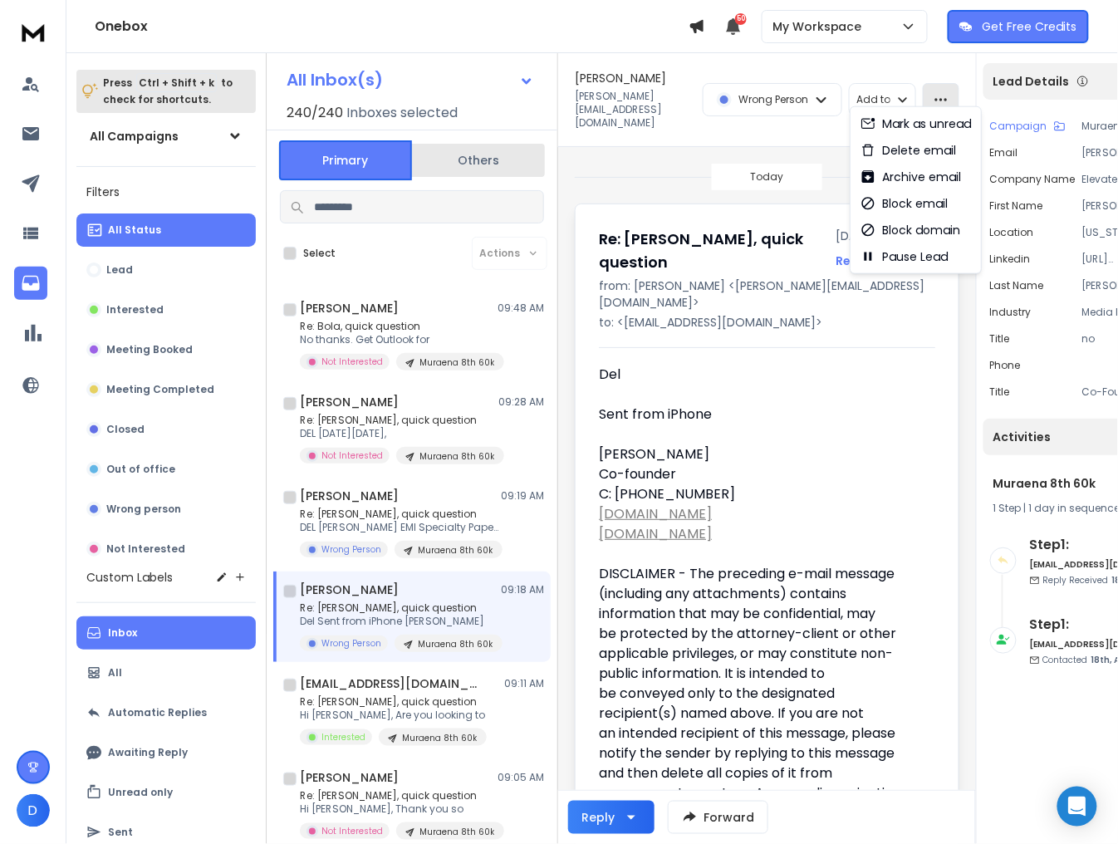
click at [949, 92] on icon "button" at bounding box center [941, 99] width 15 height 15
click at [922, 199] on div "Block email" at bounding box center [904, 203] width 87 height 17
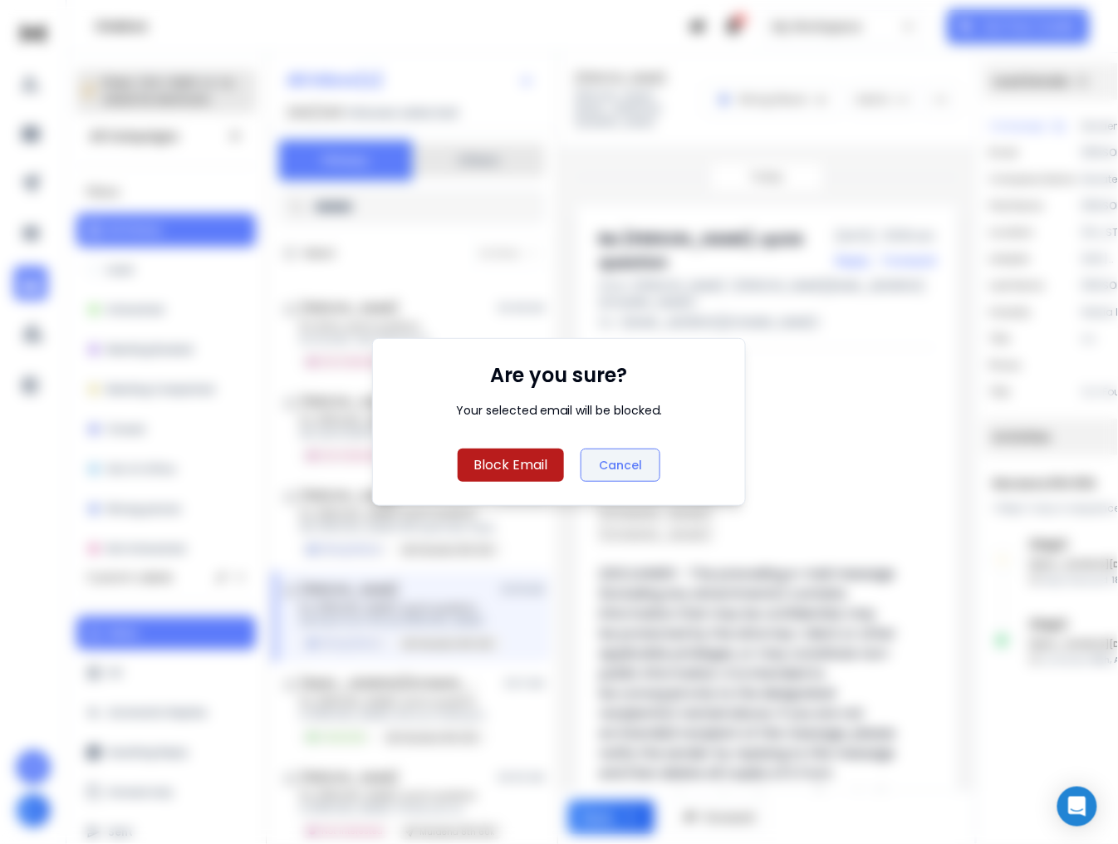
click at [503, 459] on button "Block Email" at bounding box center [511, 465] width 106 height 33
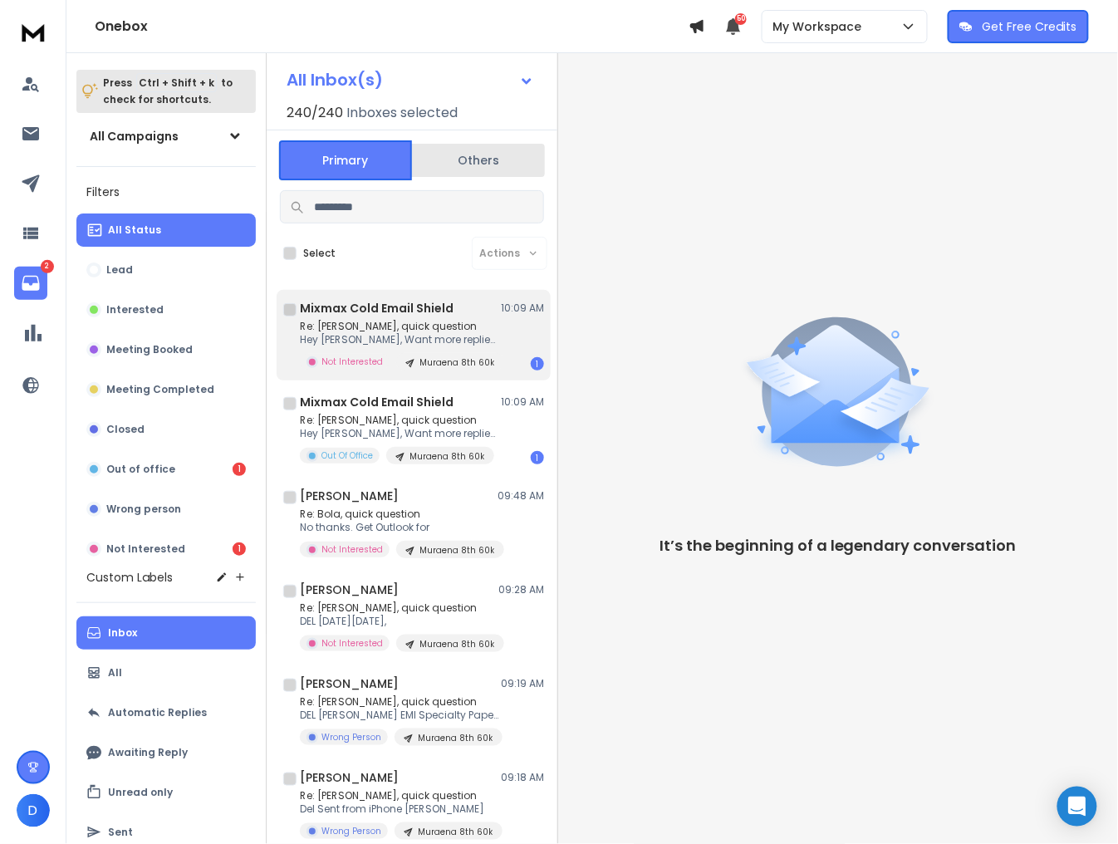
click at [336, 336] on p "Hey [PERSON_NAME], Want more replies to" at bounding box center [399, 339] width 199 height 13
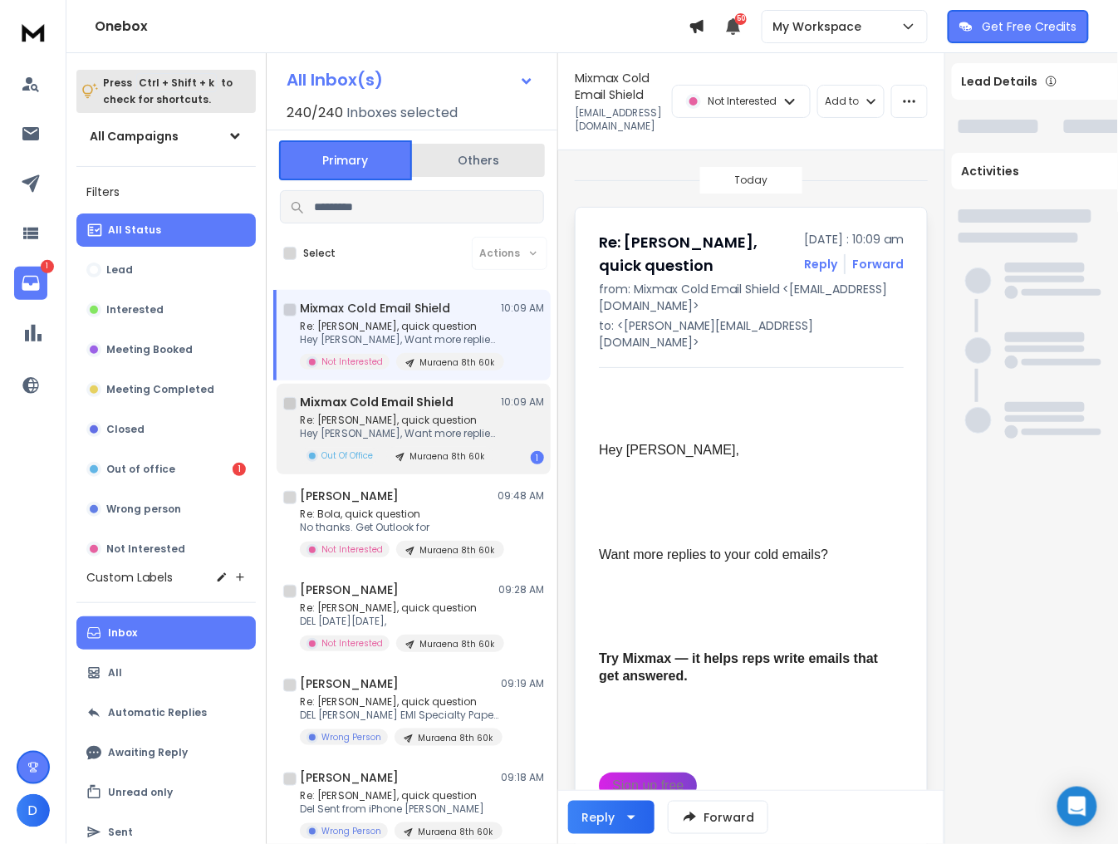
click at [378, 410] on div "Mixmax Cold Email Shield 10:09 AM Re: [PERSON_NAME], quick question Hey [PERSON…" at bounding box center [422, 429] width 244 height 71
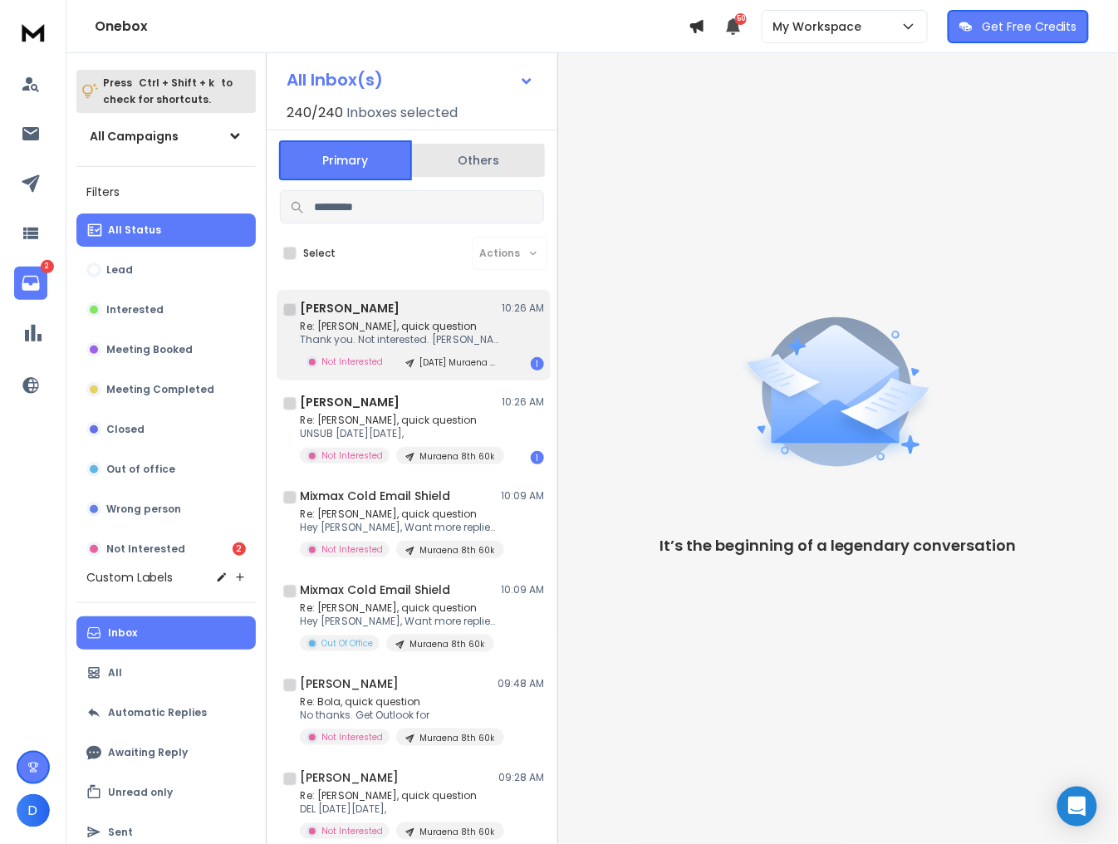
click at [427, 326] on p "Re: [PERSON_NAME], quick question" at bounding box center [399, 326] width 199 height 13
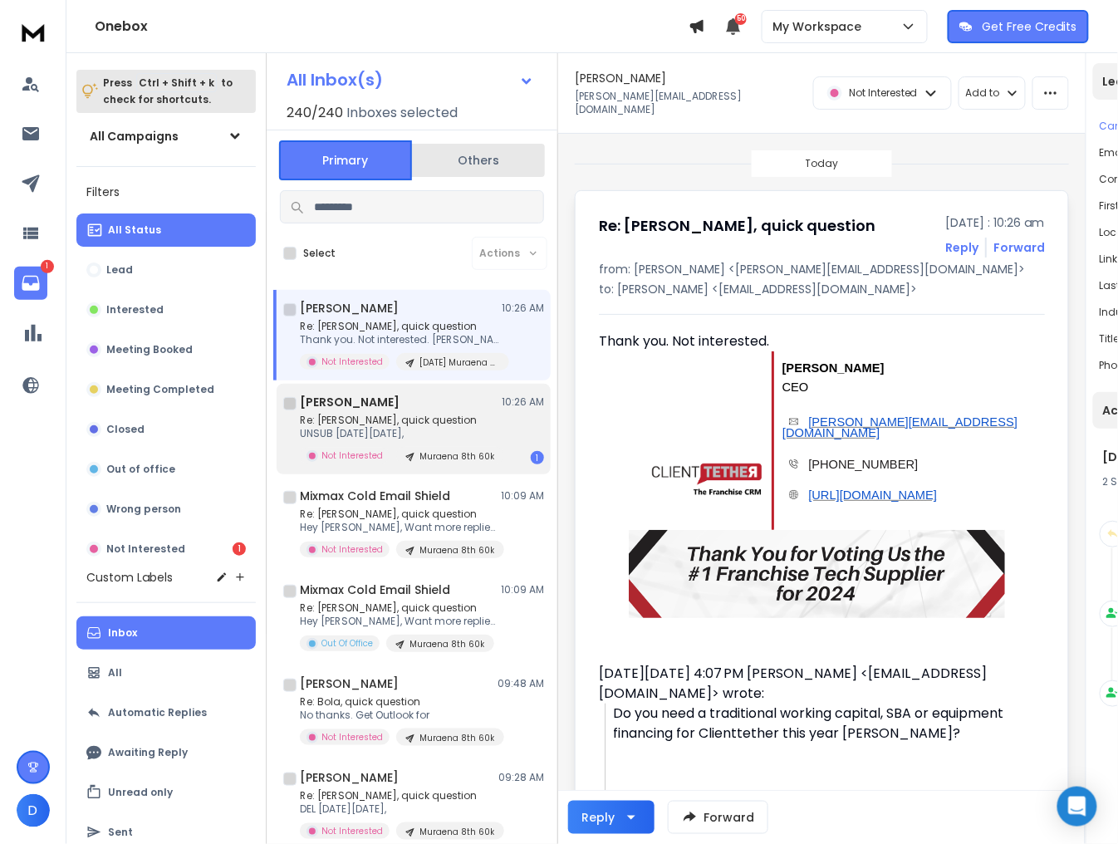
click at [441, 424] on p "Re: [PERSON_NAME], quick question" at bounding box center [399, 420] width 199 height 13
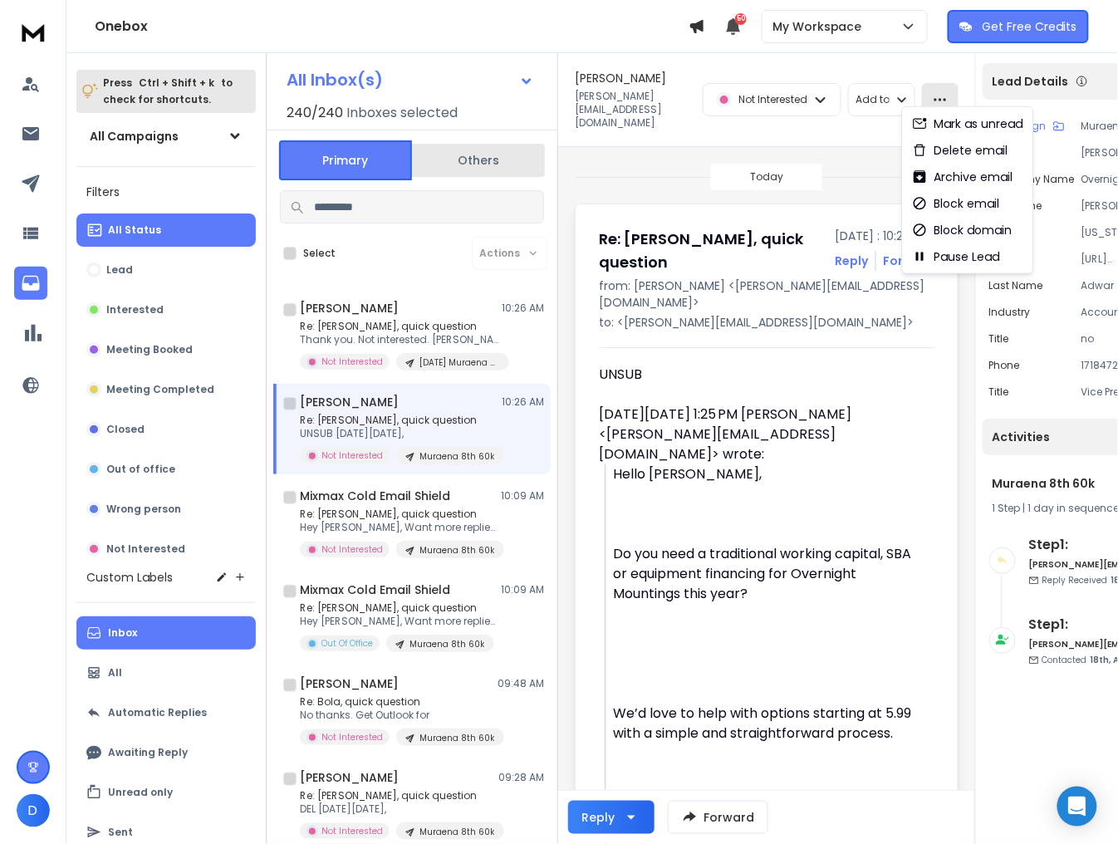
click at [959, 88] on button "button" at bounding box center [940, 99] width 37 height 33
click at [972, 198] on div "Block email" at bounding box center [956, 203] width 87 height 17
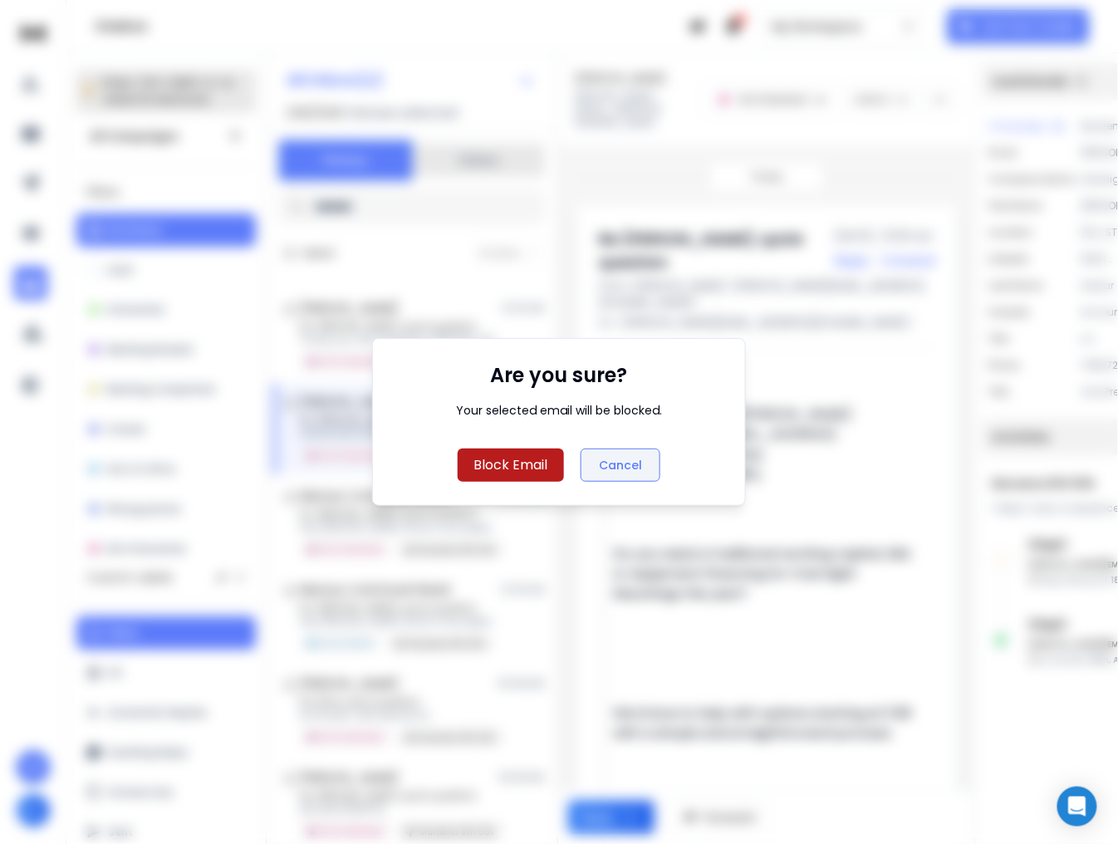
click at [511, 466] on button "Block Email" at bounding box center [511, 465] width 106 height 33
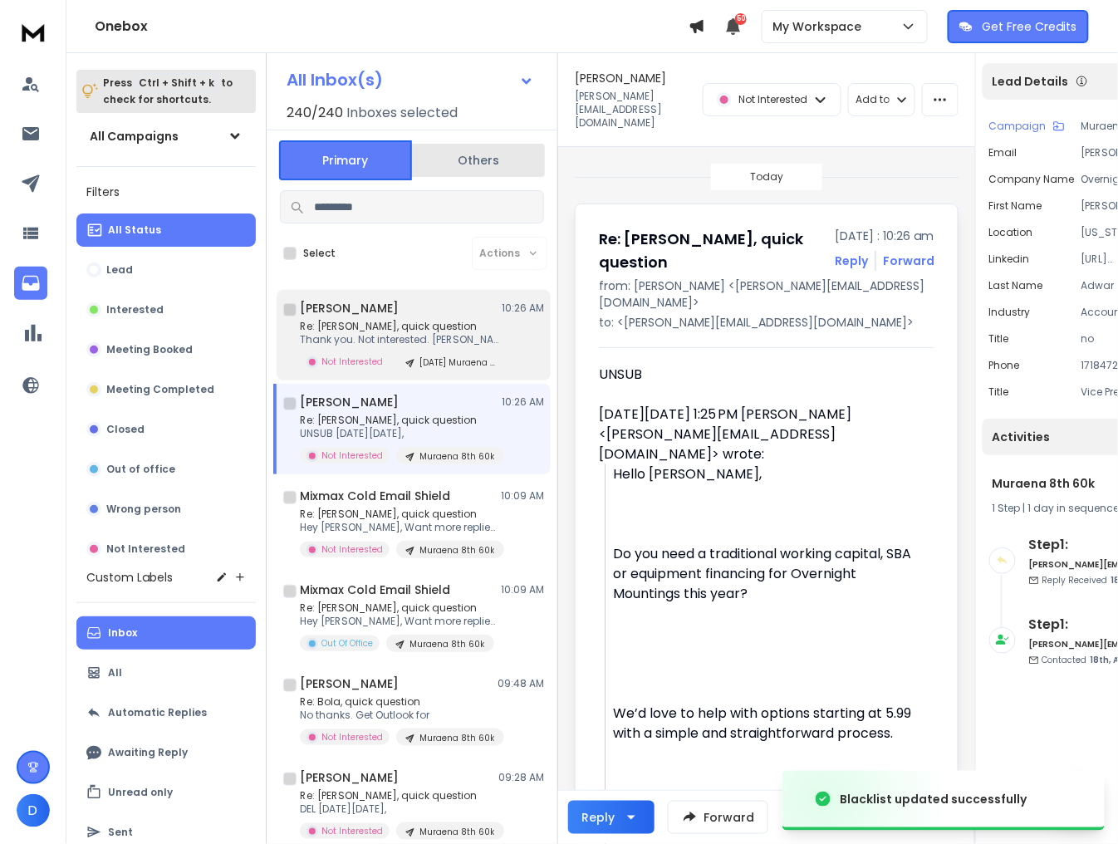
click at [405, 330] on p "Re: [PERSON_NAME], quick question" at bounding box center [399, 326] width 199 height 13
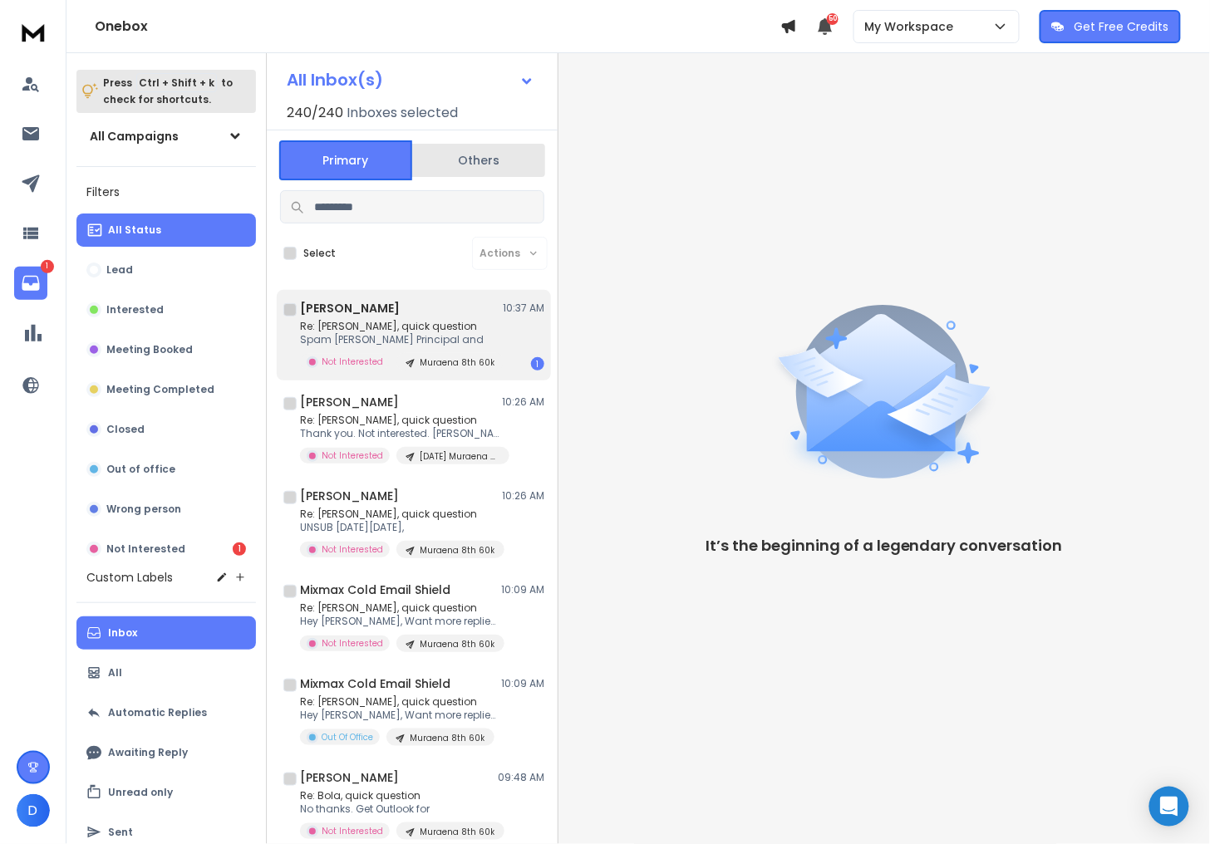
click at [449, 322] on p "Re: [PERSON_NAME], quick question" at bounding box center [399, 326] width 199 height 13
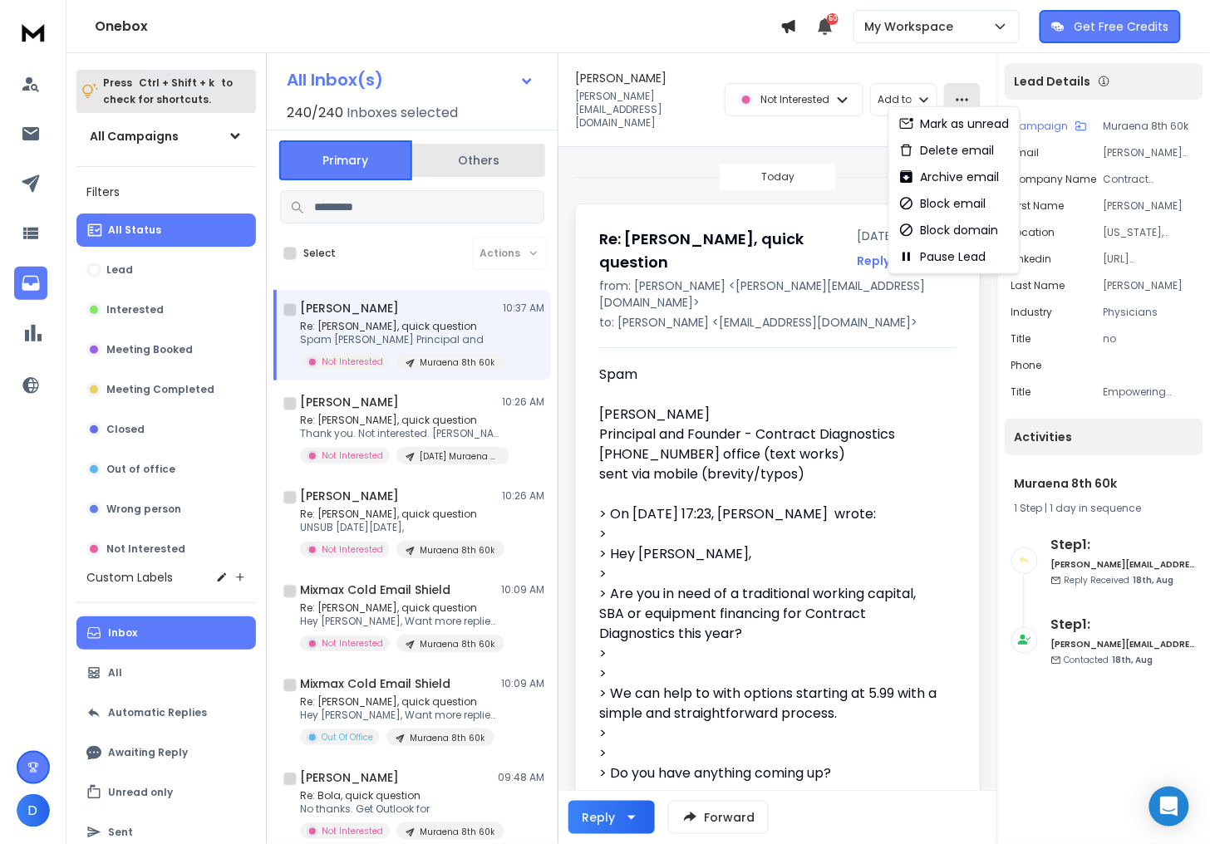
click at [970, 92] on icon "button" at bounding box center [962, 99] width 15 height 15
click at [943, 202] on div "Block email" at bounding box center [942, 203] width 87 height 17
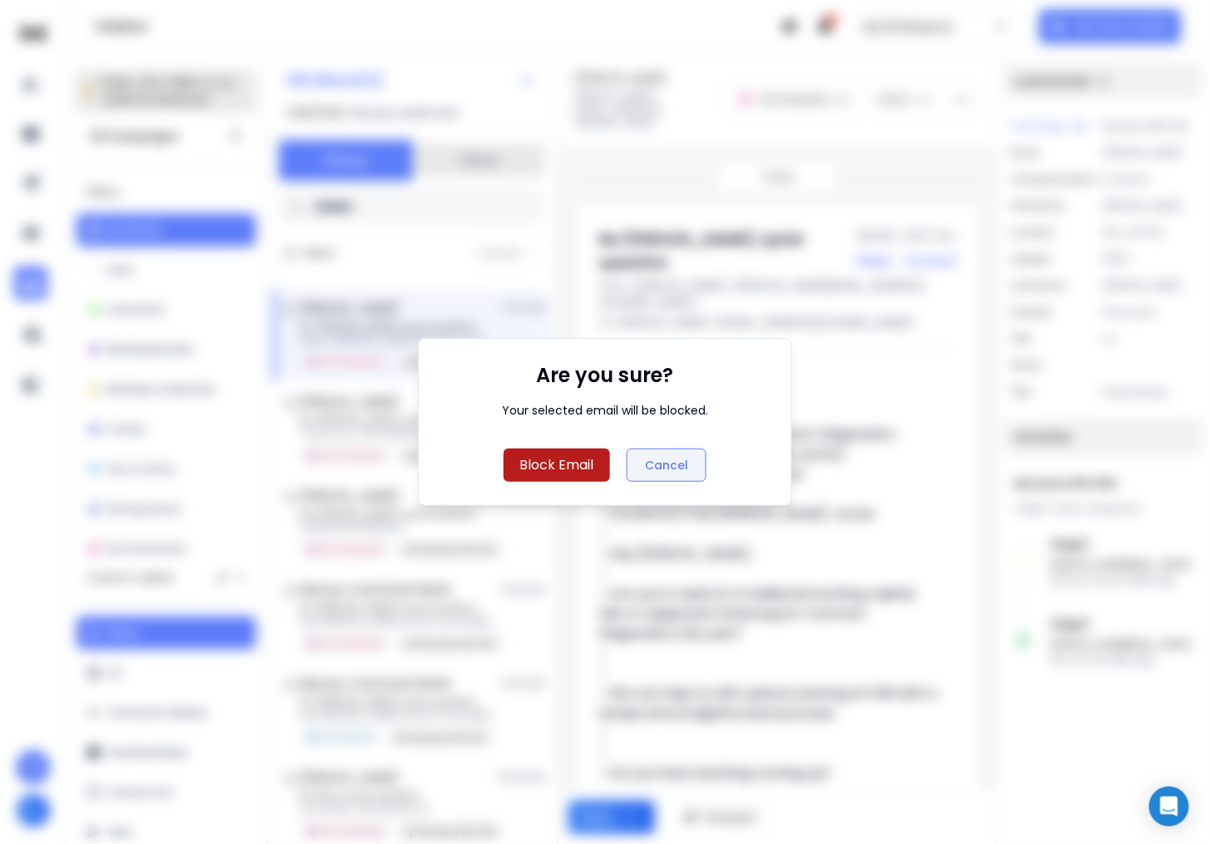
click at [540, 460] on button "Block Email" at bounding box center [556, 465] width 106 height 33
